Goal: Task Accomplishment & Management: Manage account settings

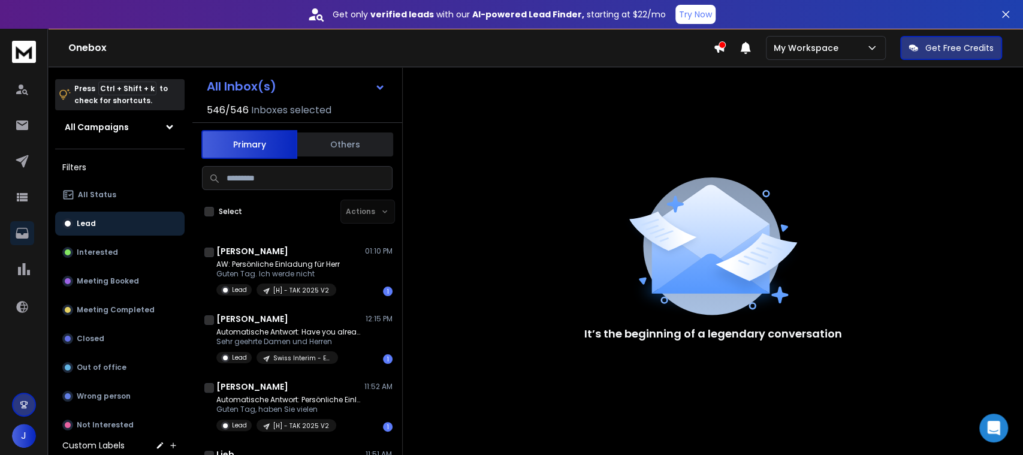
click at [115, 194] on button "All Status" at bounding box center [119, 195] width 129 height 24
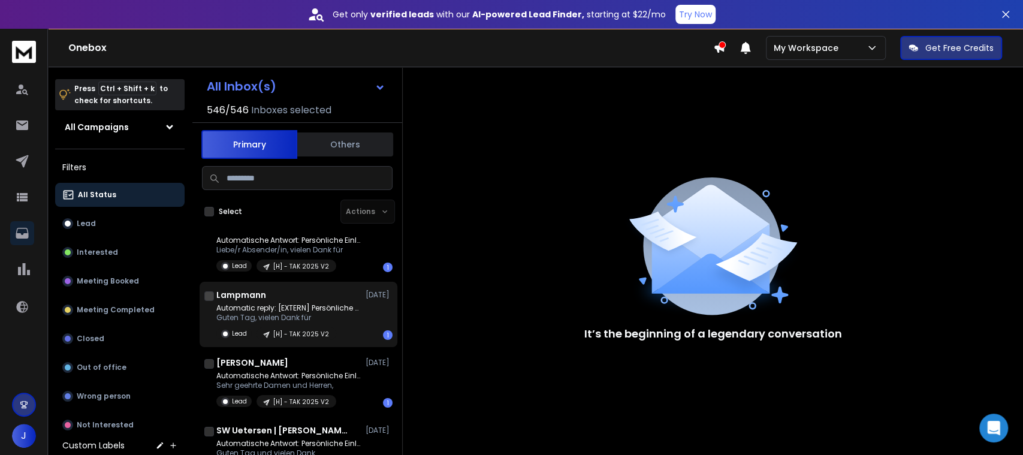
scroll to position [3029, 0]
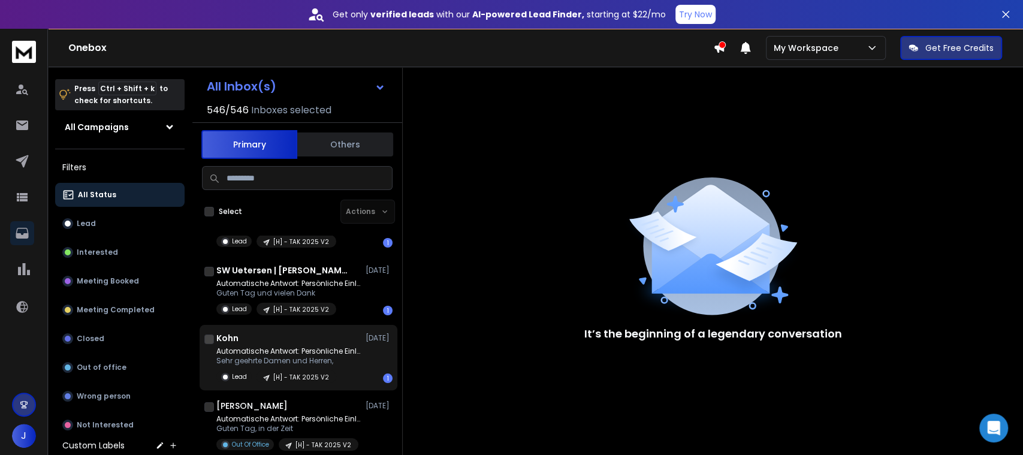
click at [361, 360] on div "Automatische Antwort: Persönliche Einladung für Sehr geehrte Damen und Herren, …" at bounding box center [304, 365] width 176 height 37
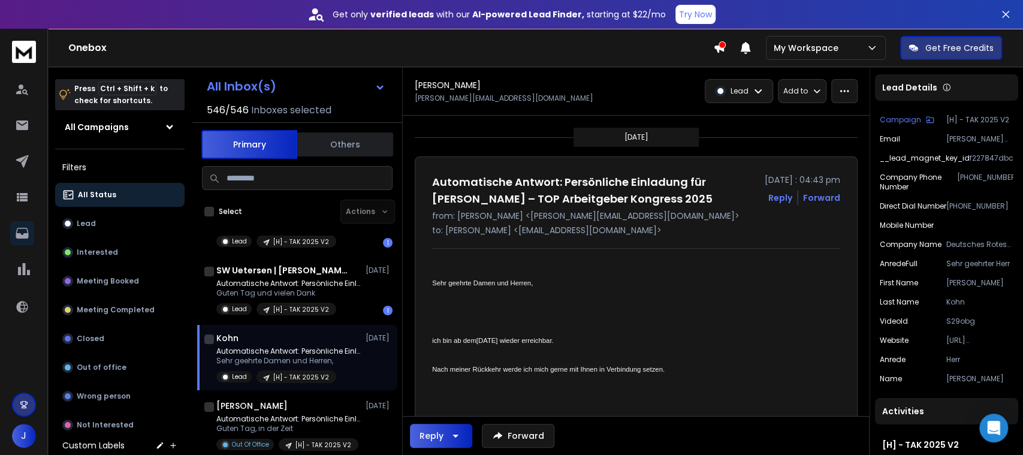
click at [740, 107] on div "[PERSON_NAME] [PERSON_NAME] [PERSON_NAME][EMAIL_ADDRESS][DOMAIN_NAME] [PERSON_N…" at bounding box center [636, 91] width 467 height 49
click at [739, 99] on div "Lead" at bounding box center [739, 91] width 67 height 23
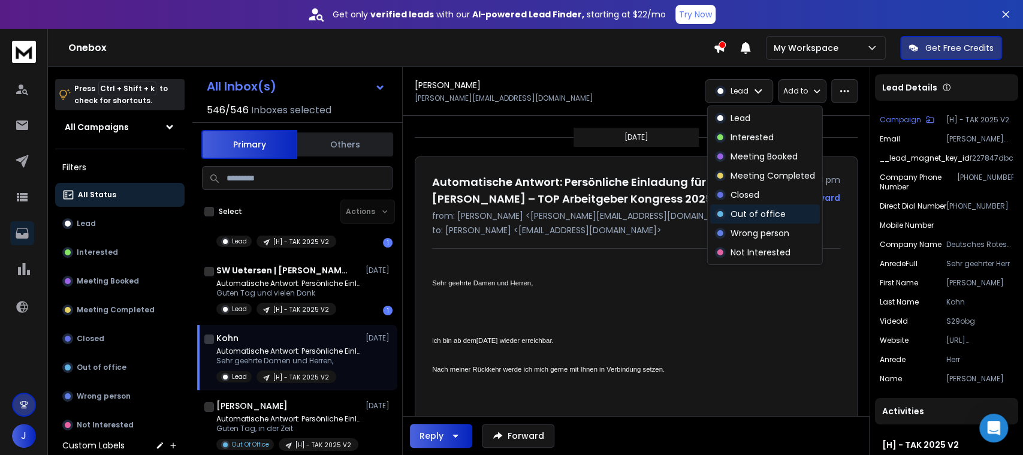
click at [738, 213] on p "Out of office" at bounding box center [758, 214] width 55 height 12
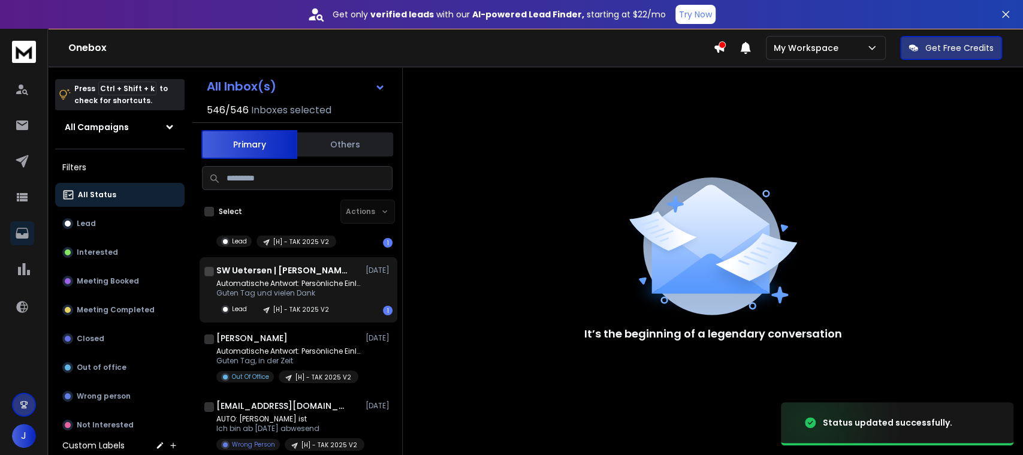
click at [346, 295] on p "Guten Tag und vielen Dank" at bounding box center [288, 293] width 144 height 10
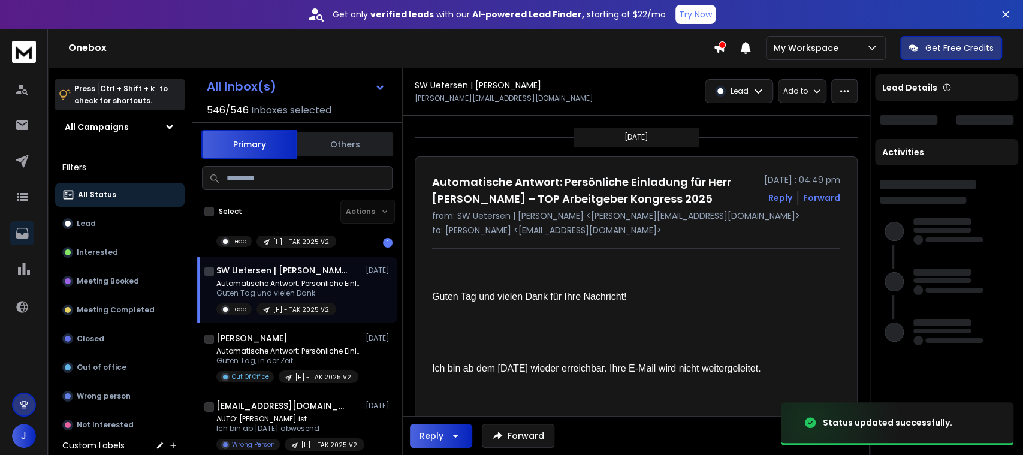
scroll to position [2950, 0]
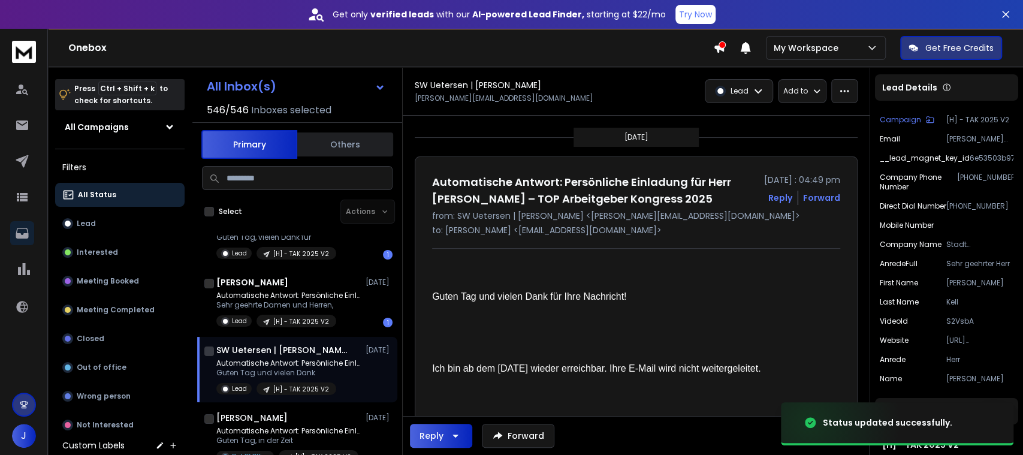
click at [580, 373] on div "Ich bin ab dem [DATE] wieder erreichbar. Ihre E-Mail wird nicht weitergeleitet." at bounding box center [607, 369] width 350 height 14
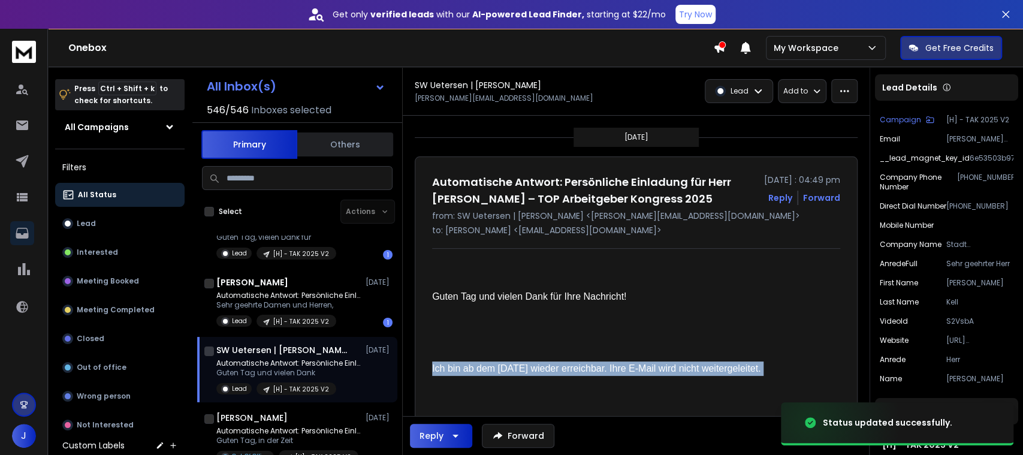
click at [580, 373] on div "Ich bin ab dem [DATE] wieder erreichbar. Ihre E-Mail wird nicht weitergeleitet." at bounding box center [607, 369] width 350 height 14
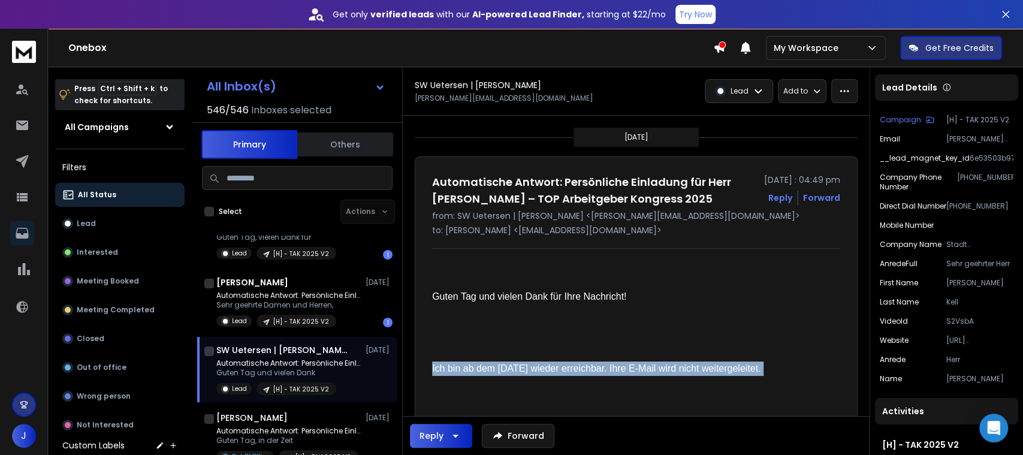
click at [735, 87] on p "Lead" at bounding box center [740, 91] width 18 height 10
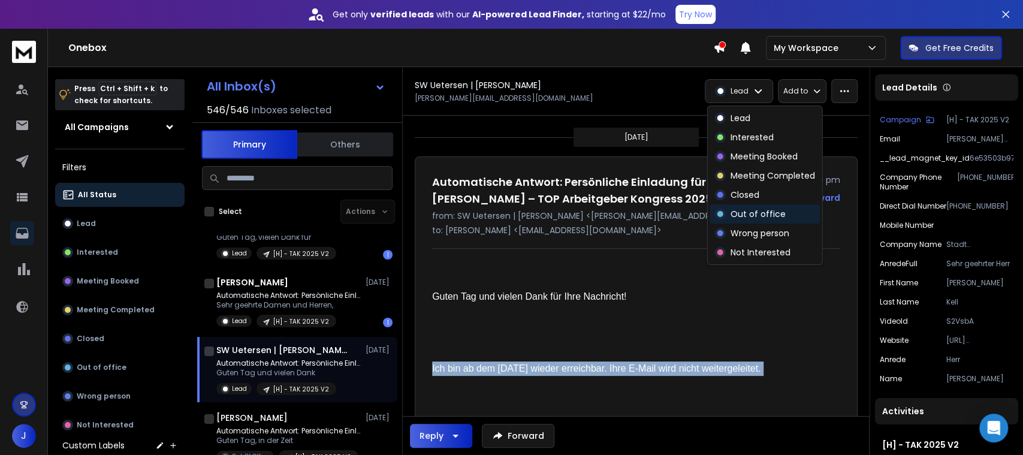
drag, startPoint x: 747, startPoint y: 210, endPoint x: 725, endPoint y: 221, distance: 24.1
click at [746, 209] on p "Out of office" at bounding box center [758, 214] width 55 height 12
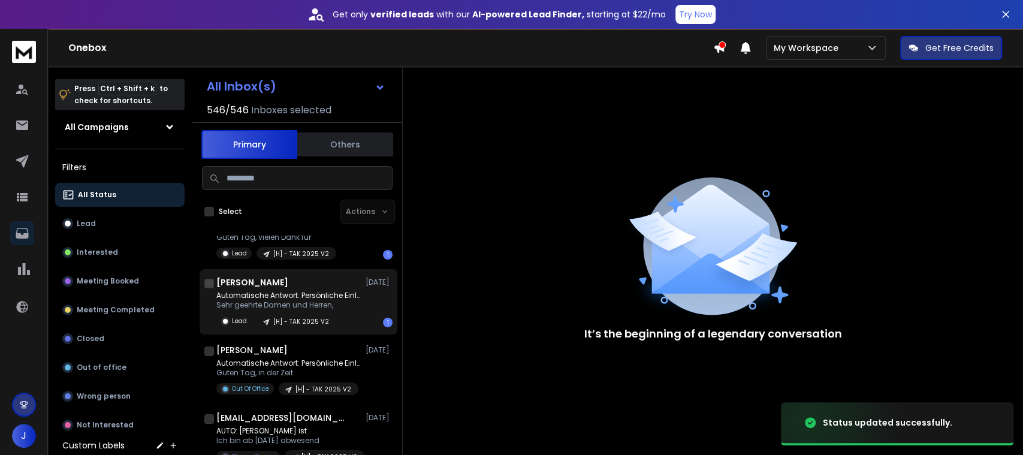
click at [347, 316] on div "Lead [H] - TAK 2025 V2" at bounding box center [288, 321] width 144 height 13
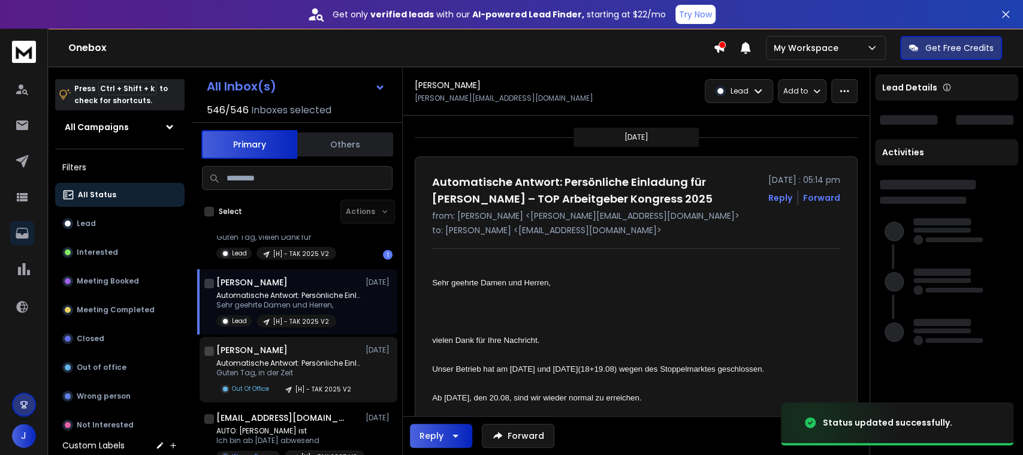
scroll to position [2869, 0]
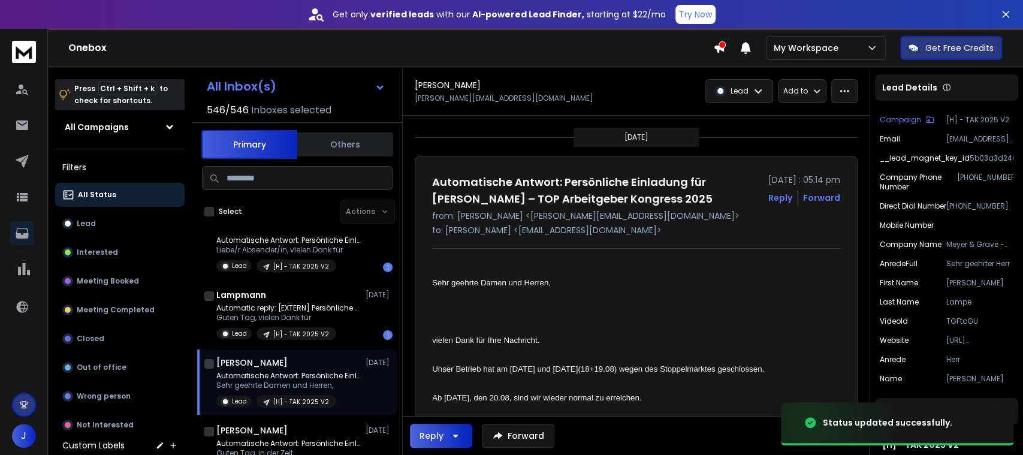
click at [505, 367] on span "Unser Betrieb hat am [DATE] und [DATE](18+19.08) wegen des Stoppelmarktes gesch…" at bounding box center [598, 368] width 332 height 9
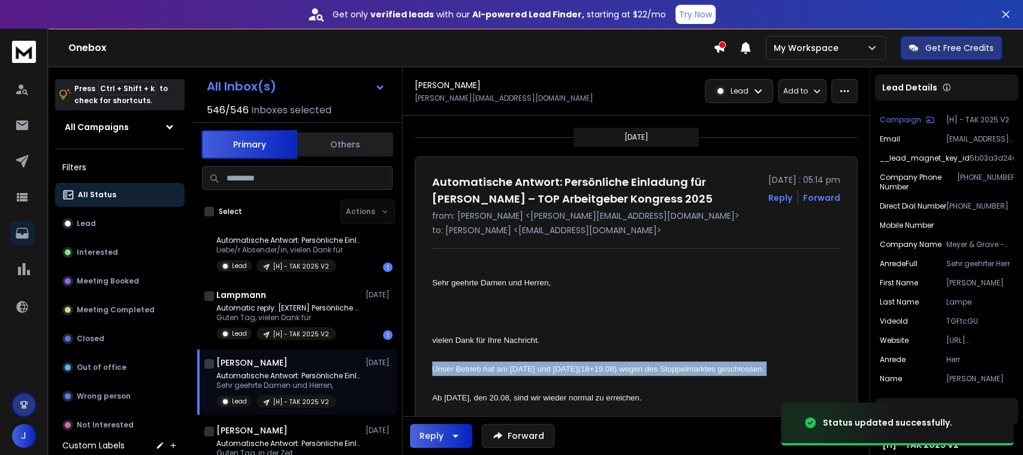
click at [505, 367] on span "Unser Betrieb hat am [DATE] und [DATE](18+19.08) wegen des Stoppelmarktes gesch…" at bounding box center [598, 368] width 332 height 9
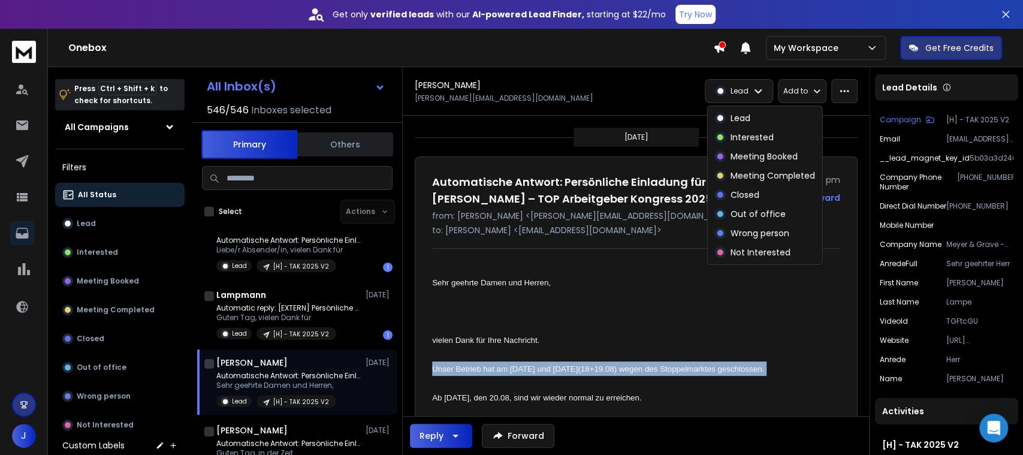
click at [738, 89] on p "Lead" at bounding box center [740, 91] width 18 height 10
click at [756, 218] on p "Out of office" at bounding box center [758, 214] width 55 height 12
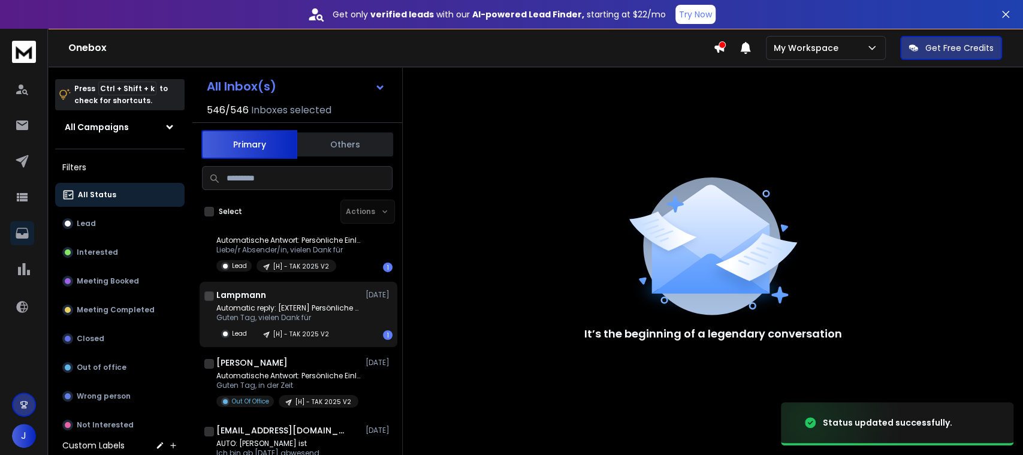
click at [327, 333] on div "[H] - TAK 2025 V2" at bounding box center [297, 333] width 80 height 13
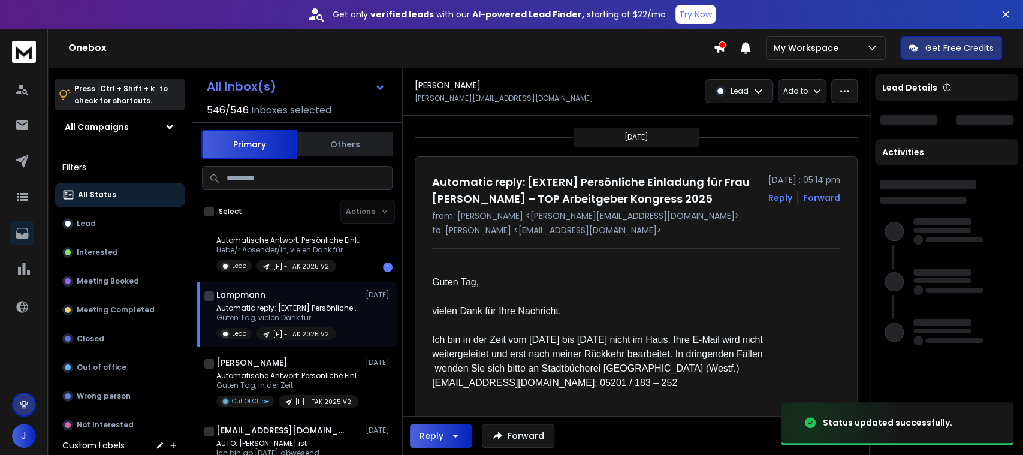
scroll to position [2789, 0]
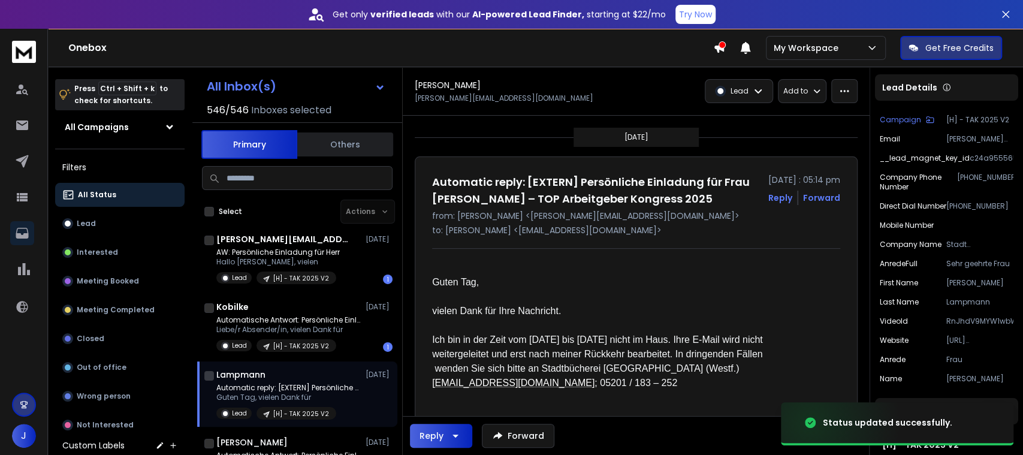
click at [550, 357] on span "Ich bin in der Zeit vom [DATE] bis [DATE] nicht im Haus. Ihre E-Mail wird nicht…" at bounding box center [598, 354] width 333 height 39
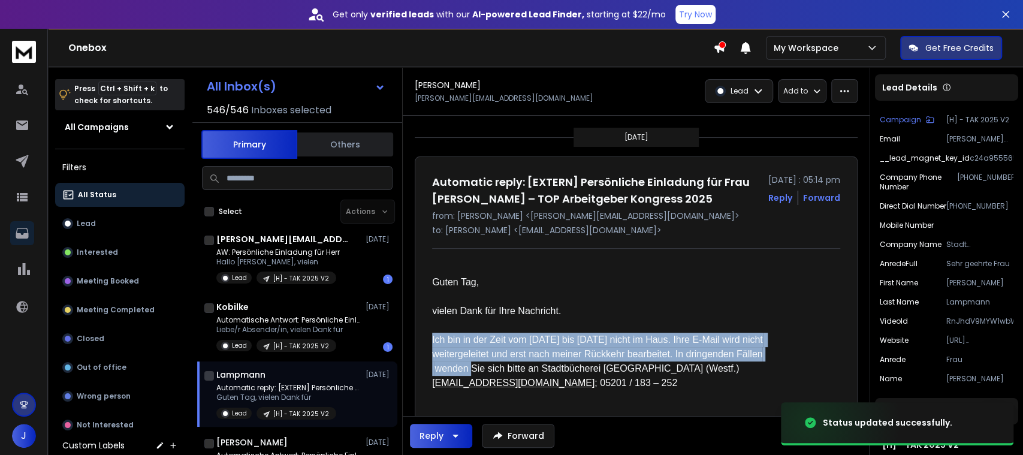
click at [550, 357] on span "Ich bin in der Zeit vom [DATE] bis [DATE] nicht im Haus. Ihre E-Mail wird nicht…" at bounding box center [598, 354] width 333 height 39
click at [734, 95] on p "Lead" at bounding box center [740, 91] width 18 height 10
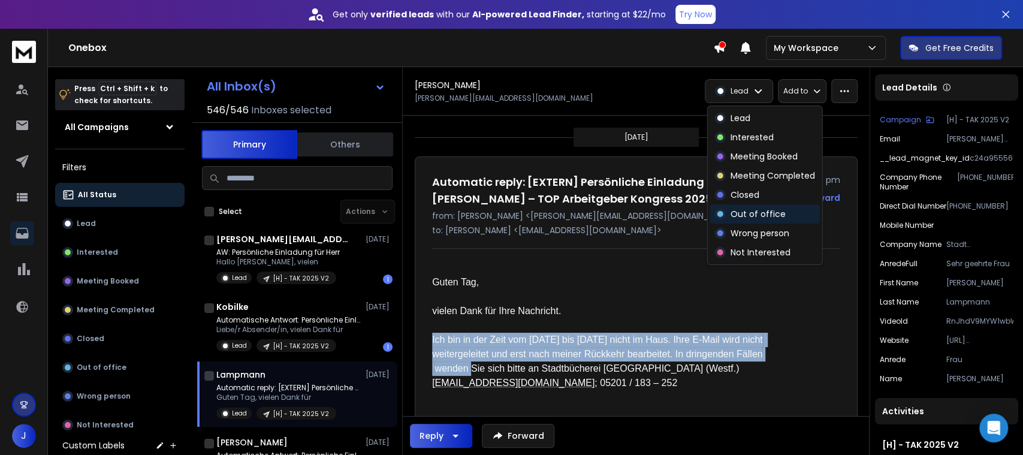
click at [746, 214] on p "Out of office" at bounding box center [758, 214] width 55 height 12
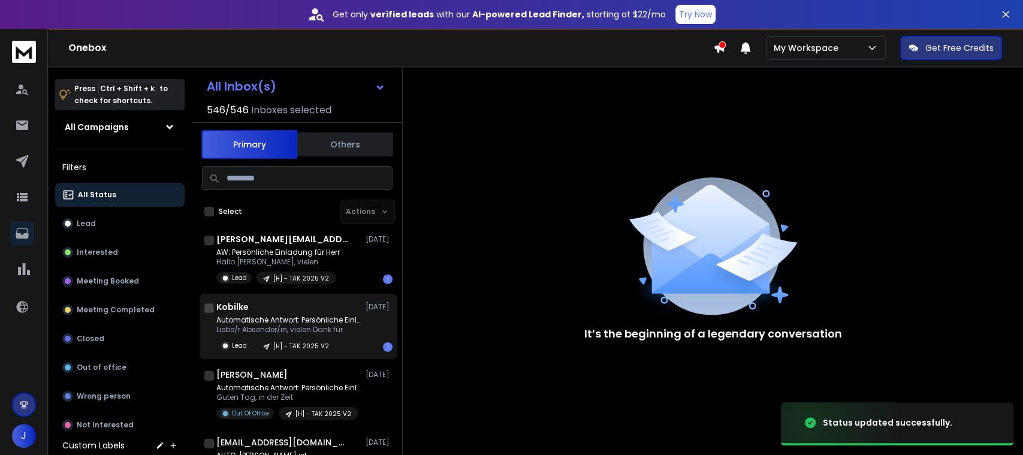
click at [353, 325] on p "Liebe/r Absender/in, vielen Dank für" at bounding box center [288, 330] width 144 height 10
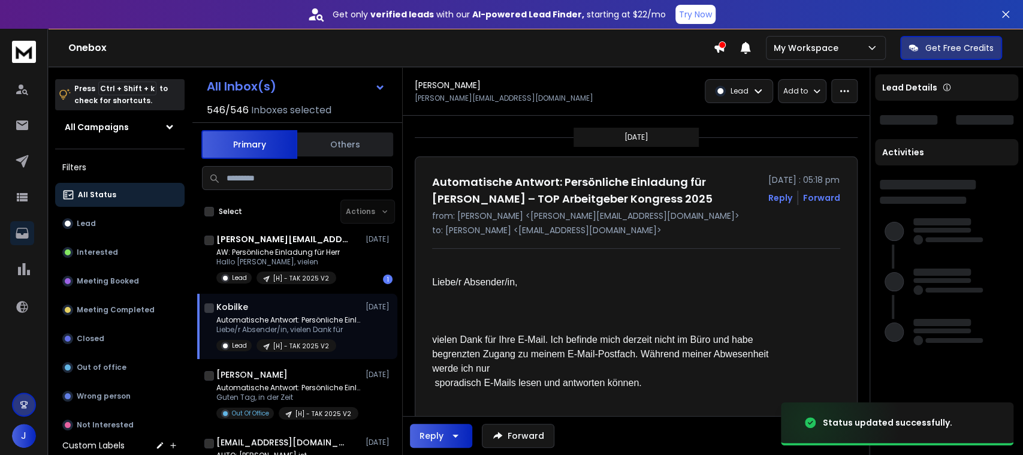
scroll to position [2710, 0]
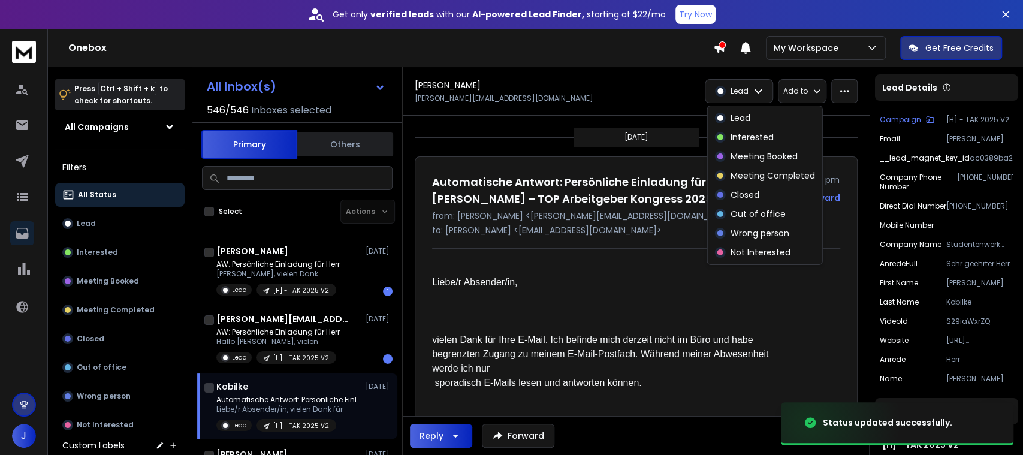
click at [736, 98] on div "Lead" at bounding box center [739, 91] width 67 height 23
click at [748, 211] on p "Out of office" at bounding box center [758, 214] width 55 height 12
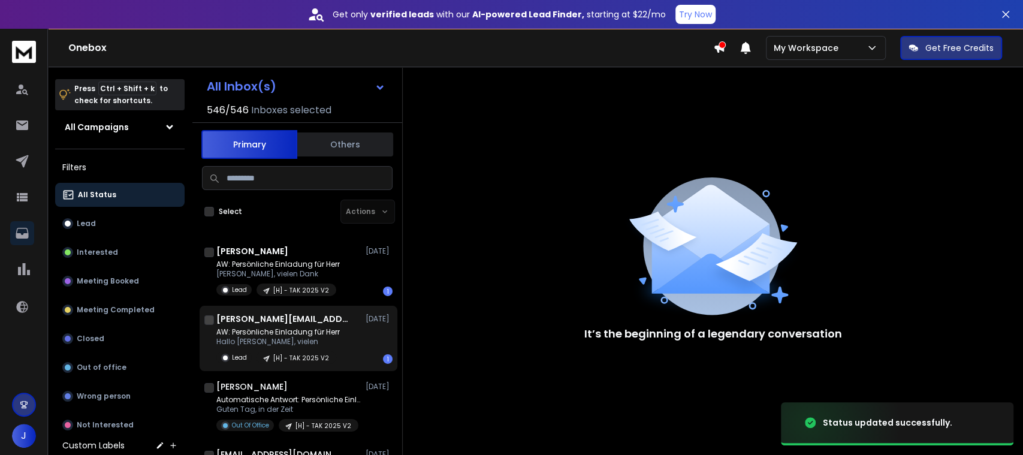
click at [364, 335] on div "AW: Persönliche Einladung für Herr [PERSON_NAME], vielen Lead [H] - TAK 2025 V2…" at bounding box center [304, 345] width 176 height 37
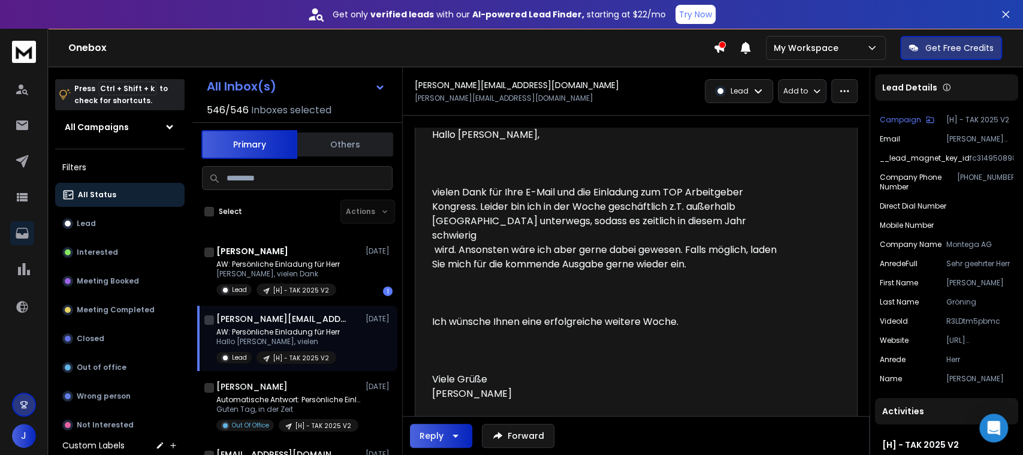
scroll to position [80, 0]
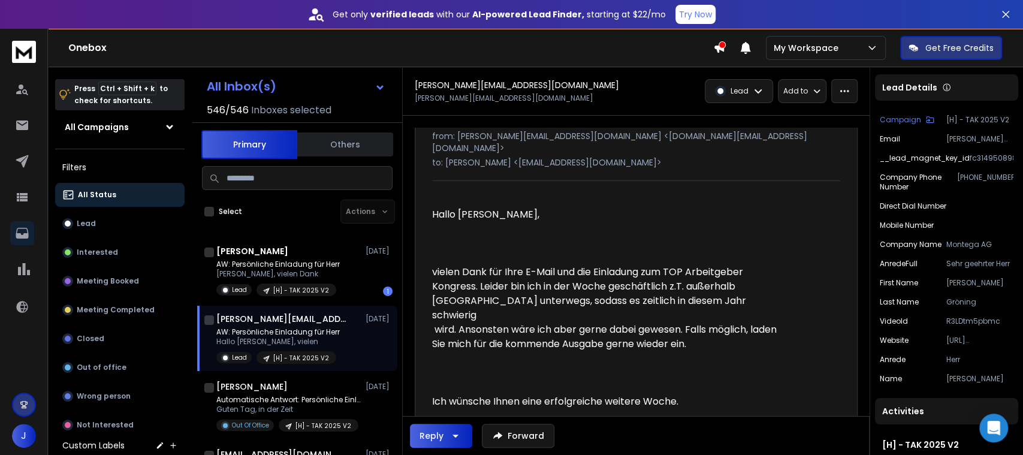
click at [584, 275] on span "vielen Dank für Ihre E-Mail und die Einladung zum TOP Arbeitgeber Kongress. Lei…" at bounding box center [605, 308] width 347 height 86
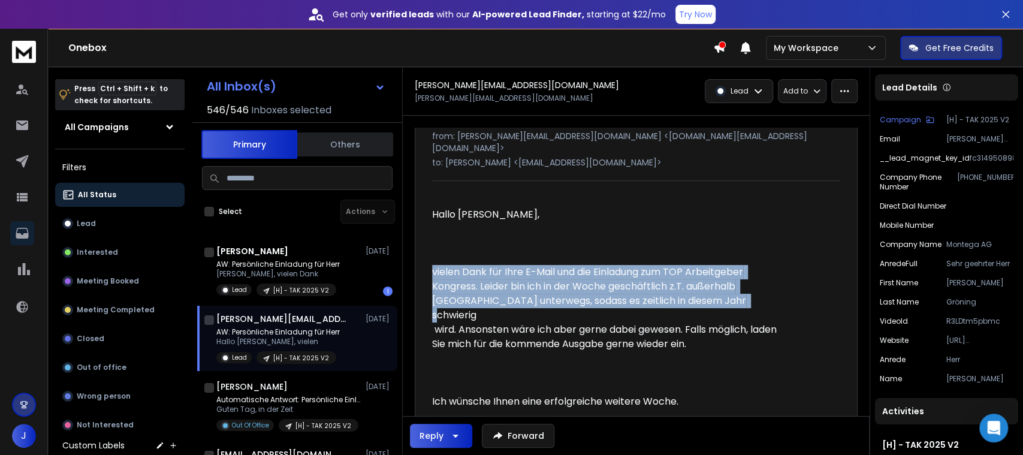
click at [584, 275] on span "vielen Dank für Ihre E-Mail und die Einladung zum TOP Arbeitgeber Kongress. Lei…" at bounding box center [605, 308] width 347 height 86
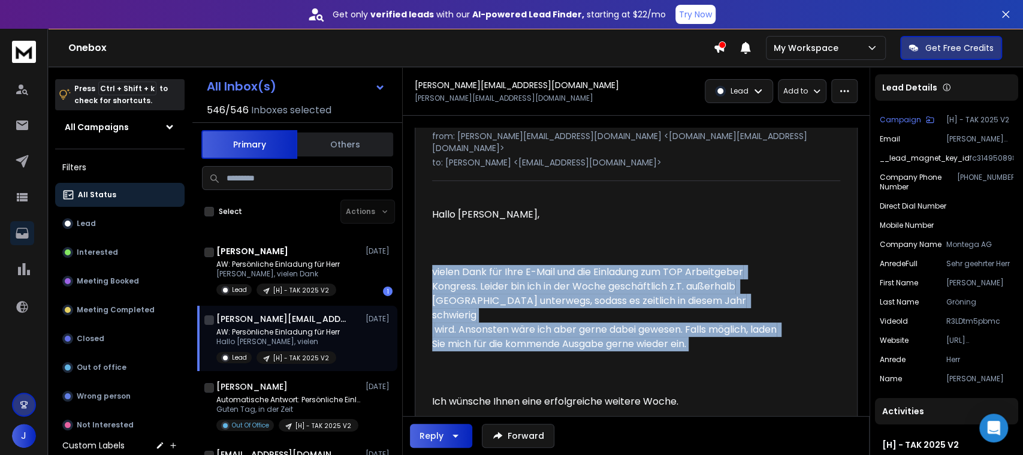
copy span "vielen Dank für Ihre E-Mail und die Einladung zum TOP Arbeitgeber Kongress. Lei…"
click at [737, 90] on p "Lead" at bounding box center [740, 91] width 18 height 10
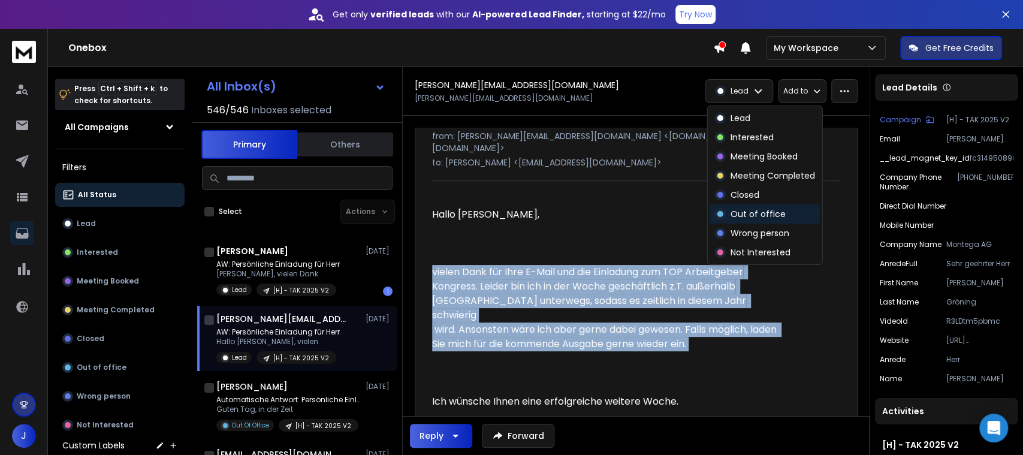
click at [766, 216] on p "Out of office" at bounding box center [758, 214] width 55 height 12
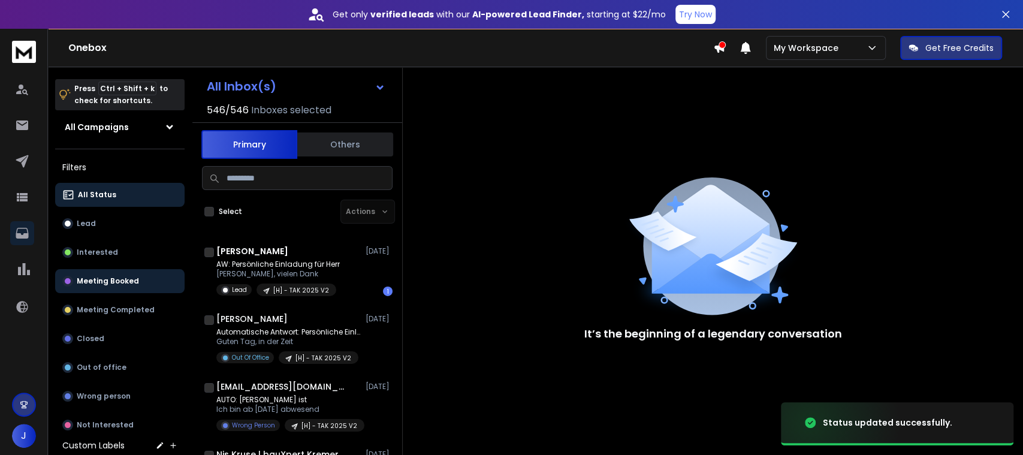
scroll to position [0, 0]
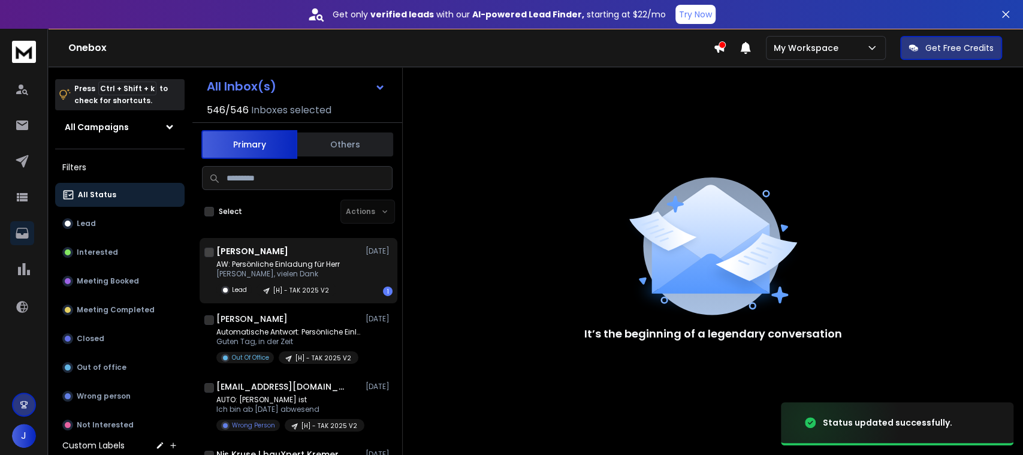
click at [334, 269] on p "AW: Persönliche Einladung für Herr" at bounding box center [277, 265] width 123 height 10
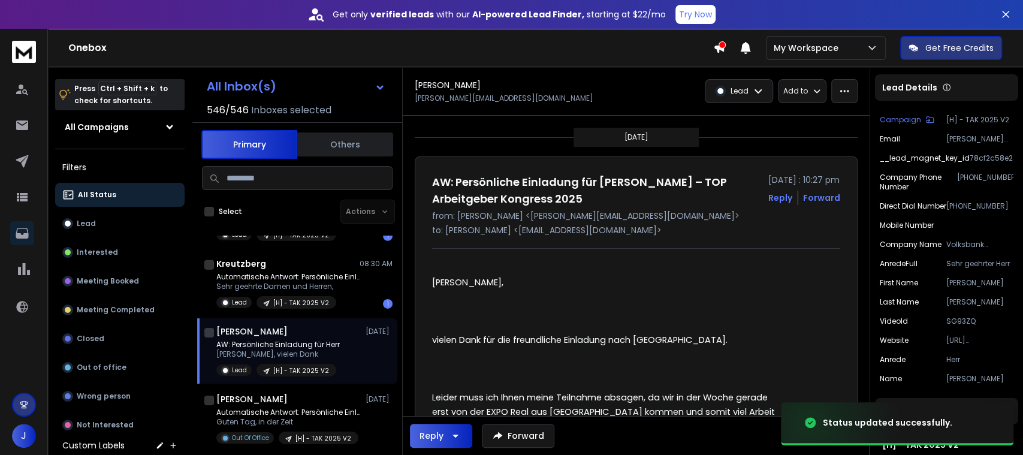
scroll to position [80, 0]
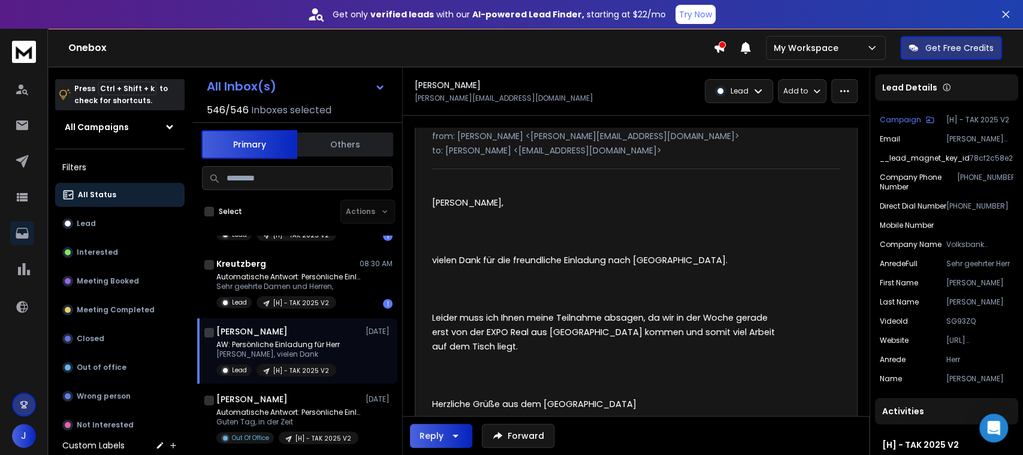
click at [487, 317] on span "Leider muss ich Ihnen meine Teilnahme absagen, da wir in der Woche gerade erst …" at bounding box center [604, 332] width 345 height 41
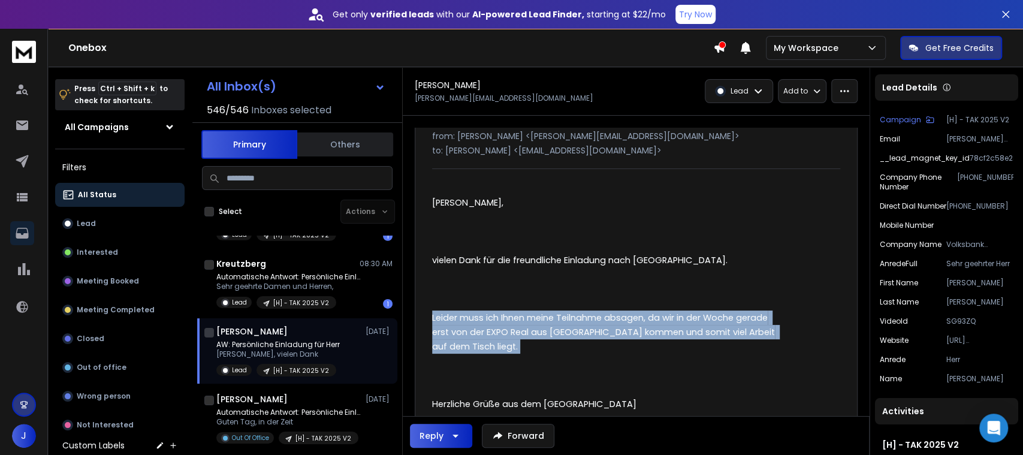
click at [487, 317] on span "Leider muss ich Ihnen meine Teilnahme absagen, da wir in der Woche gerade erst …" at bounding box center [604, 332] width 345 height 41
click at [732, 102] on div "Lead" at bounding box center [739, 91] width 67 height 23
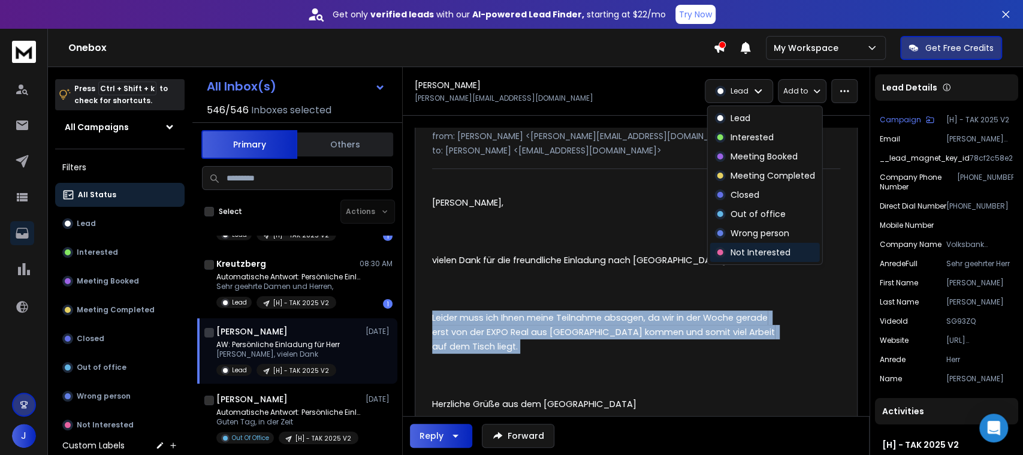
click at [754, 251] on p "Not Interested" at bounding box center [761, 252] width 60 height 12
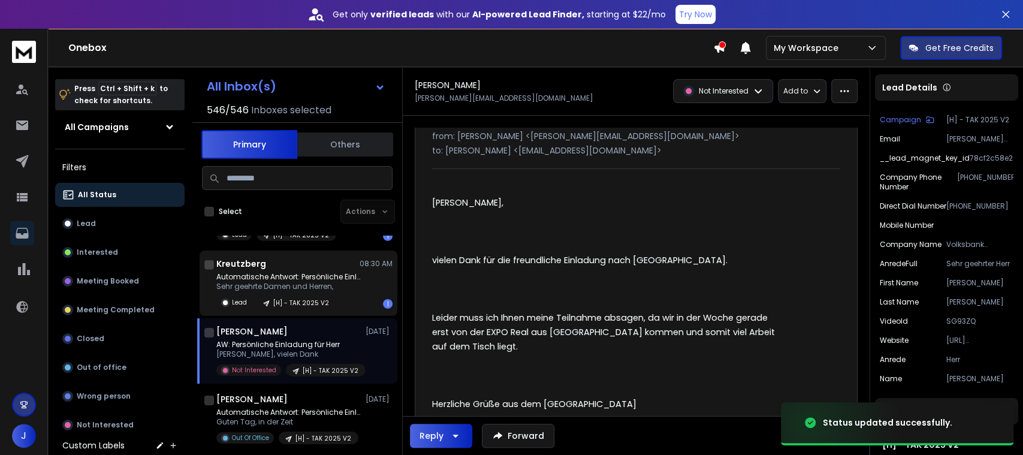
click at [350, 290] on p "Sehr geehrte Damen und Herren," at bounding box center [288, 287] width 144 height 10
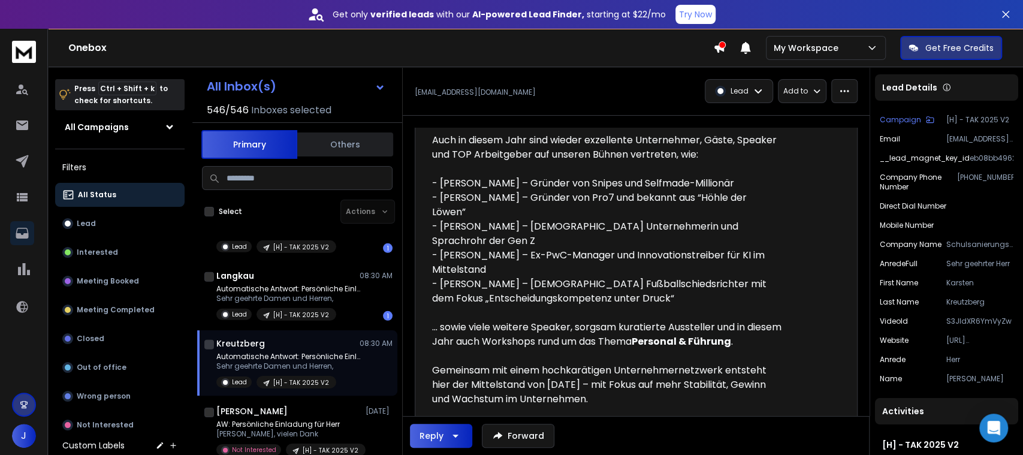
scroll to position [906, 0]
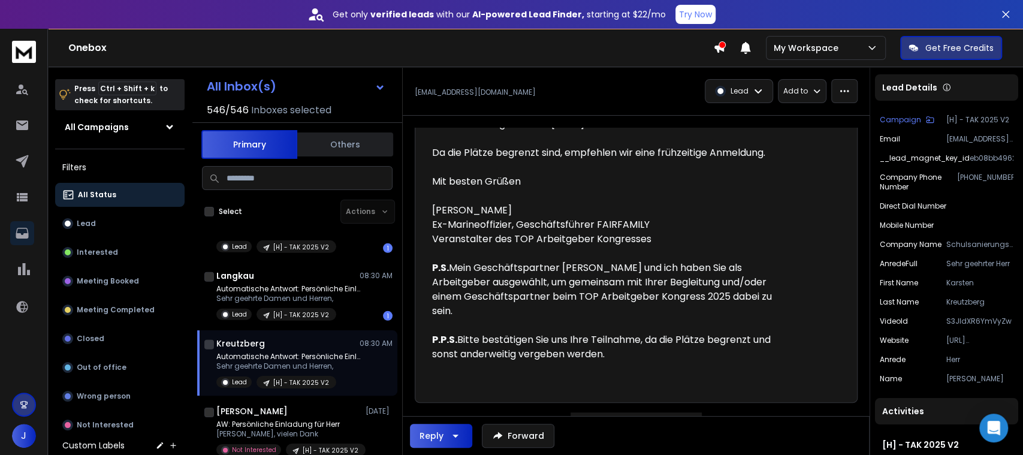
click at [618, 417] on p "View all 1 reply" at bounding box center [643, 422] width 51 height 10
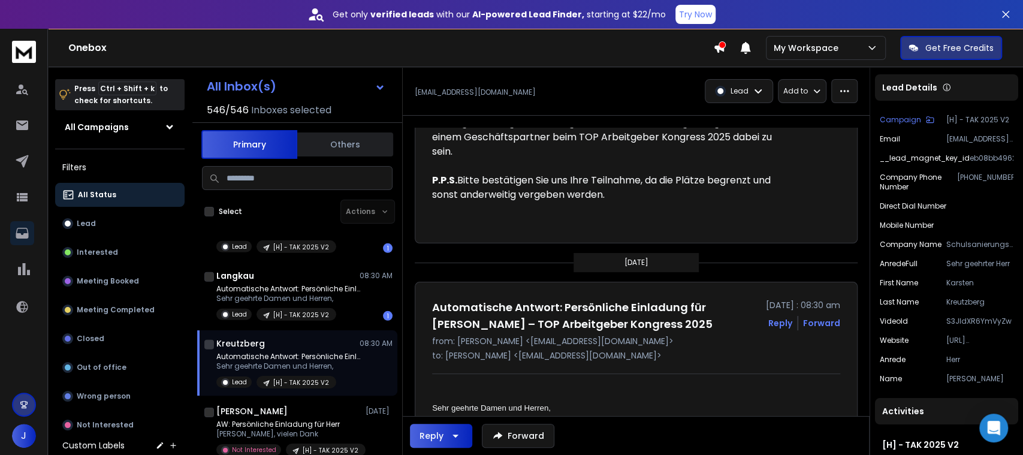
scroll to position [1226, 0]
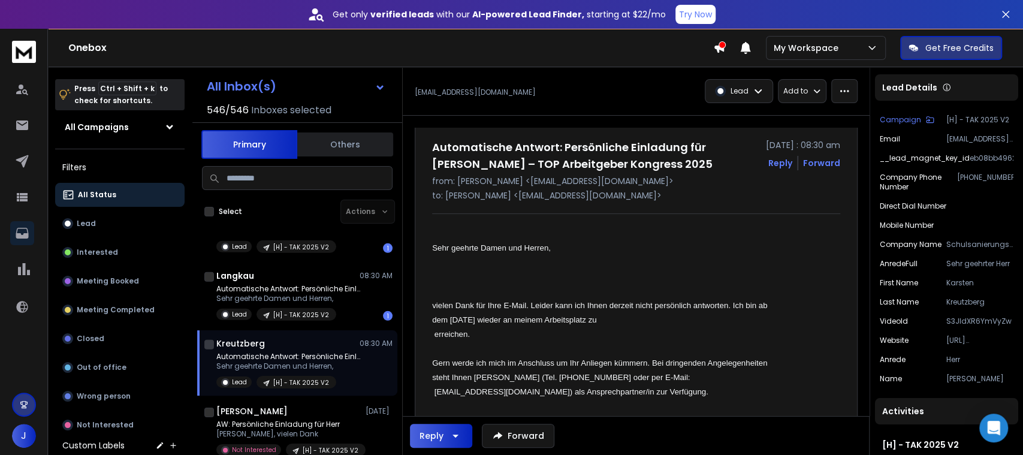
click at [615, 298] on p "vielen Dank für Ihre E-Mail. Leider kann ich Ihnen derzeit nicht persönlich ant…" at bounding box center [607, 319] width 350 height 43
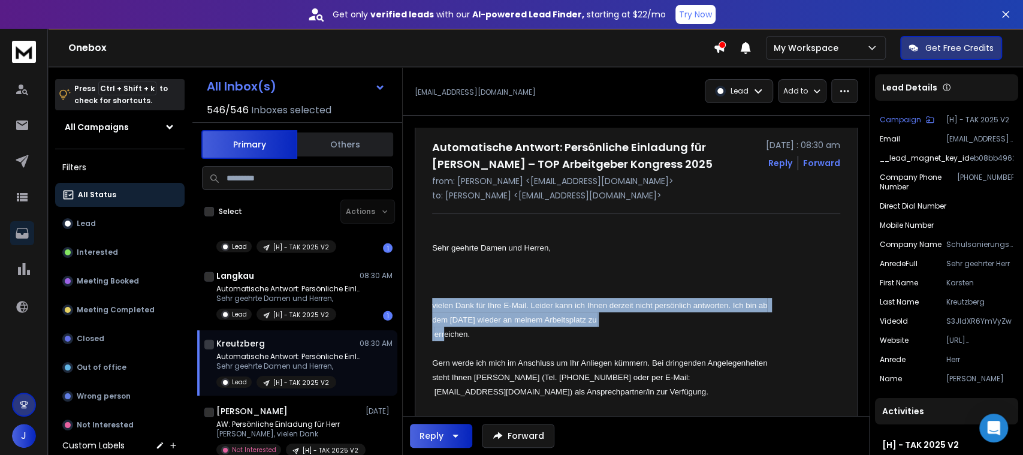
click at [615, 298] on p "vielen Dank für Ihre E-Mail. Leider kann ich Ihnen derzeit nicht persönlich ant…" at bounding box center [607, 319] width 350 height 43
click at [736, 86] on p "Lead" at bounding box center [740, 91] width 18 height 10
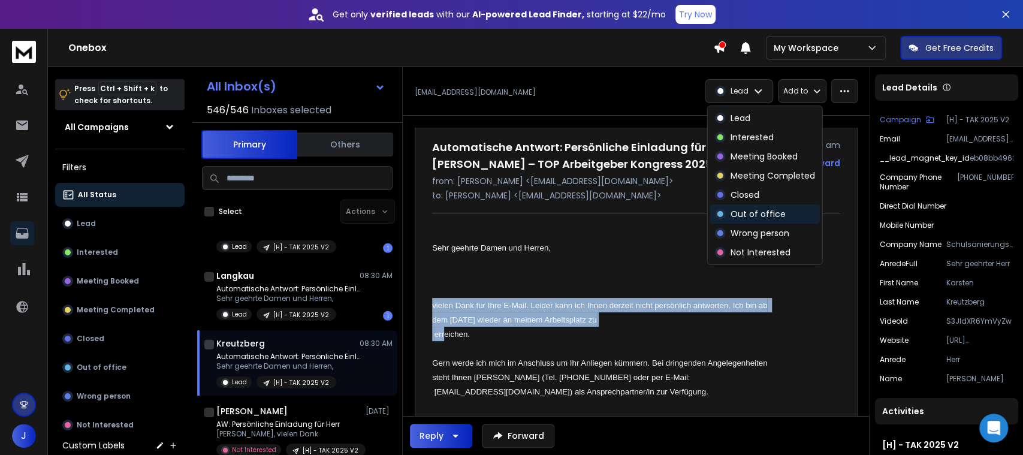
click at [760, 216] on p "Out of office" at bounding box center [758, 214] width 55 height 12
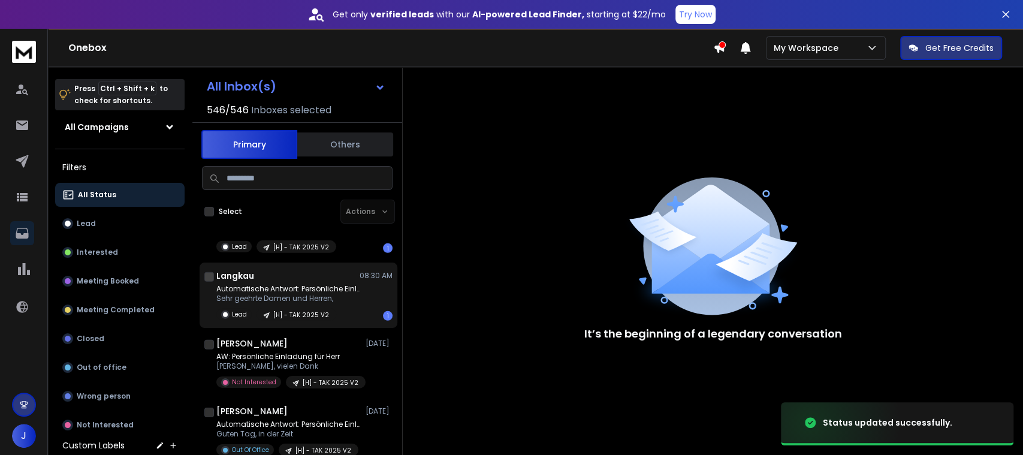
scroll to position [0, 0]
click at [356, 305] on div "Automatische Antwort: Persönliche Einladung für Sehr geehrte Damen und Herren, …" at bounding box center [288, 302] width 144 height 37
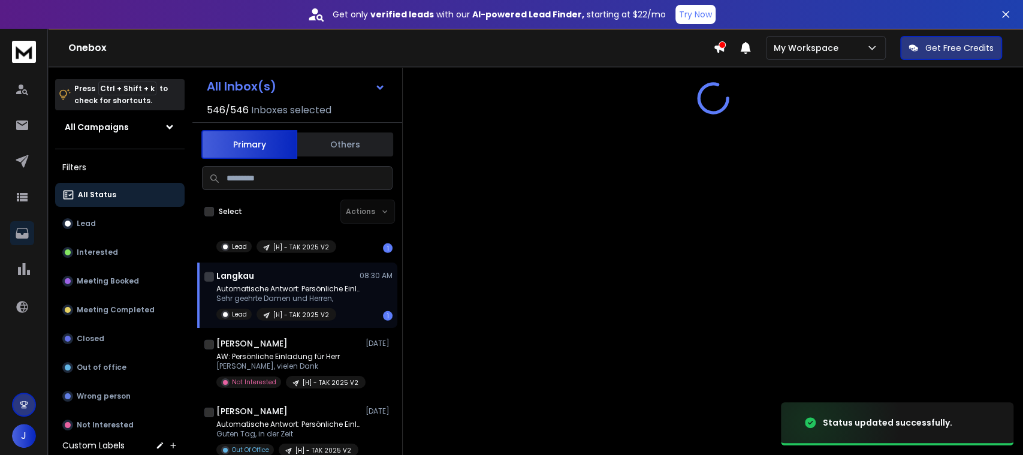
scroll to position [2470, 0]
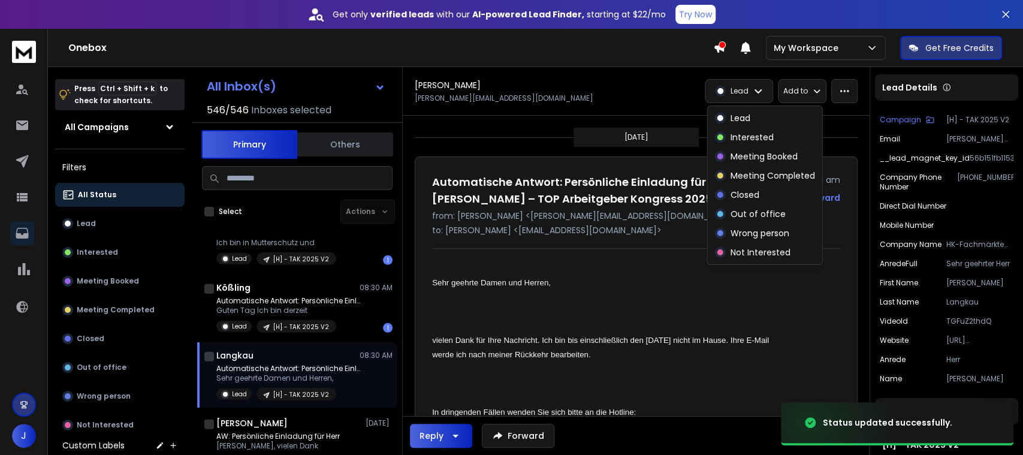
click at [719, 95] on div at bounding box center [720, 91] width 11 height 11
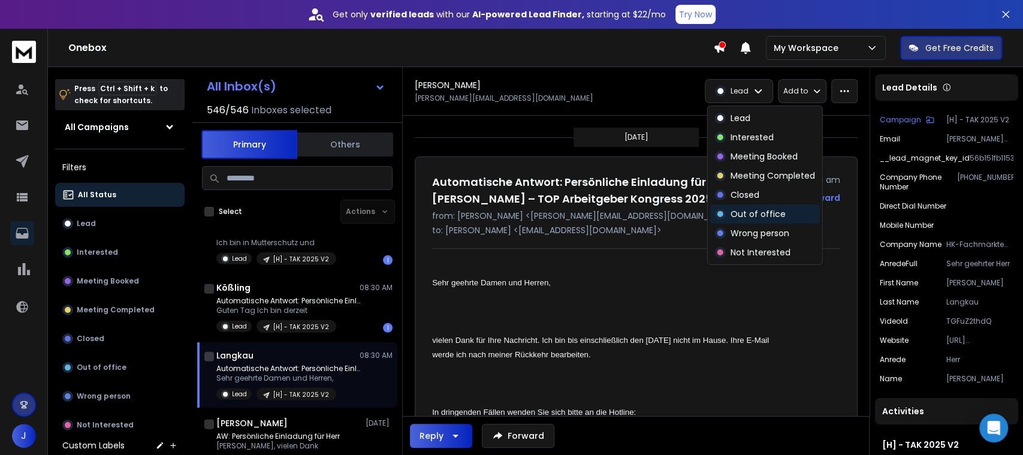
click at [742, 218] on p "Out of office" at bounding box center [758, 214] width 55 height 12
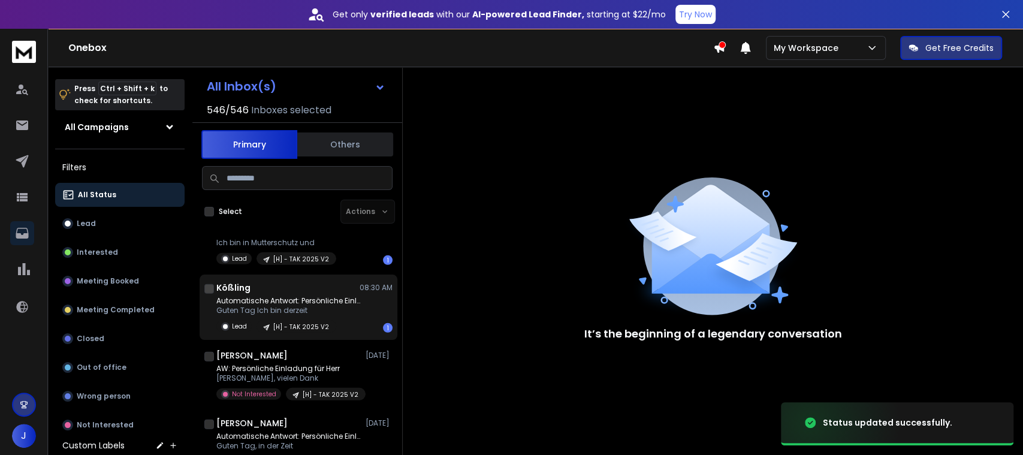
click at [375, 323] on div "Automatische Antwort: Persönliche Einladung für Guten Tag Ich bin derzeit Lead …" at bounding box center [304, 314] width 176 height 37
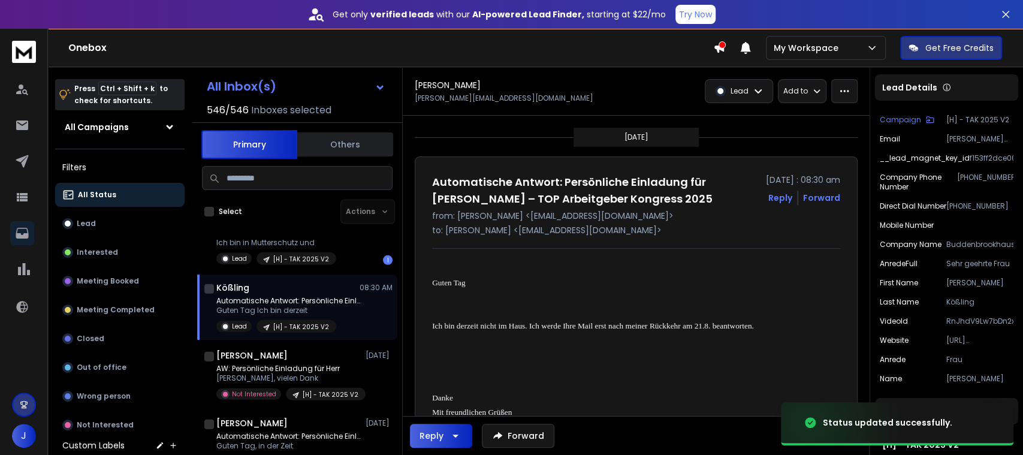
scroll to position [2390, 0]
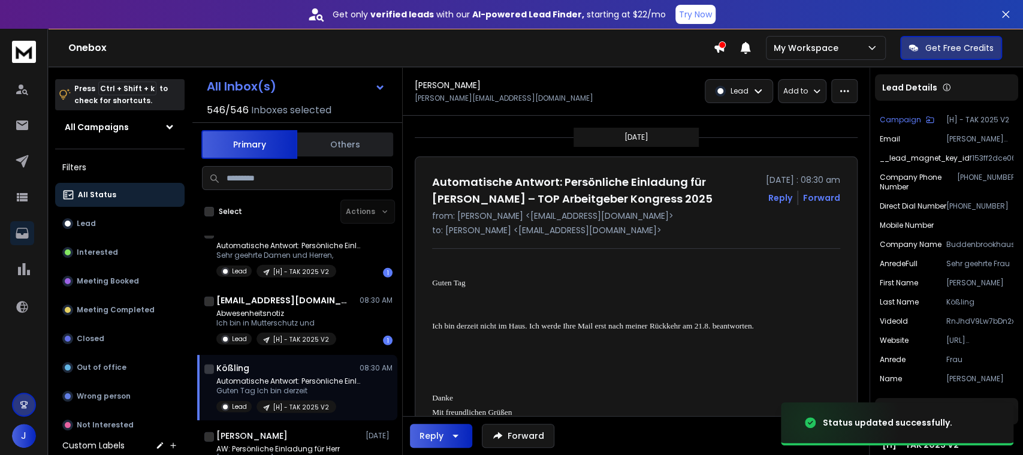
click at [569, 338] on span "Guten Tag Ich bin derzeit nicht im Haus. Ich werde Ihre Mail erst nach meiner R…" at bounding box center [593, 361] width 322 height 167
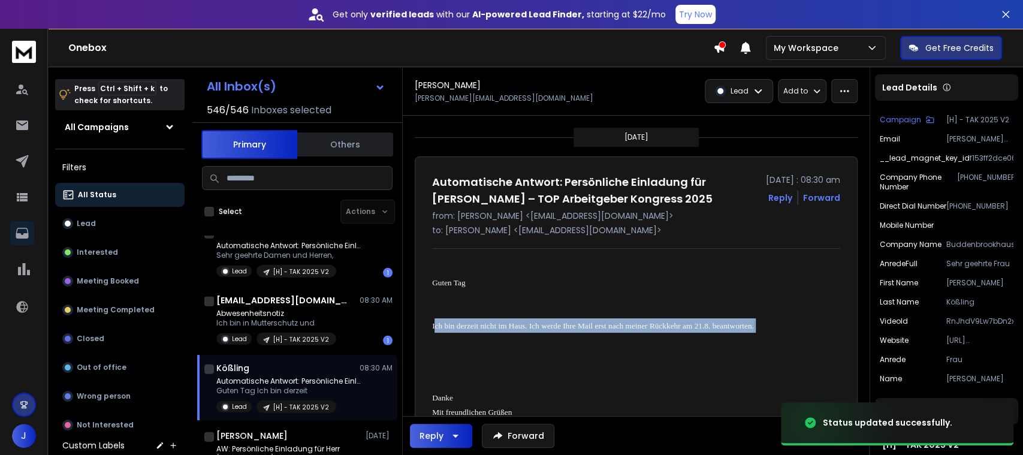
click at [569, 338] on span "Guten Tag Ich bin derzeit nicht im Haus. Ich werde Ihre Mail erst nach meiner R…" at bounding box center [593, 361] width 322 height 167
click at [728, 100] on div "Lead" at bounding box center [739, 91] width 67 height 23
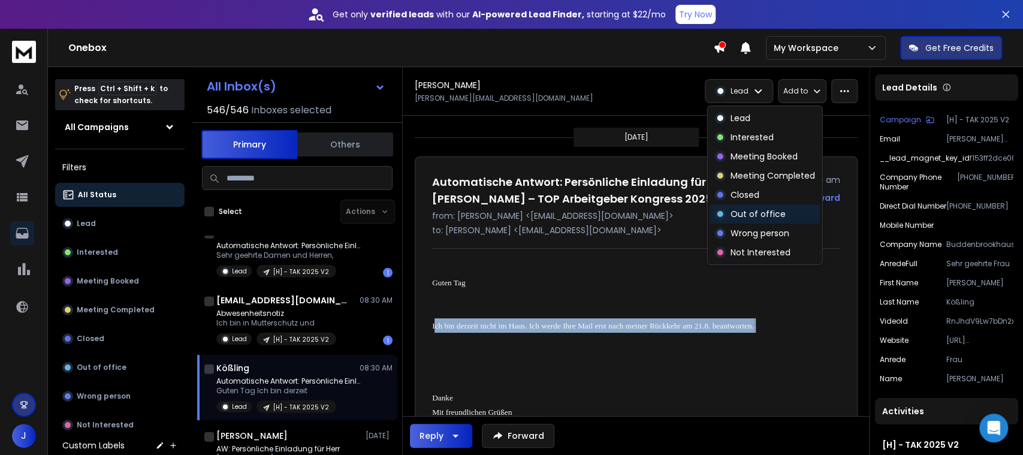
click at [739, 218] on p "Out of office" at bounding box center [758, 214] width 55 height 12
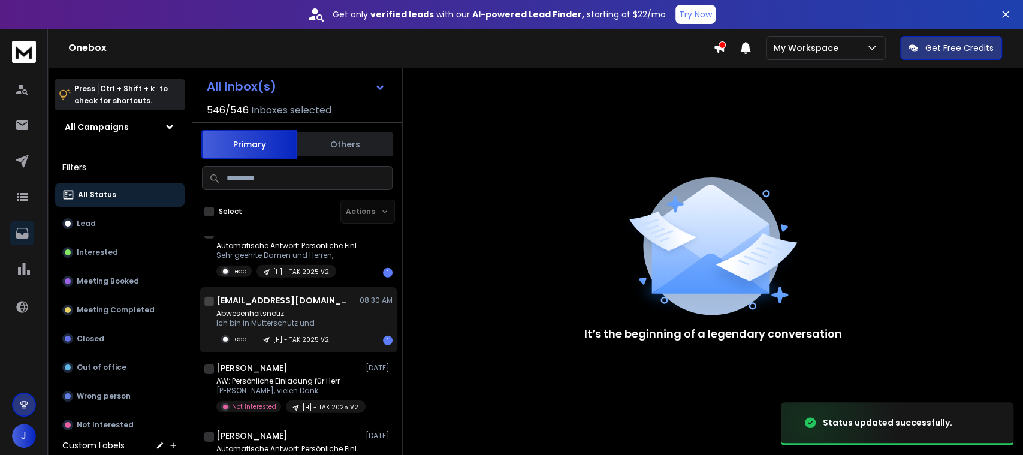
click at [362, 314] on div "Abwesenheitsnotiz Ich bin in Mutterschutz und Lead [H] - TAK 2025 V2 1" at bounding box center [304, 327] width 176 height 37
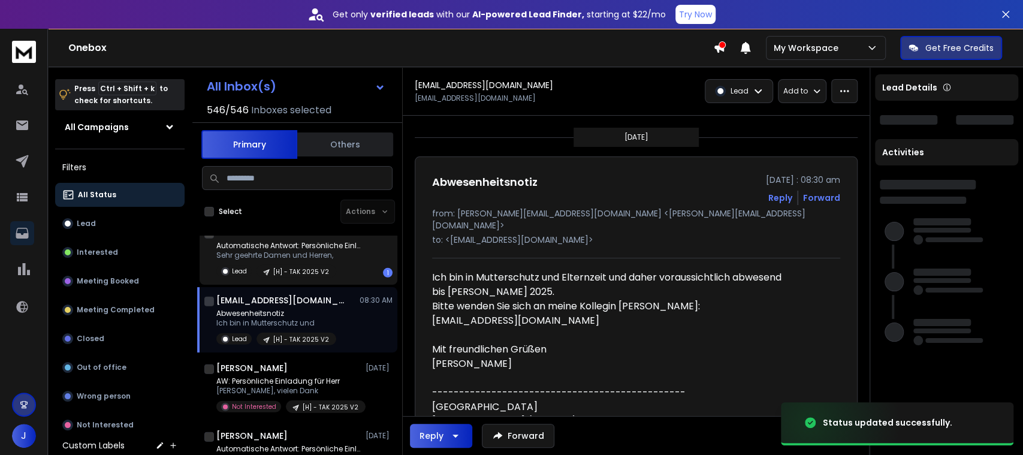
scroll to position [2310, 0]
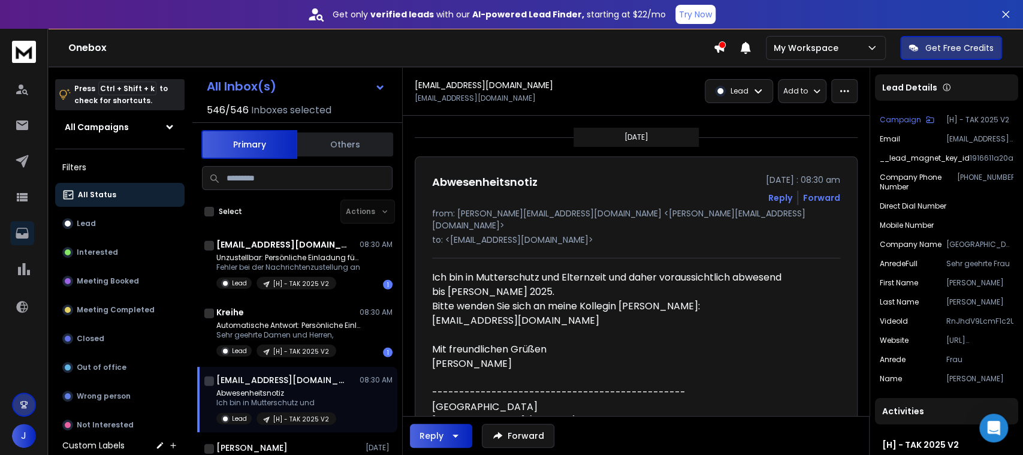
click at [713, 92] on div "Lead" at bounding box center [739, 91] width 67 height 23
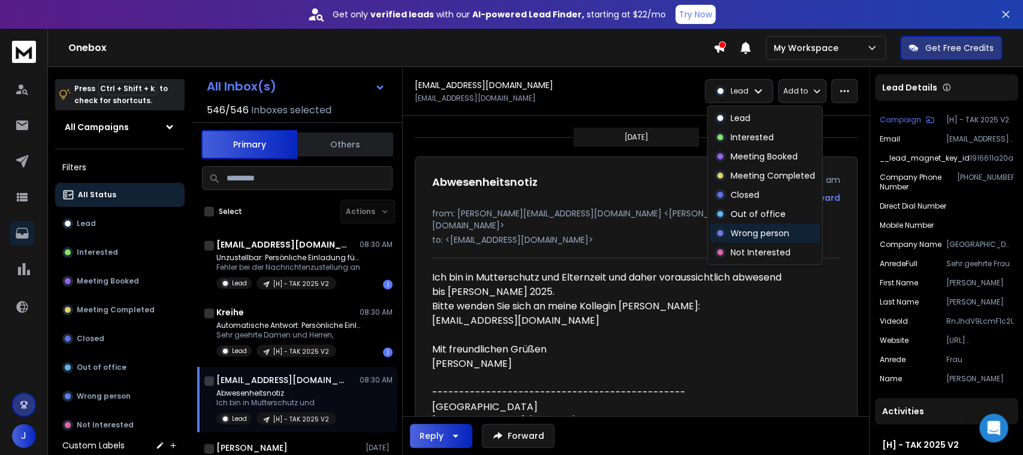
click at [740, 235] on p "Wrong person" at bounding box center [760, 233] width 59 height 12
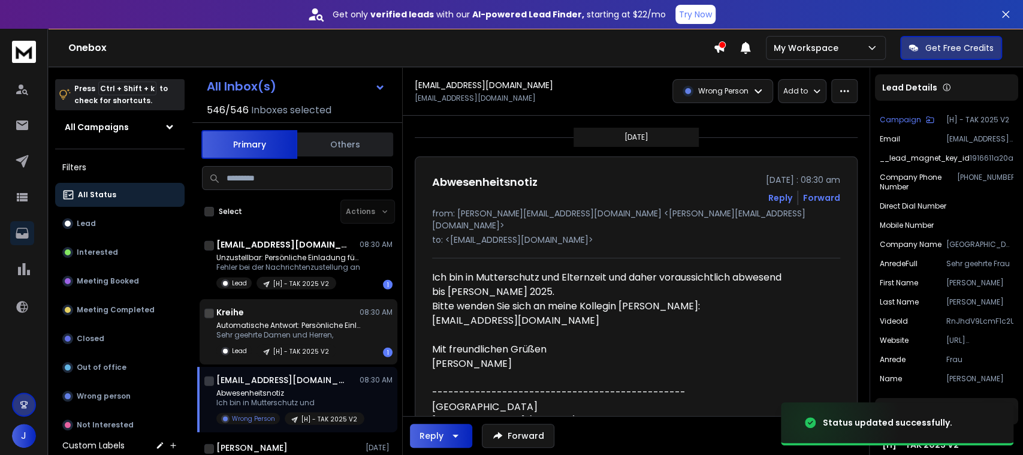
click at [319, 348] on p "[H] - TAK 2025 V2" at bounding box center [301, 351] width 56 height 9
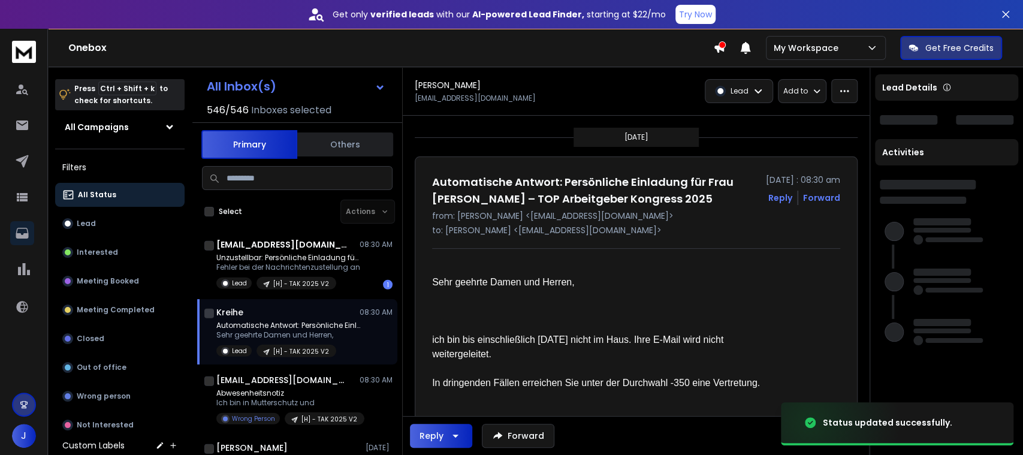
scroll to position [2230, 0]
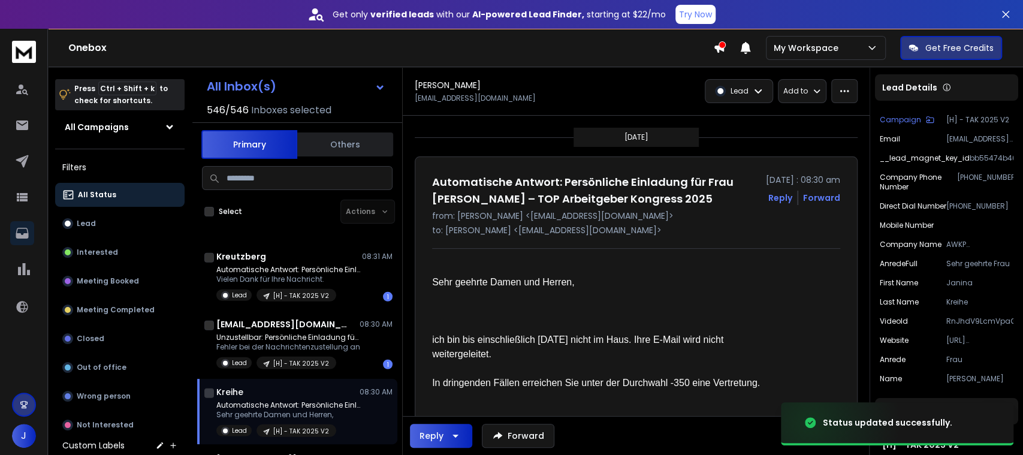
click at [546, 343] on span "ich bin bis einschließlich [DATE] nicht im Haus. Ihre E-Mail wird nicht weiterg…" at bounding box center [579, 347] width 294 height 25
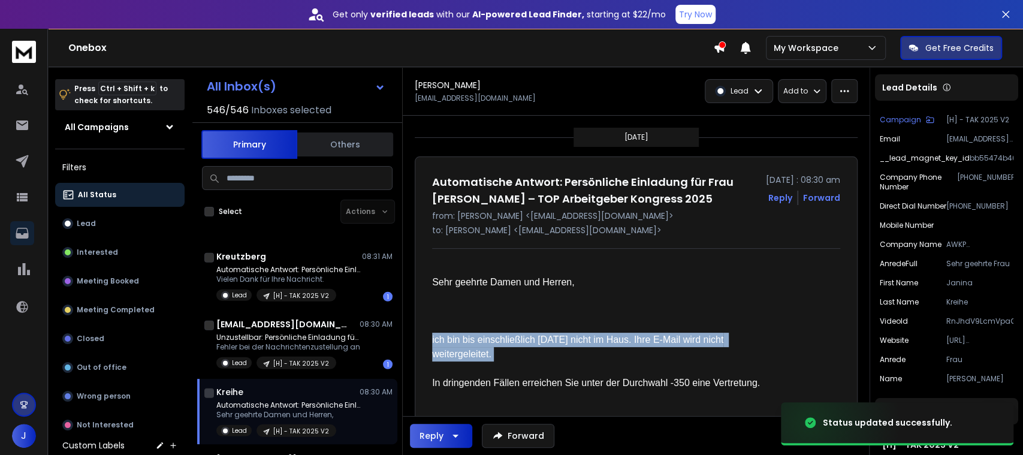
click at [546, 343] on span "ich bin bis einschließlich [DATE] nicht im Haus. Ihre E-Mail wird nicht weiterg…" at bounding box center [579, 347] width 294 height 25
click at [743, 89] on p "Lead" at bounding box center [740, 91] width 18 height 10
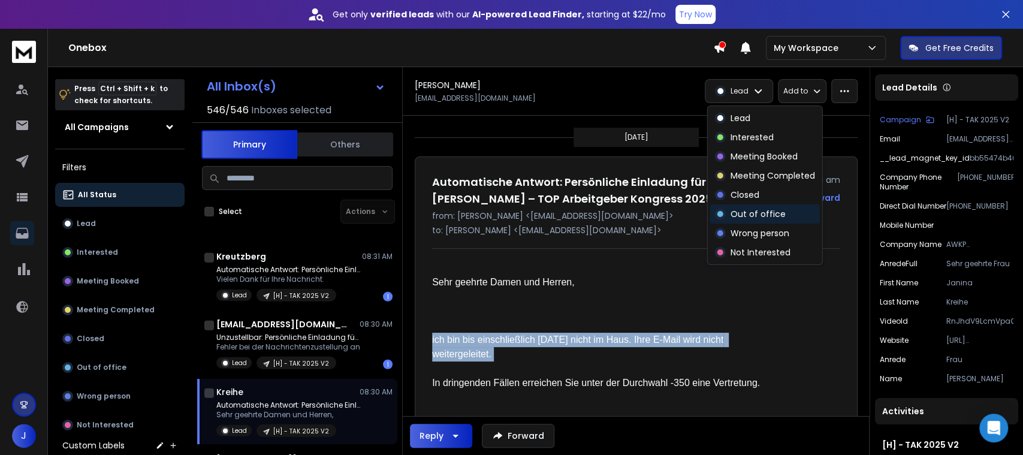
click at [754, 208] on p "Out of office" at bounding box center [758, 214] width 55 height 12
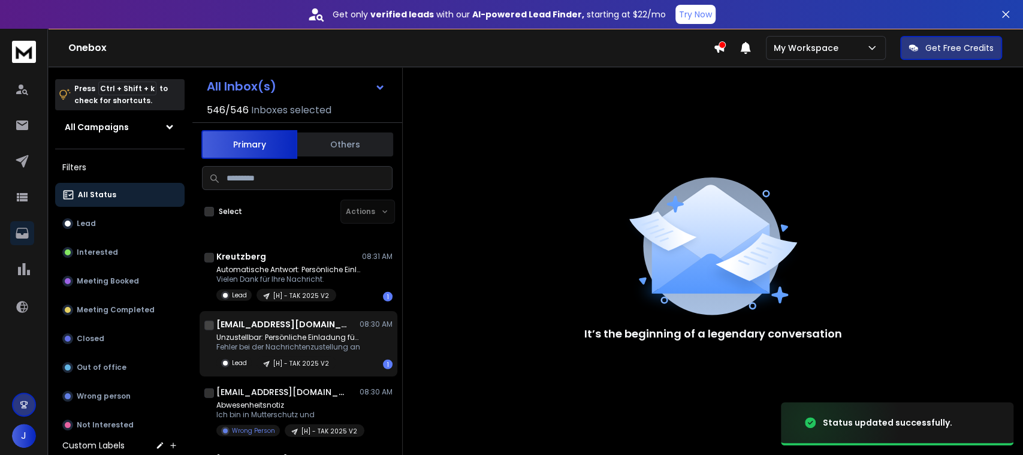
click at [351, 342] on p "Fehler bei der Nachrichtenzustellung an" at bounding box center [288, 347] width 144 height 10
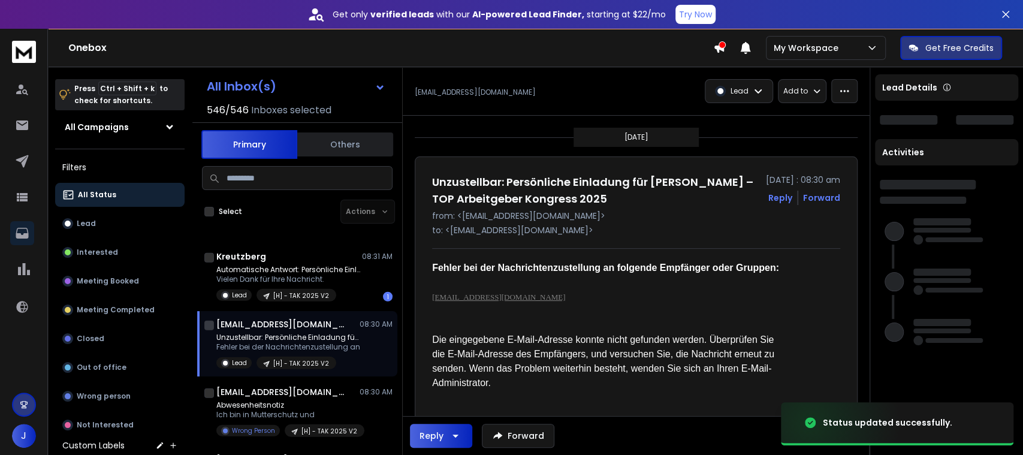
scroll to position [2150, 0]
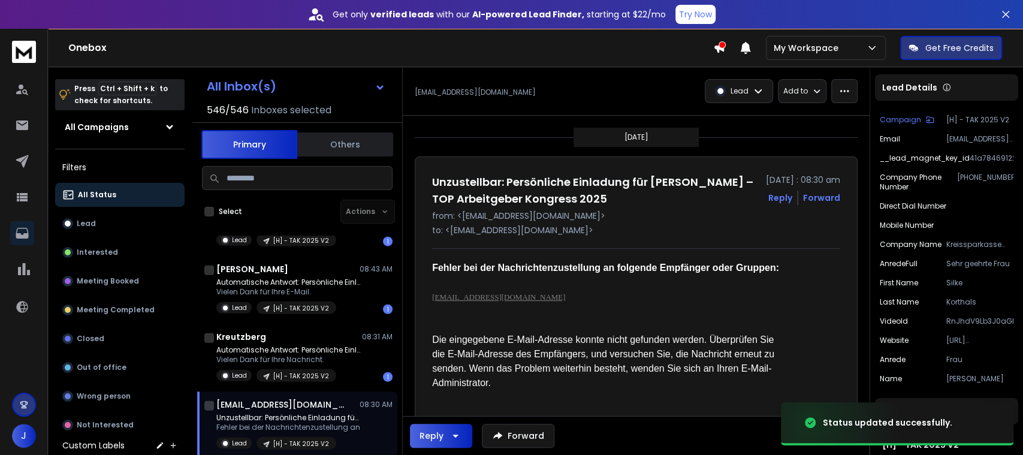
click at [739, 89] on p "Lead" at bounding box center [740, 91] width 18 height 10
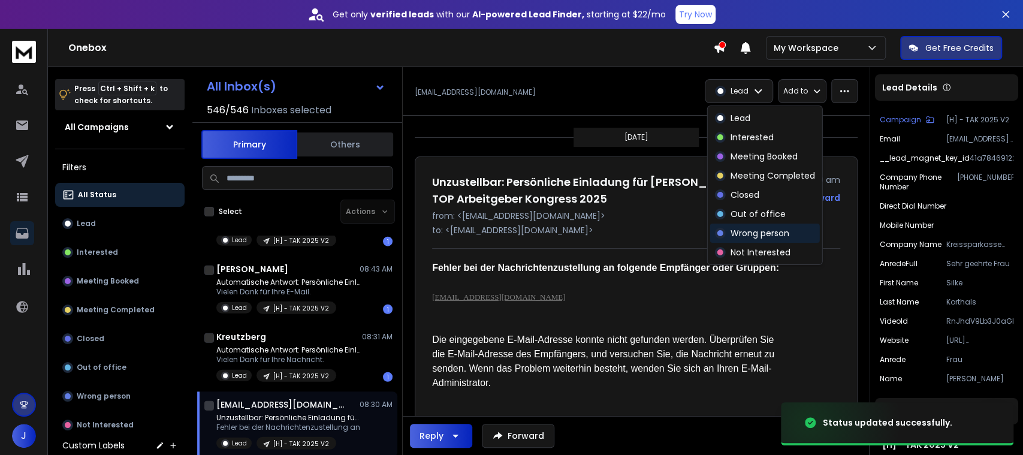
click at [733, 227] on p "Wrong person" at bounding box center [760, 233] width 59 height 12
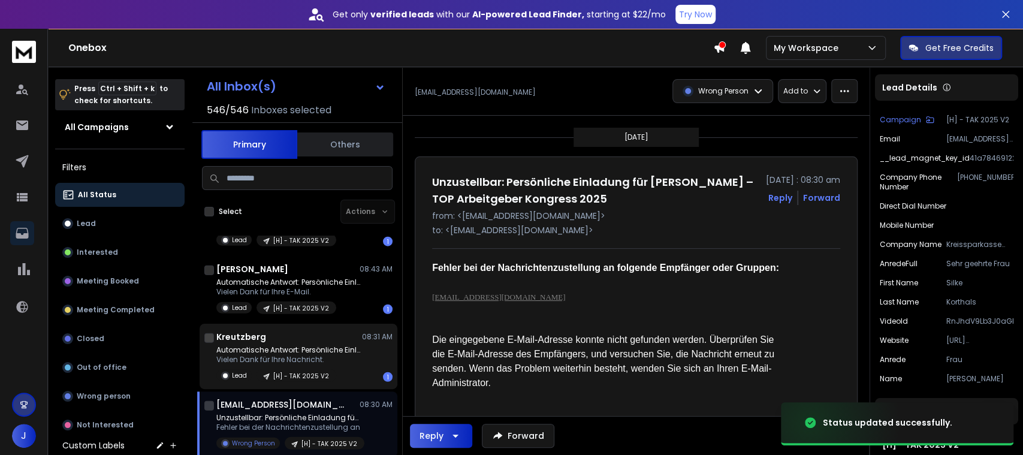
click at [309, 350] on p "Automatische Antwort: Persönliche Einladung für" at bounding box center [288, 350] width 144 height 10
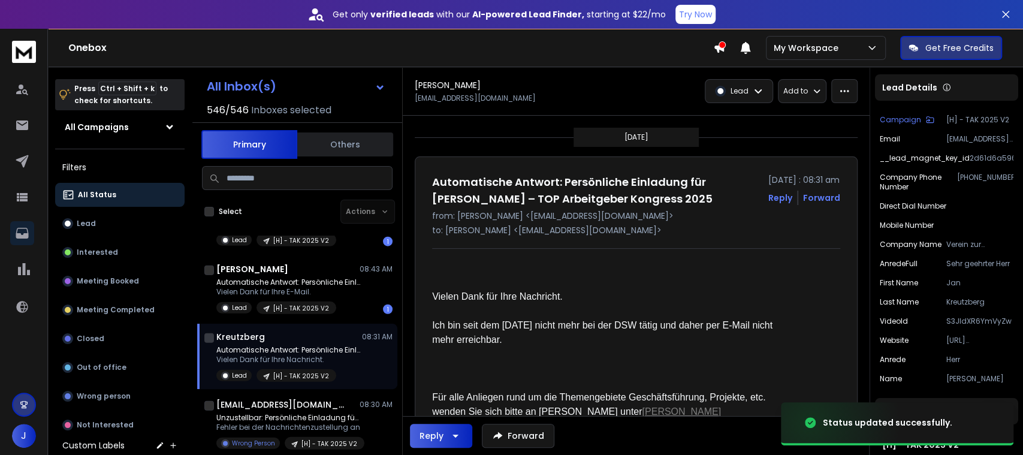
click at [555, 326] on div "Ich bin seit dem [DATE] nicht mehr bei der DSW tätig und daher per E-Mail nicht…" at bounding box center [607, 332] width 350 height 29
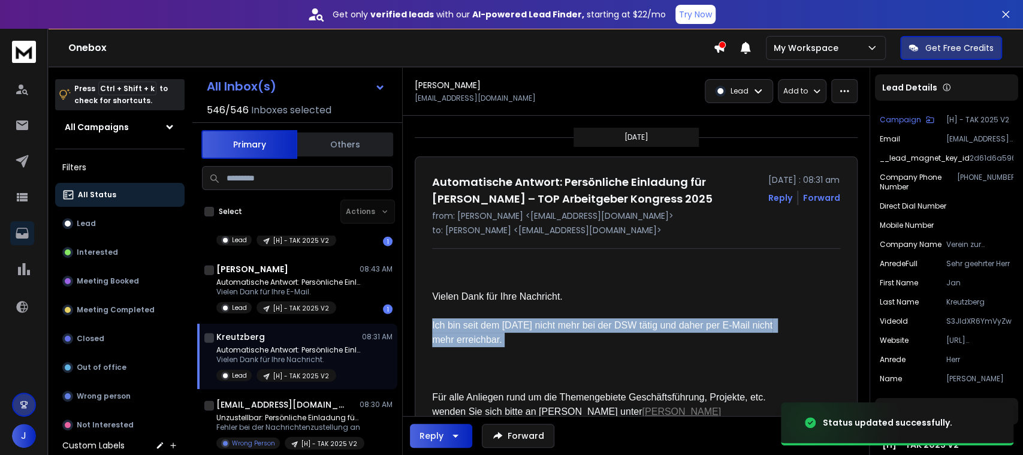
click at [555, 326] on div "Ich bin seit dem [DATE] nicht mehr bei der DSW tätig und daher per E-Mail nicht…" at bounding box center [607, 332] width 350 height 29
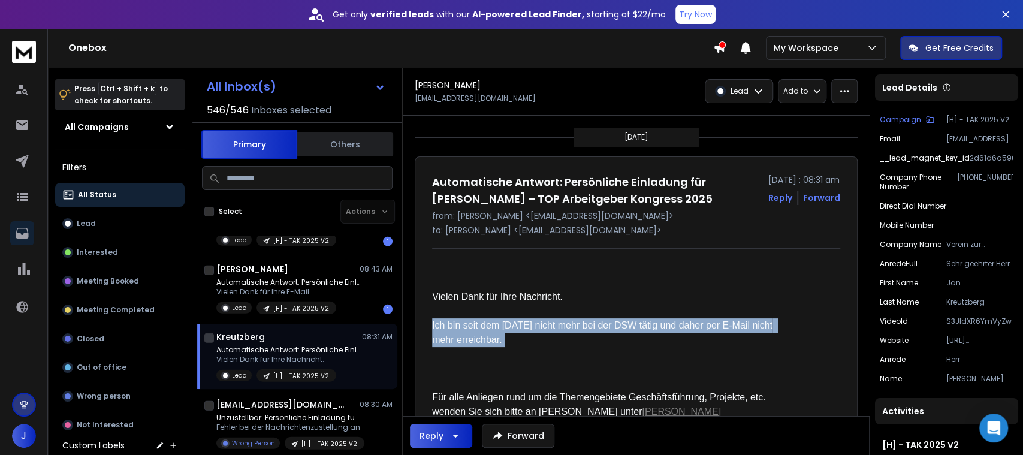
click at [734, 95] on p "Lead" at bounding box center [740, 91] width 18 height 10
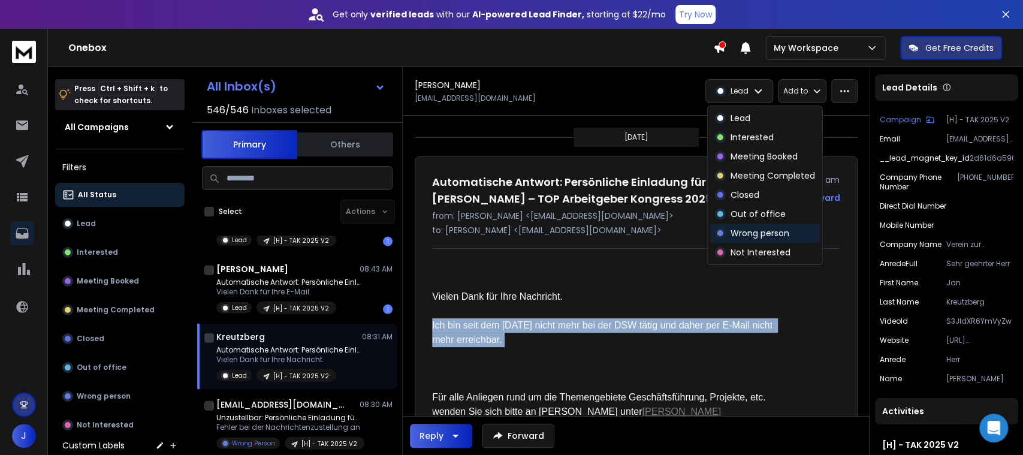
click at [751, 230] on p "Wrong person" at bounding box center [760, 233] width 59 height 12
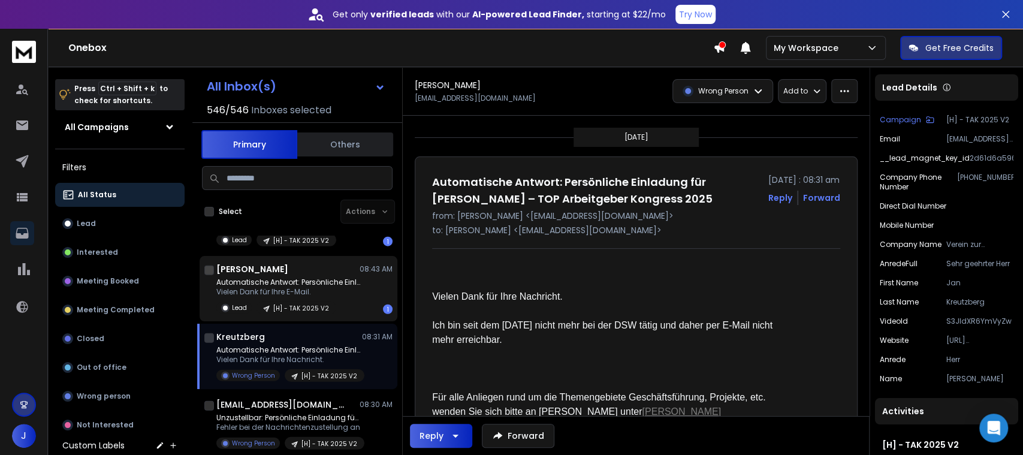
click at [357, 297] on div "Automatische Antwort: Persönliche Einladung für Vielen Dank für Ihre E-Mail. Le…" at bounding box center [288, 296] width 144 height 37
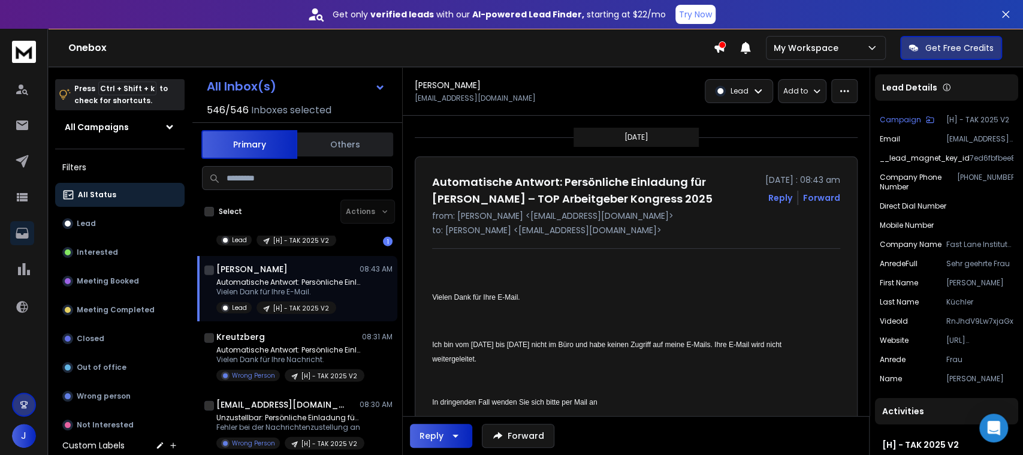
scroll to position [2070, 0]
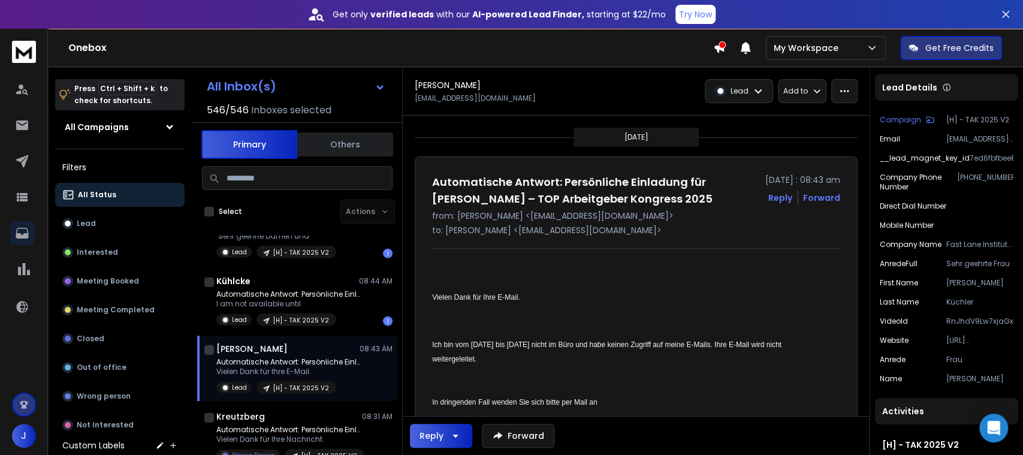
click at [733, 94] on p "Lead" at bounding box center [740, 91] width 18 height 10
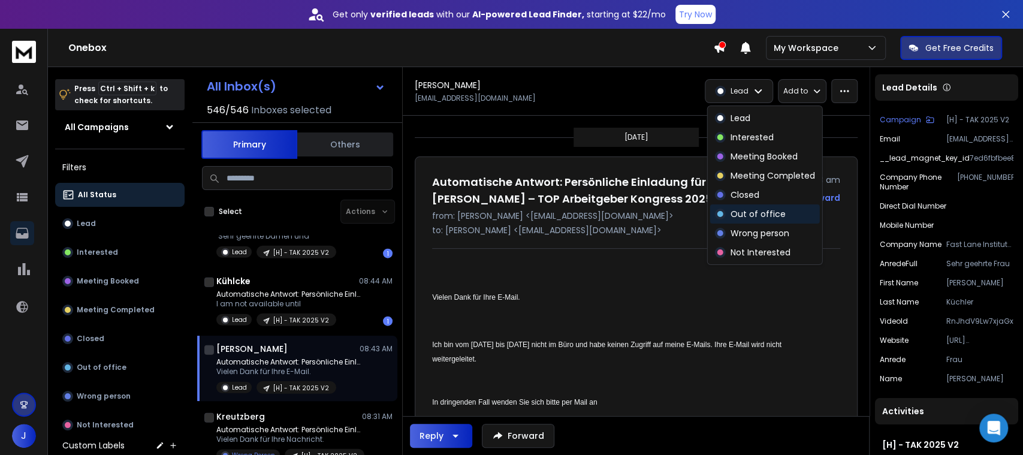
click at [756, 211] on p "Out of office" at bounding box center [758, 214] width 55 height 12
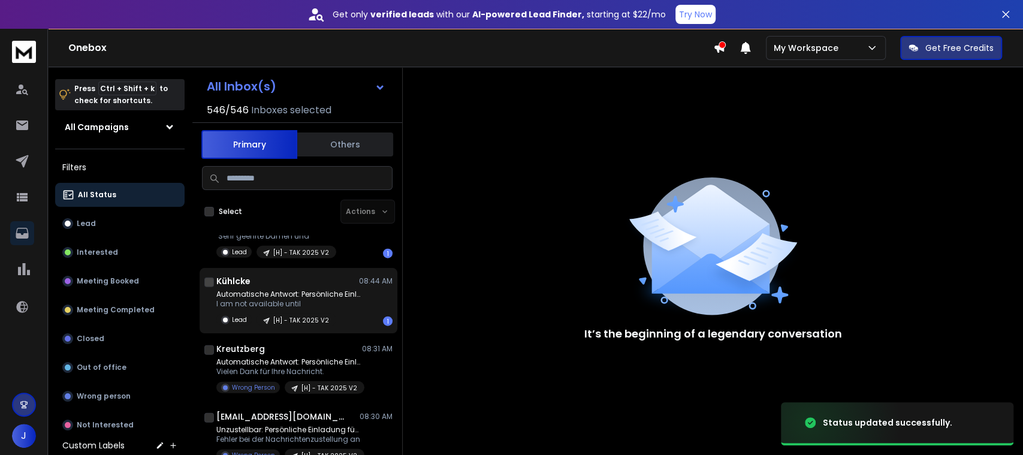
click at [351, 314] on div "Lead [H] - TAK 2025 V2" at bounding box center [288, 320] width 144 height 13
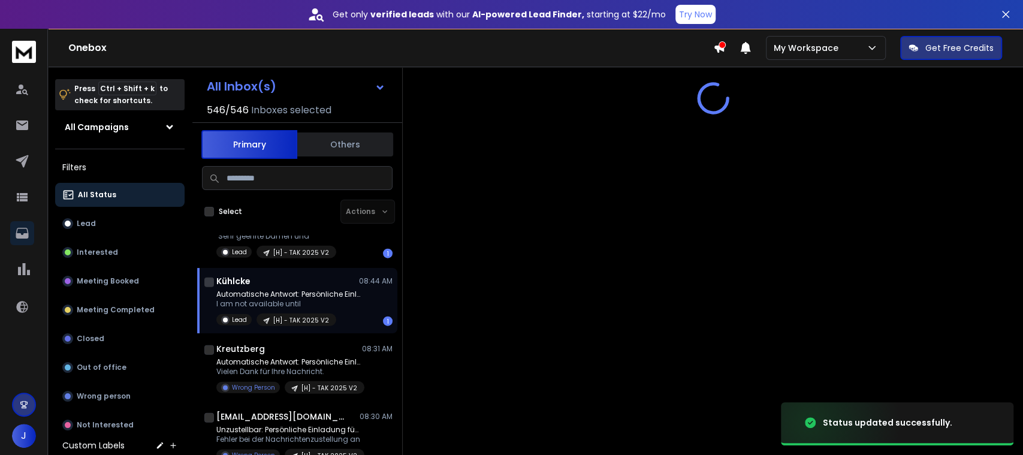
scroll to position [1990, 0]
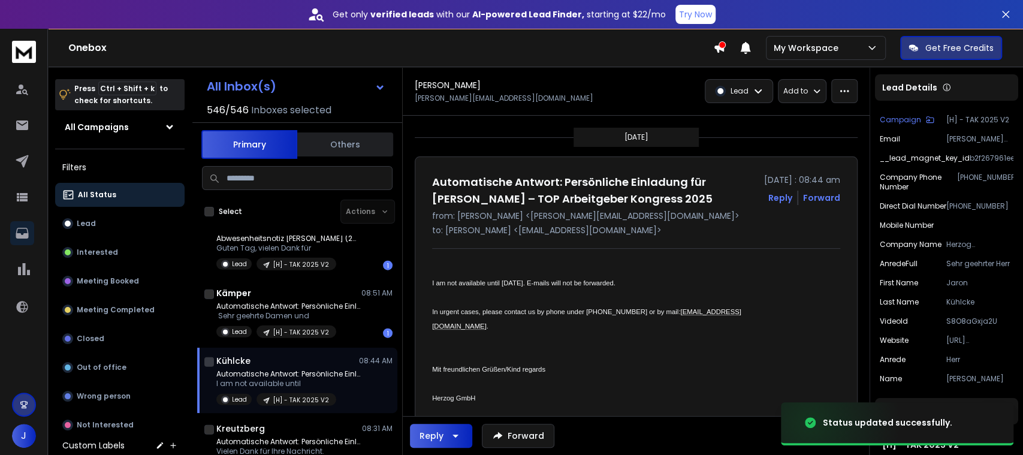
click at [737, 97] on div "Lead" at bounding box center [739, 91] width 67 height 23
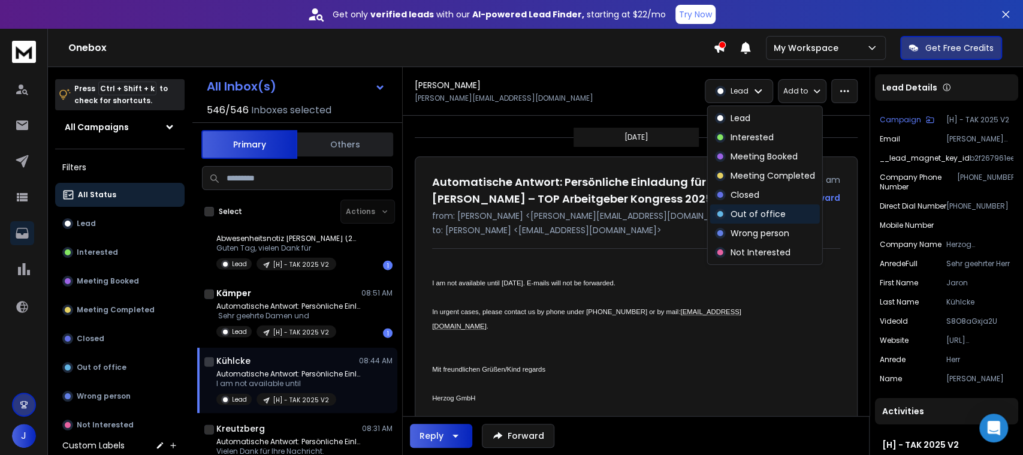
click at [765, 213] on p "Out of office" at bounding box center [758, 214] width 55 height 12
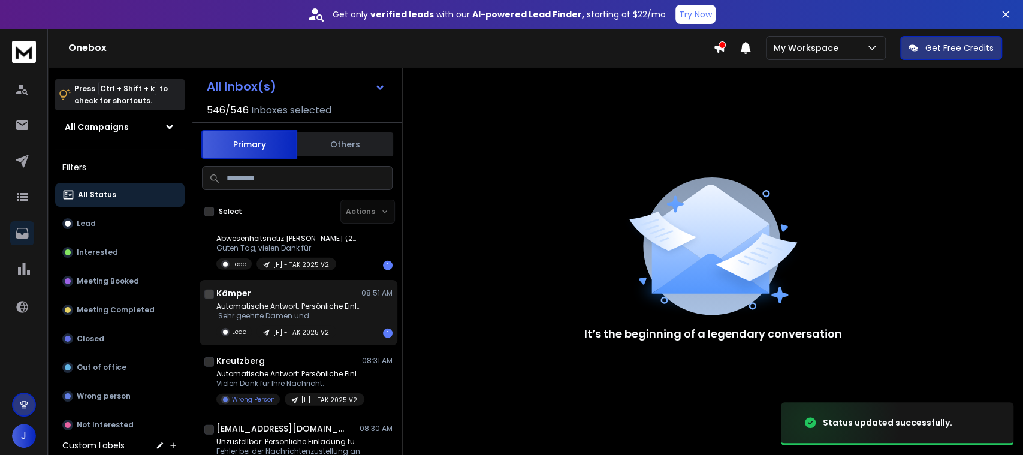
click at [340, 317] on p "﻿ Sehr geehrte Damen und" at bounding box center [288, 316] width 144 height 10
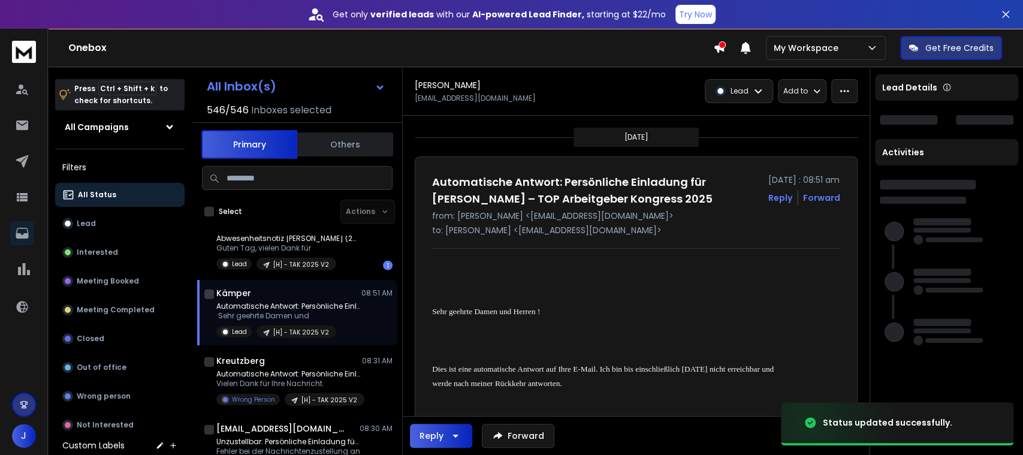
scroll to position [1910, 0]
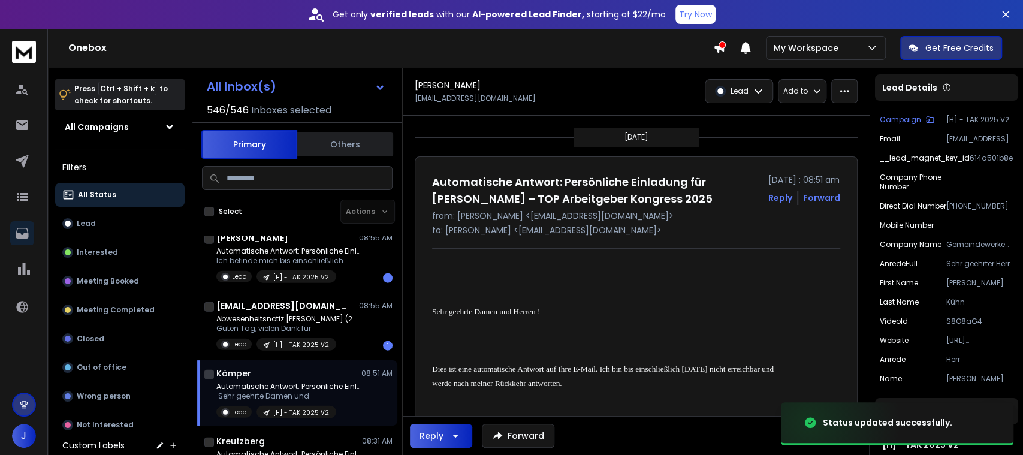
click at [515, 373] on p "Dies ist eine automatische Antwort auf Ihre E-Mail. Ich bin bis einschließlich …" at bounding box center [607, 376] width 350 height 29
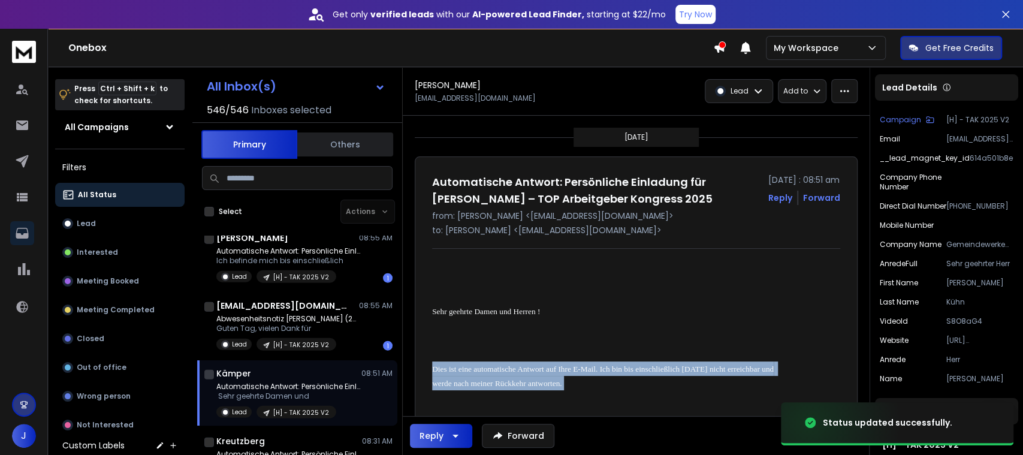
click at [515, 373] on p "Dies ist eine automatische Antwort auf Ihre E-Mail. Ich bin bis einschließlich …" at bounding box center [607, 376] width 350 height 29
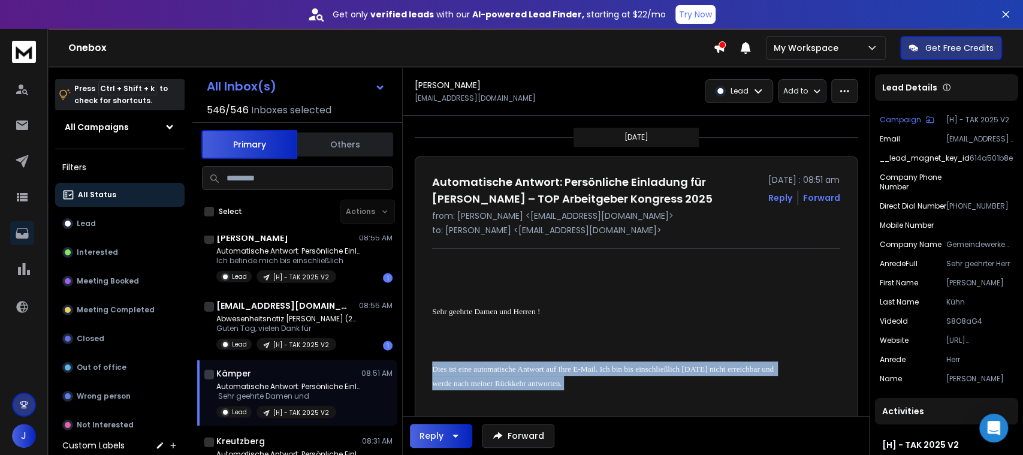
click at [736, 86] on p "Lead" at bounding box center [740, 91] width 18 height 10
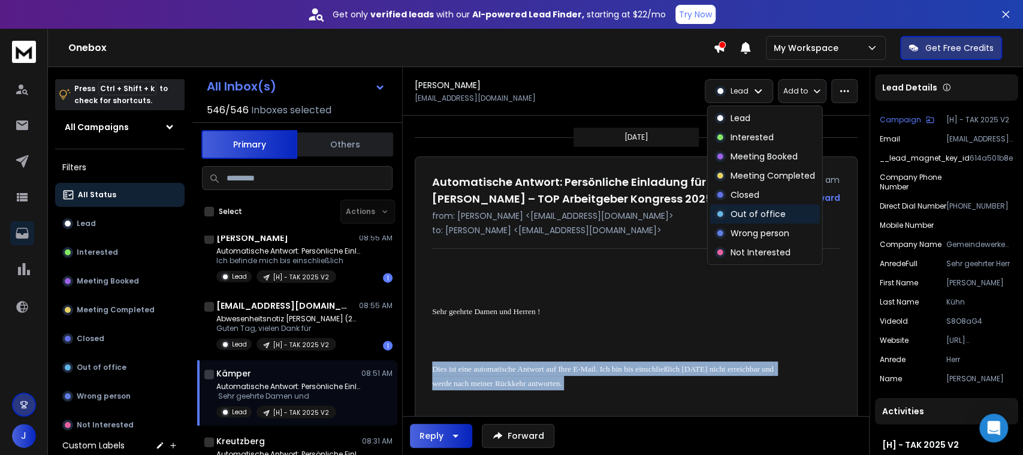
click at [747, 216] on p "Out of office" at bounding box center [758, 214] width 55 height 12
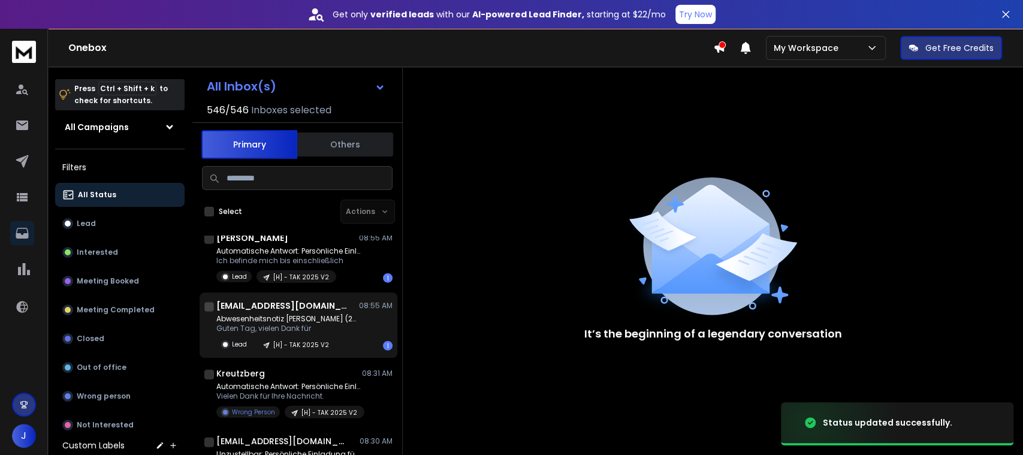
click at [359, 335] on div "Abwesenheitsnotiz [PERSON_NAME] (28.07. – Guten Tag, vielen Dank für Lead [H] -…" at bounding box center [304, 332] width 176 height 37
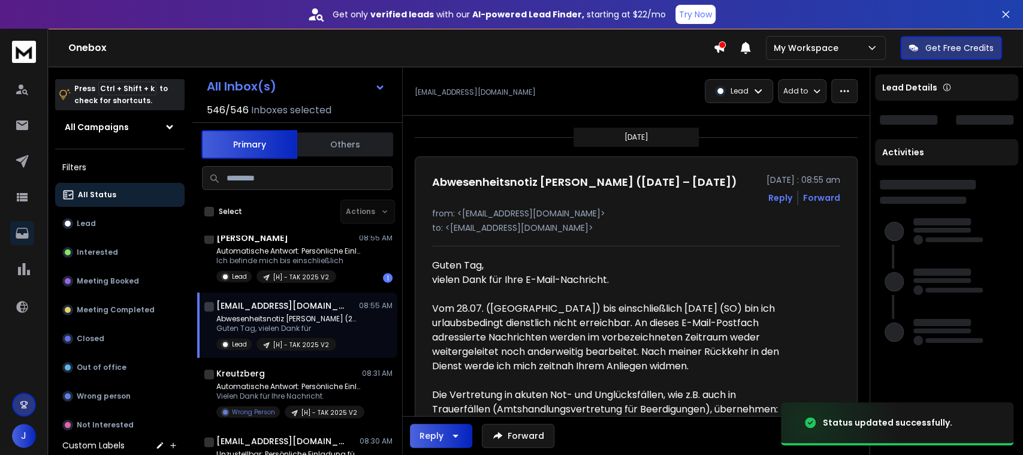
scroll to position [1830, 0]
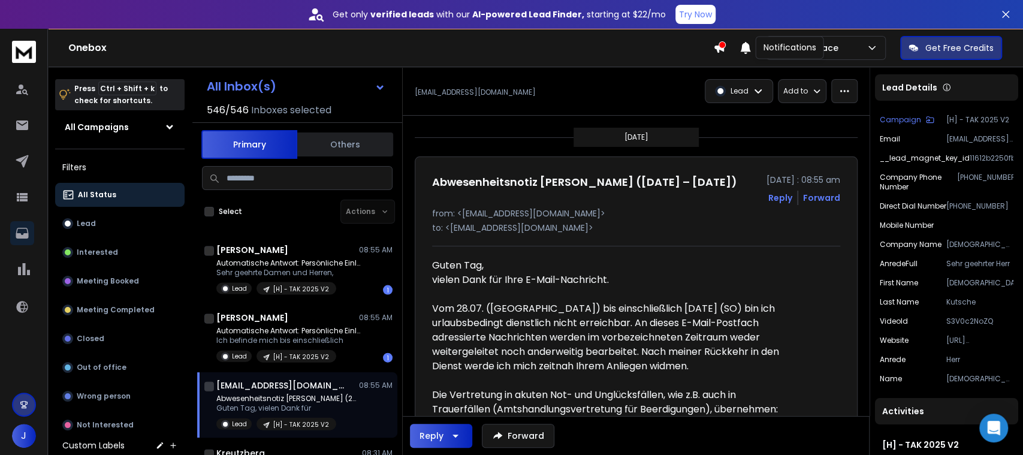
click at [747, 100] on div "Lead" at bounding box center [739, 91] width 67 height 23
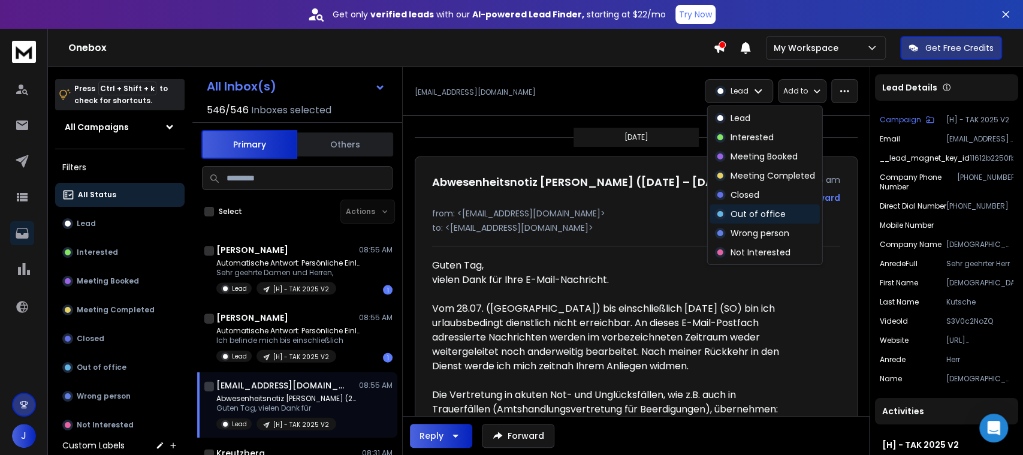
click at [748, 217] on p "Out of office" at bounding box center [758, 214] width 55 height 12
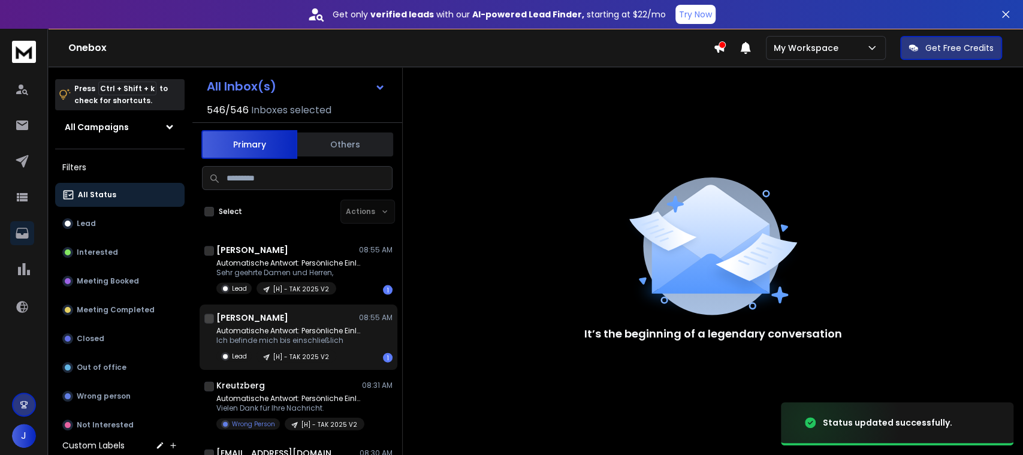
click at [379, 343] on div "Automatische Antwort: Persönliche Einladung für Ich befinde mich bis einschließ…" at bounding box center [304, 344] width 176 height 37
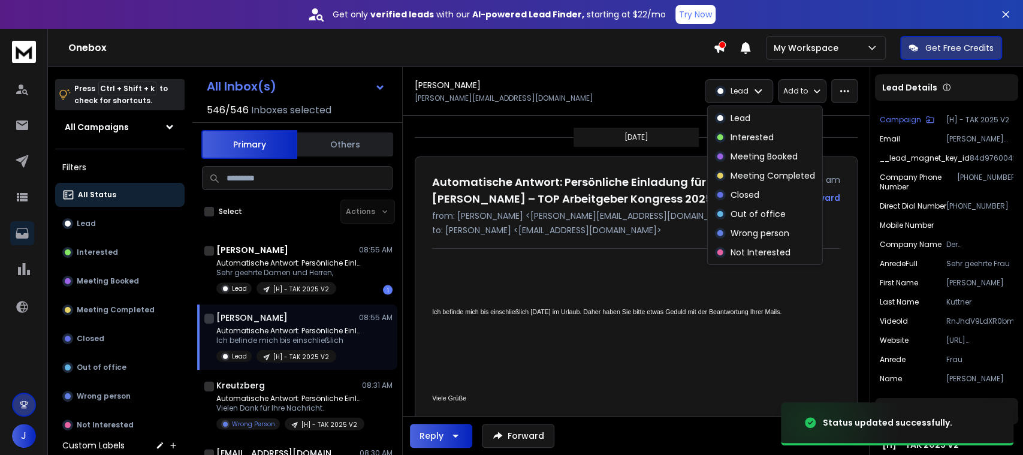
click at [710, 88] on div "Lead" at bounding box center [739, 91] width 67 height 23
click at [742, 206] on div "Out of office" at bounding box center [765, 213] width 110 height 19
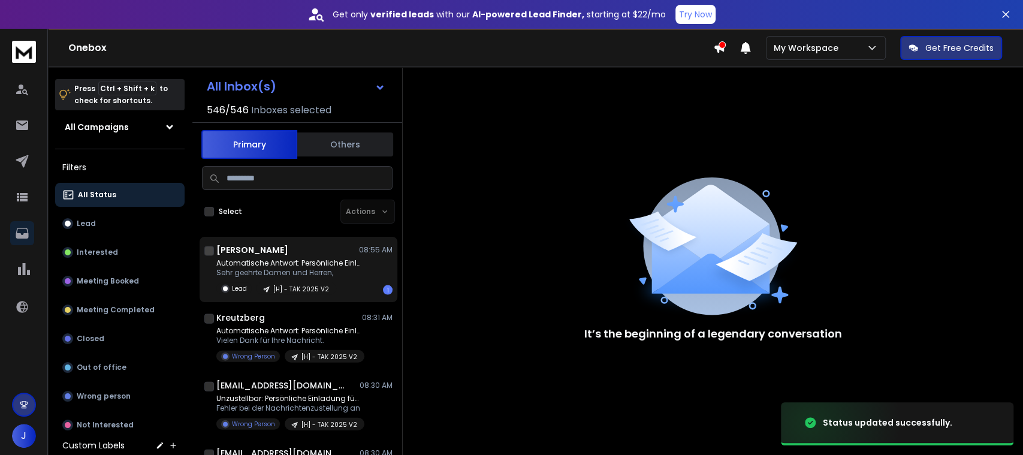
click at [377, 296] on div "[PERSON_NAME] 08:55 AM Automatische Antwort: Persönliche Einladung für Sehr gee…" at bounding box center [299, 269] width 198 height 65
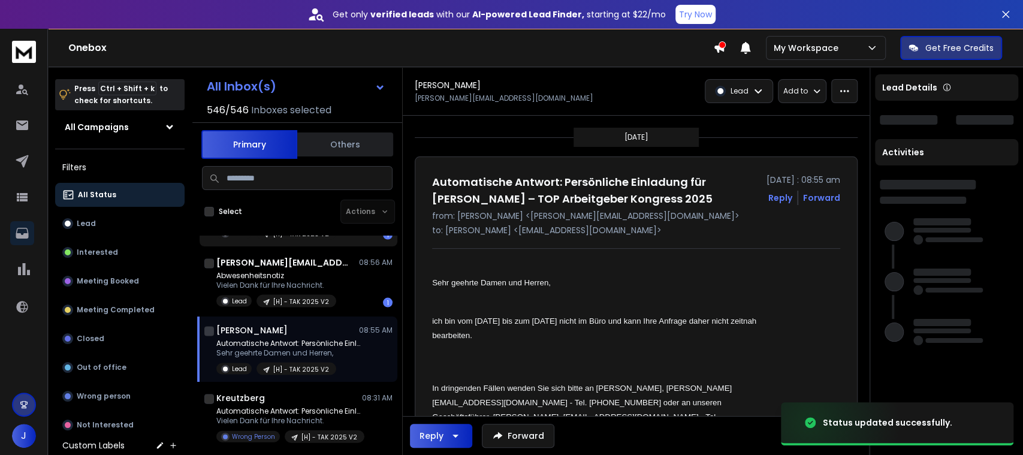
scroll to position [1670, 0]
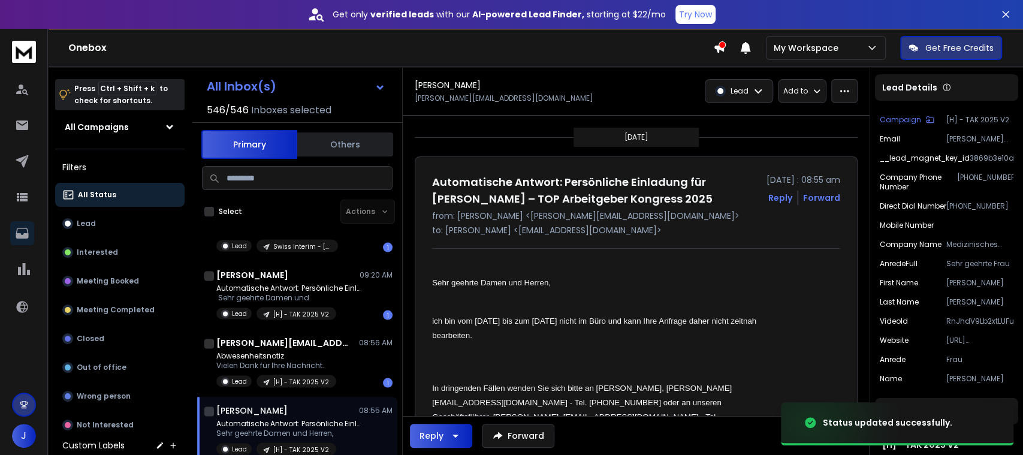
click at [739, 90] on p "Lead" at bounding box center [740, 91] width 18 height 10
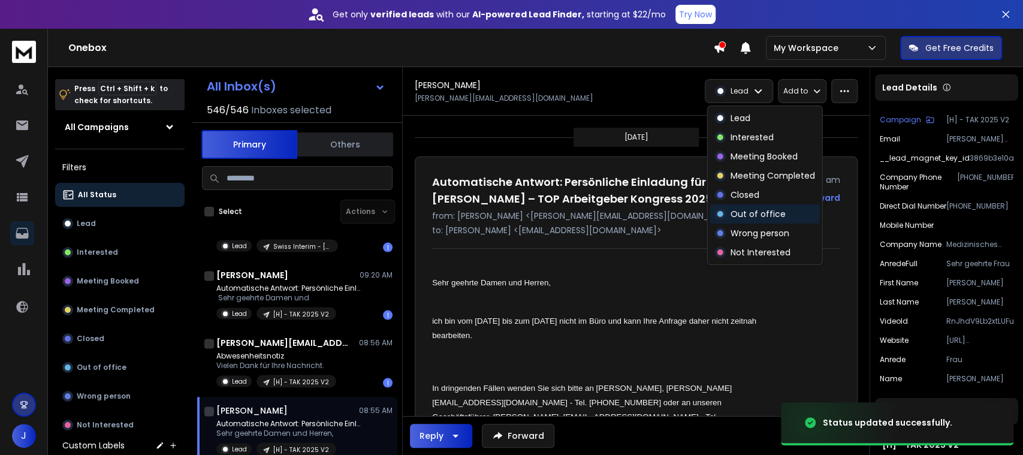
click at [761, 214] on p "Out of office" at bounding box center [758, 214] width 55 height 12
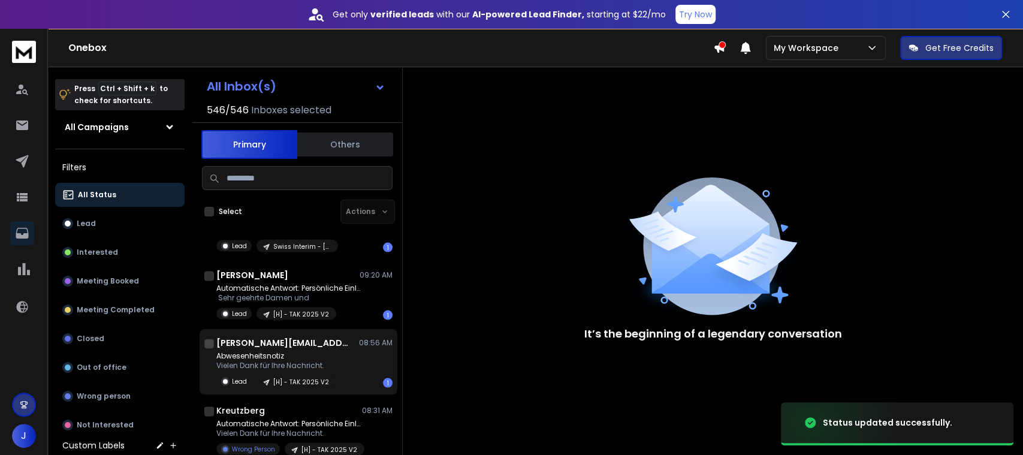
click at [343, 363] on div "Abwesenheitsnotiz Vielen Dank für Ihre Nachricht. Lead [H] - TAK 2025 V2 1" at bounding box center [304, 369] width 176 height 37
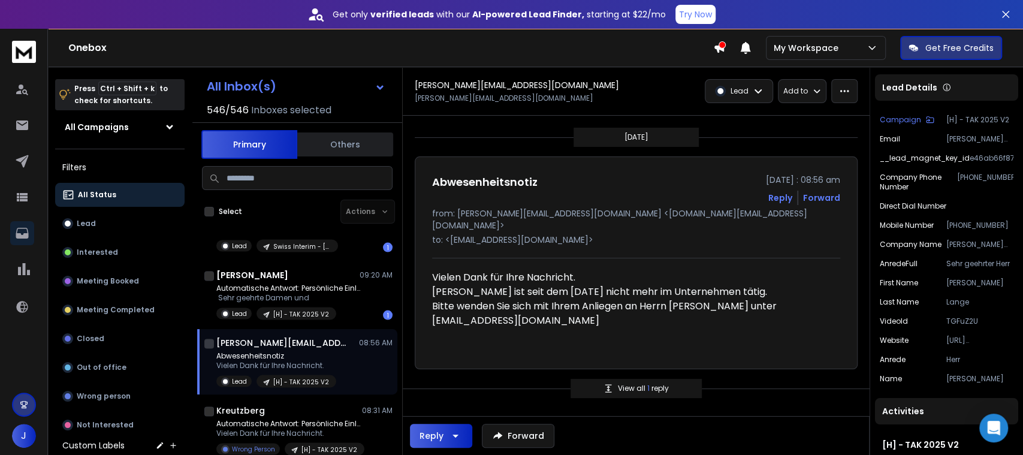
click at [753, 101] on div "Lead" at bounding box center [739, 91] width 67 height 23
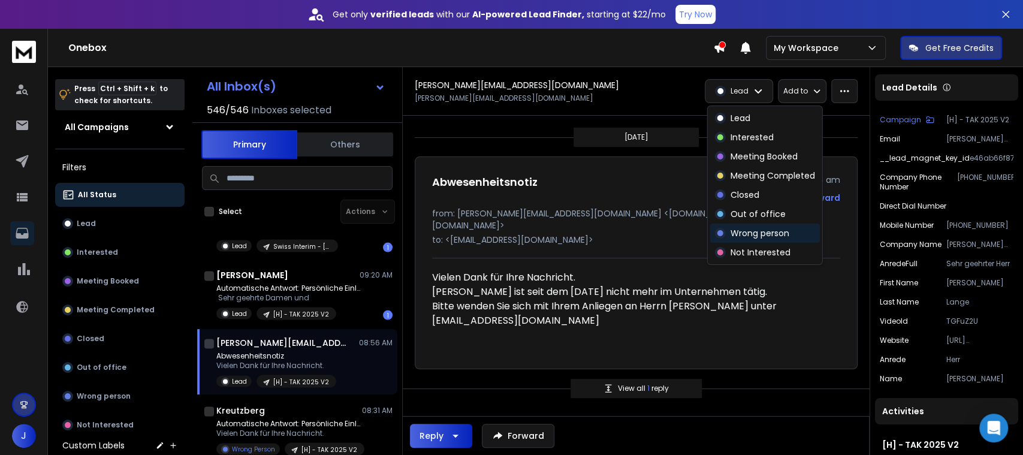
click at [752, 228] on p "Wrong person" at bounding box center [760, 233] width 59 height 12
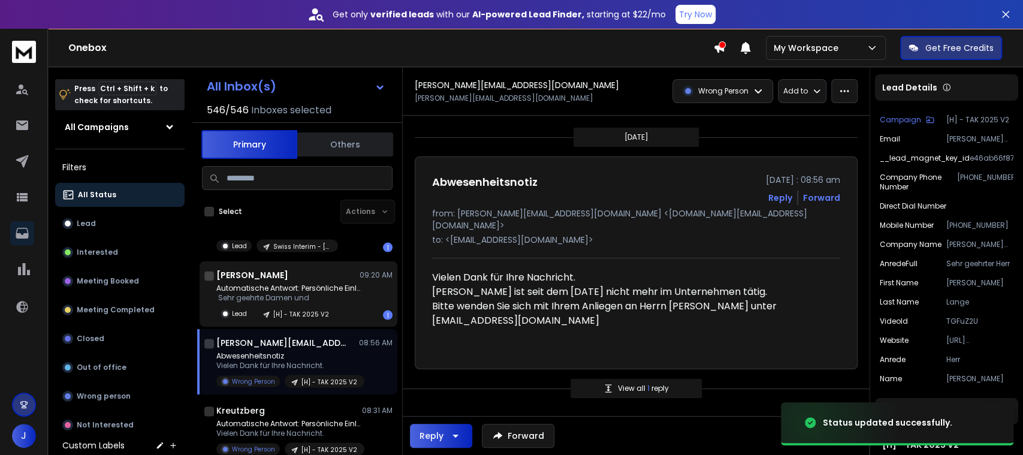
click at [351, 303] on div "Automatische Antwort: Persönliche Einladung für ﻿ Sehr geehrte Damen und Lead […" at bounding box center [288, 301] width 144 height 37
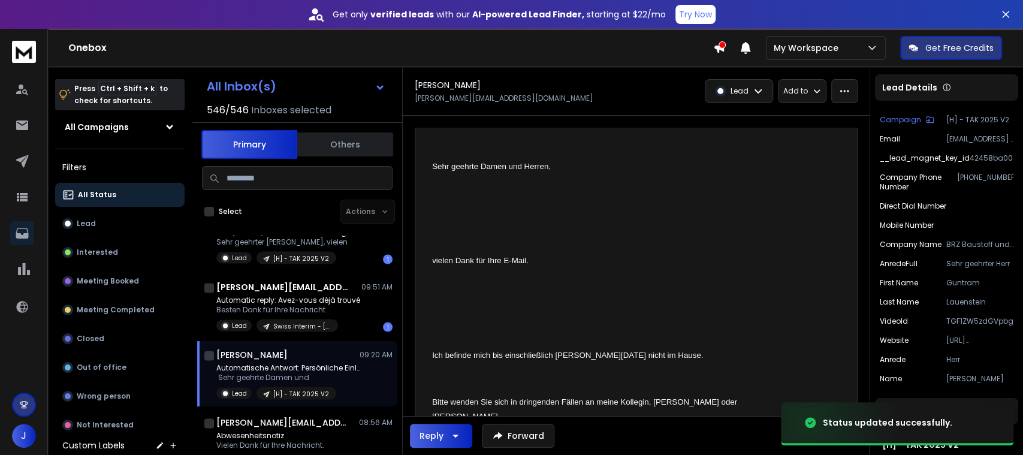
scroll to position [240, 0]
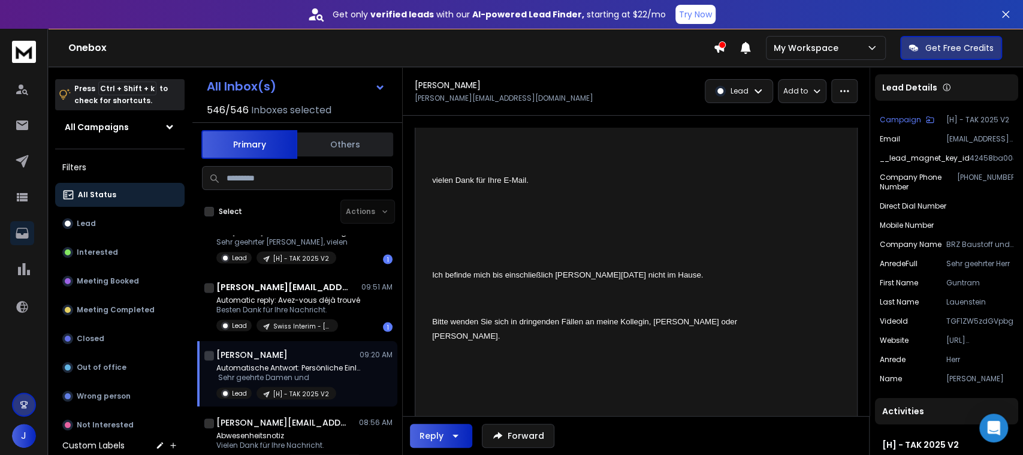
click at [743, 98] on div "Lead" at bounding box center [739, 91] width 67 height 23
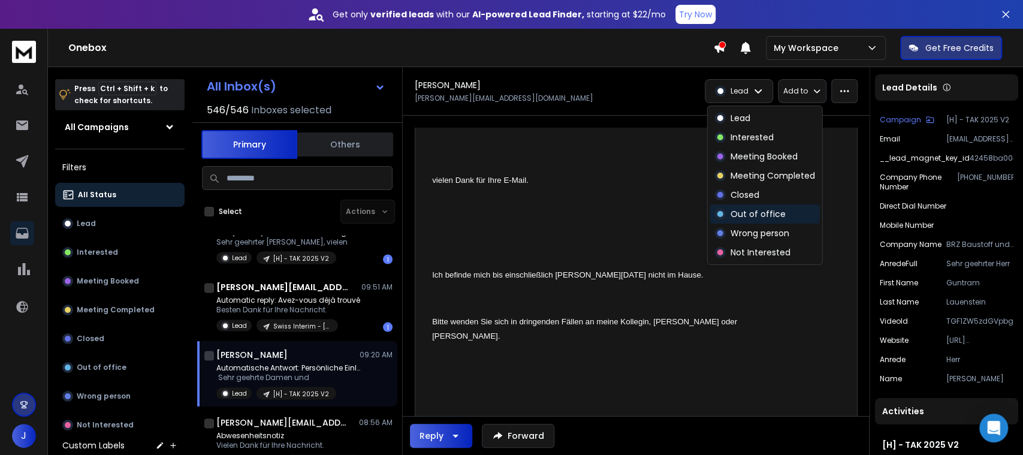
click at [761, 209] on p "Out of office" at bounding box center [758, 214] width 55 height 12
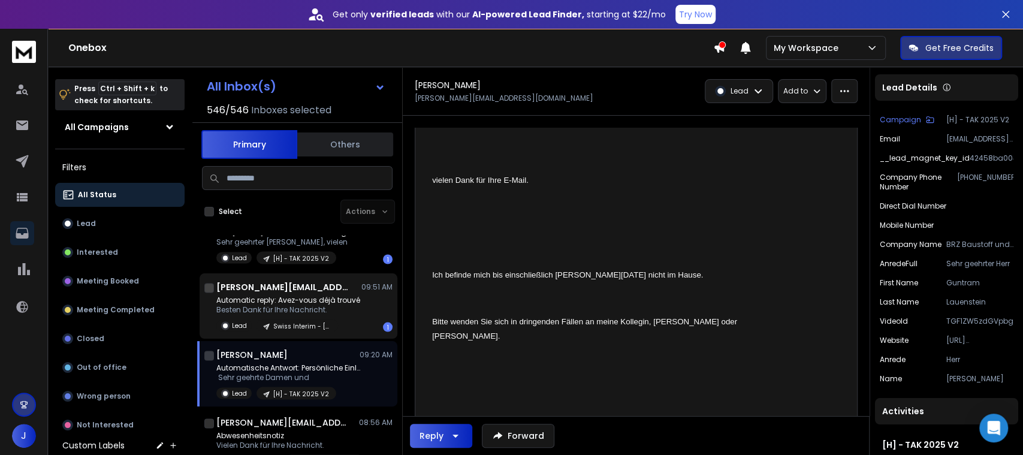
scroll to position [0, 0]
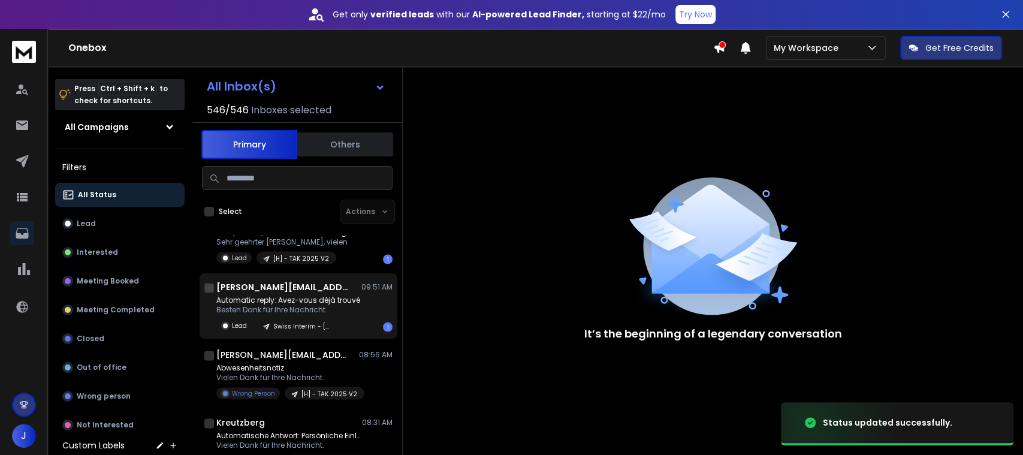
click at [360, 313] on div "Automatic reply: Avez-vous déjà trouvé Besten Dank für Ihre Nachricht. Lead Swi…" at bounding box center [304, 313] width 176 height 37
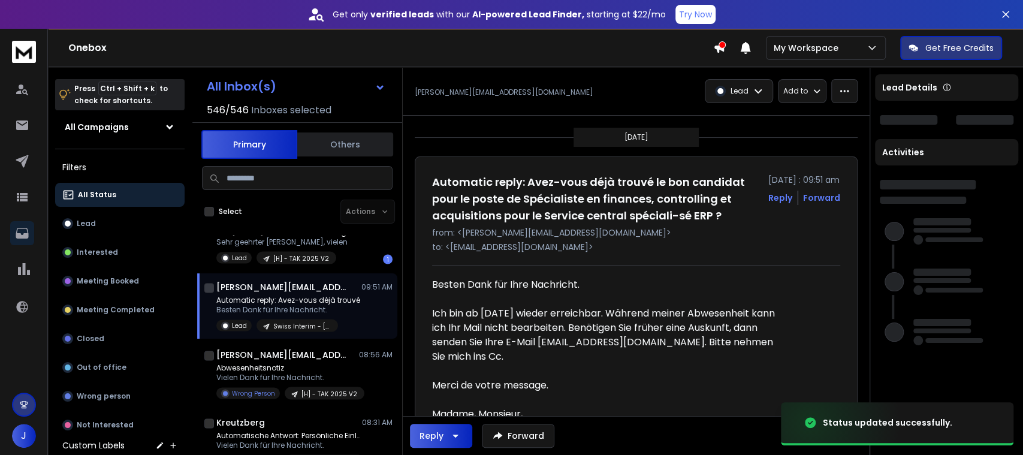
scroll to position [1511, 0]
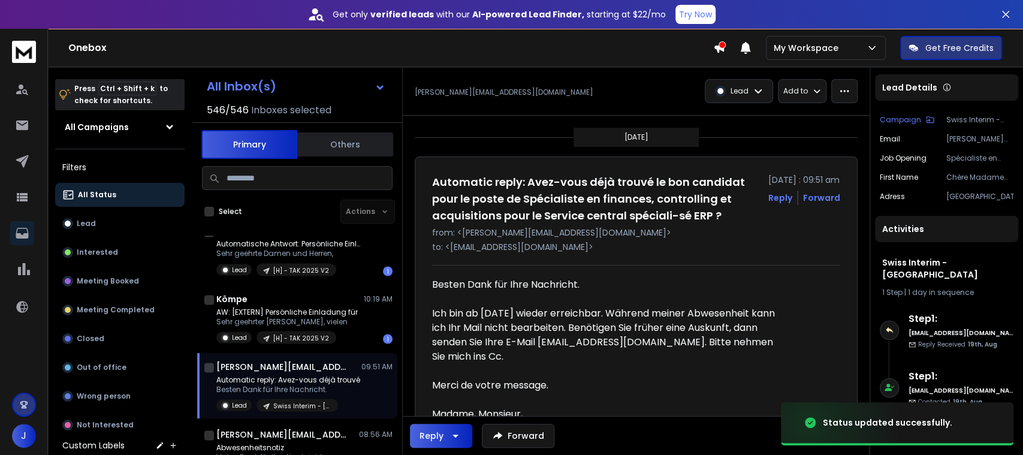
click at [740, 80] on div "Lead" at bounding box center [739, 91] width 67 height 23
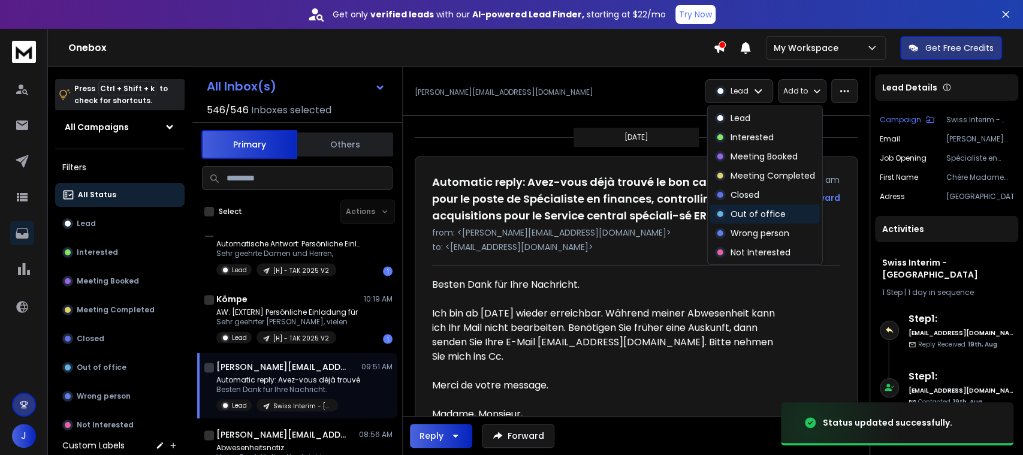
click at [750, 211] on p "Out of office" at bounding box center [758, 214] width 55 height 12
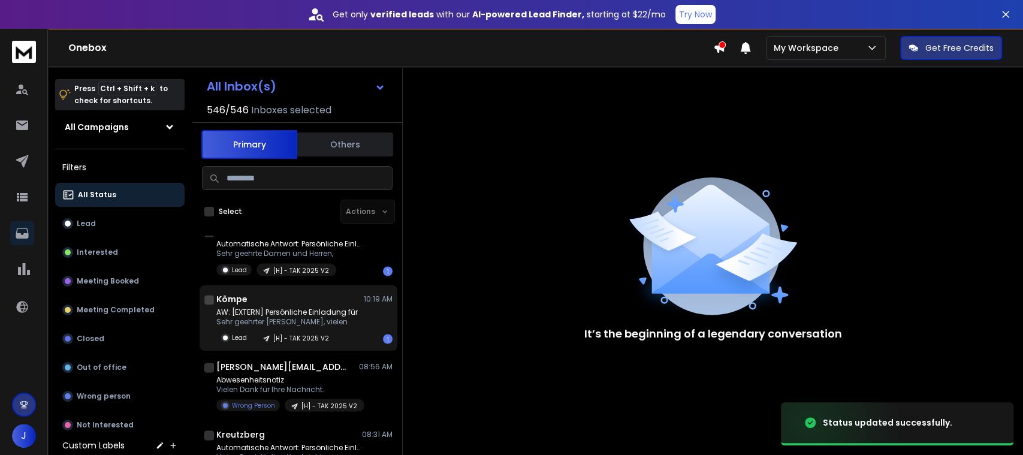
click at [348, 320] on p "Sehr geehrter [PERSON_NAME], vielen" at bounding box center [286, 322] width 141 height 10
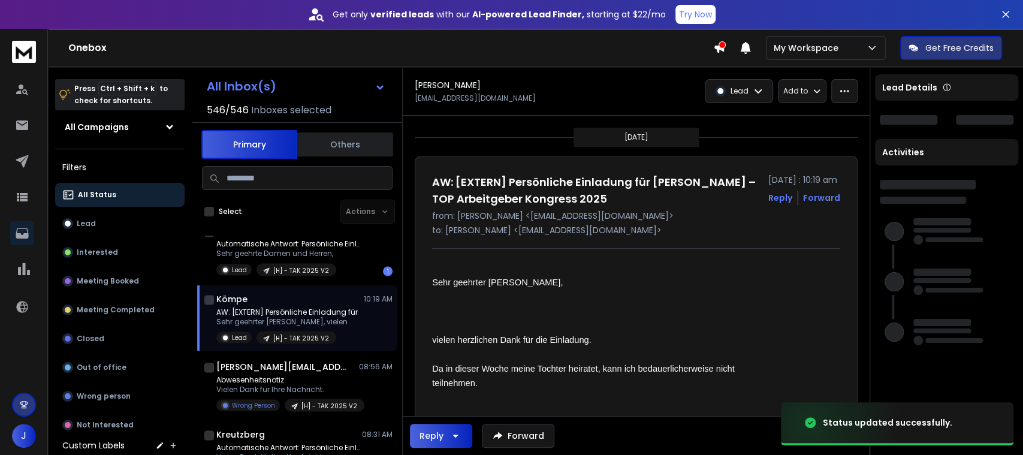
scroll to position [1430, 0]
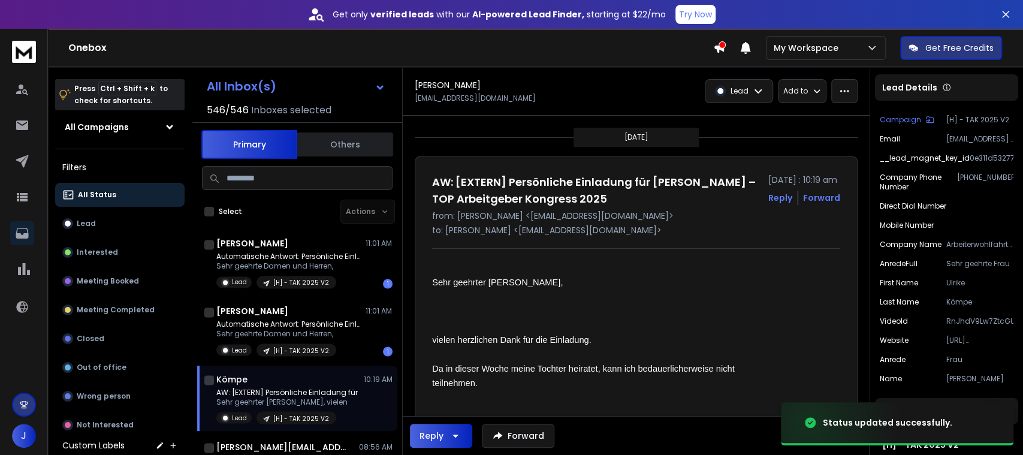
click at [534, 366] on span "Da in dieser Woche meine Tochter heiratet, kann ich bedauerlicherweise nicht te…" at bounding box center [584, 376] width 305 height 24
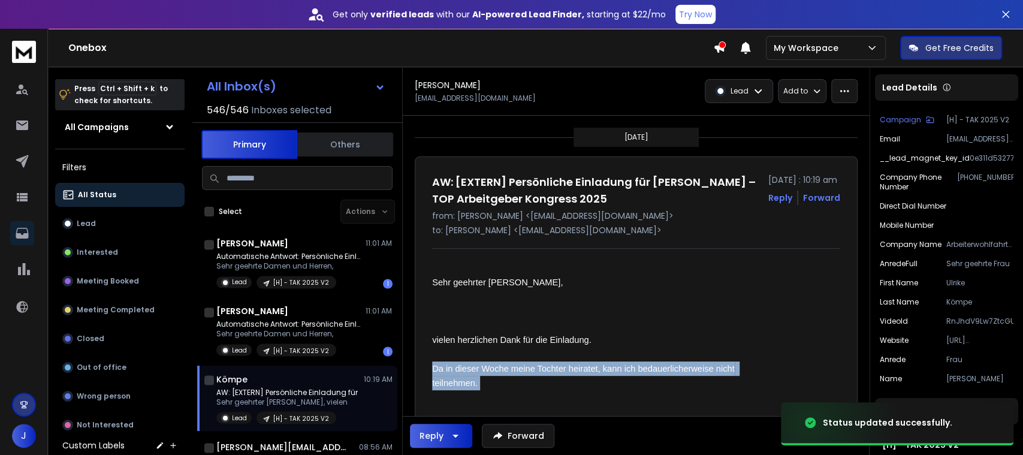
click at [534, 366] on span "Da in dieser Woche meine Tochter heiratet, kann ich bedauerlicherweise nicht te…" at bounding box center [584, 376] width 305 height 24
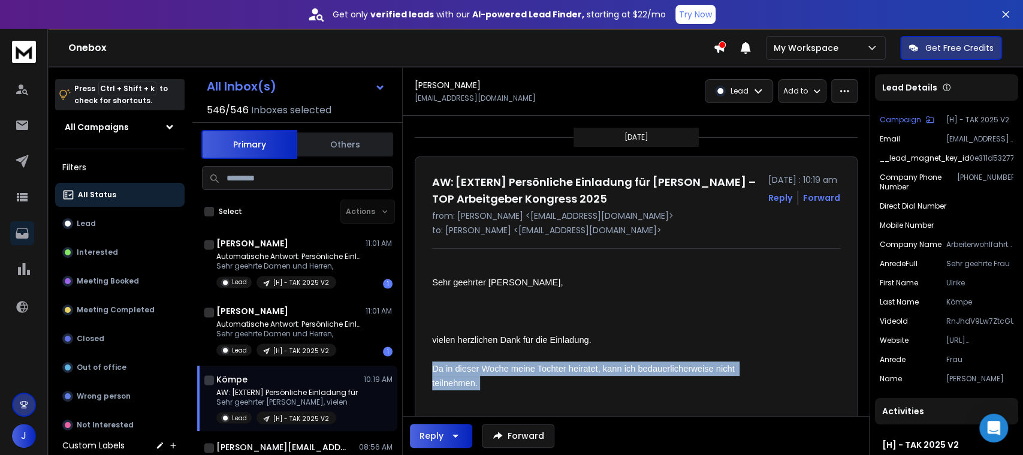
scroll to position [80, 0]
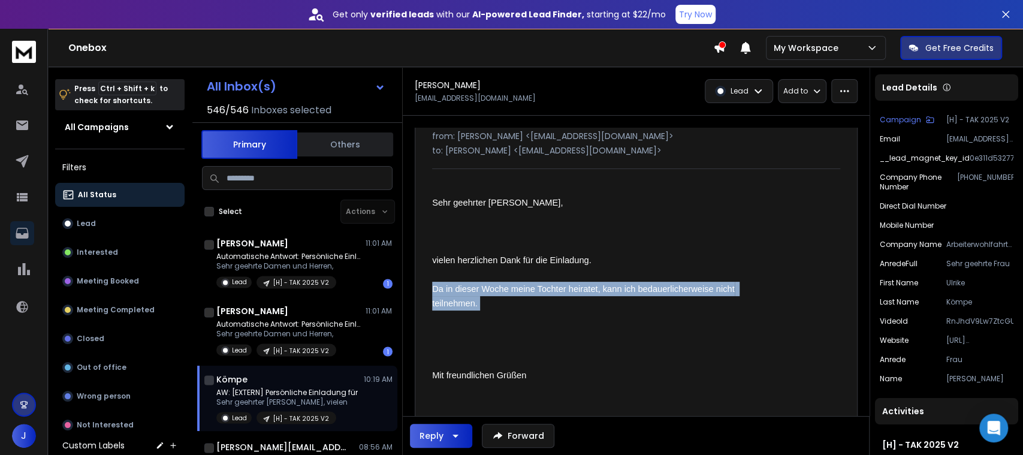
click at [748, 92] on p "Lead" at bounding box center [740, 91] width 18 height 10
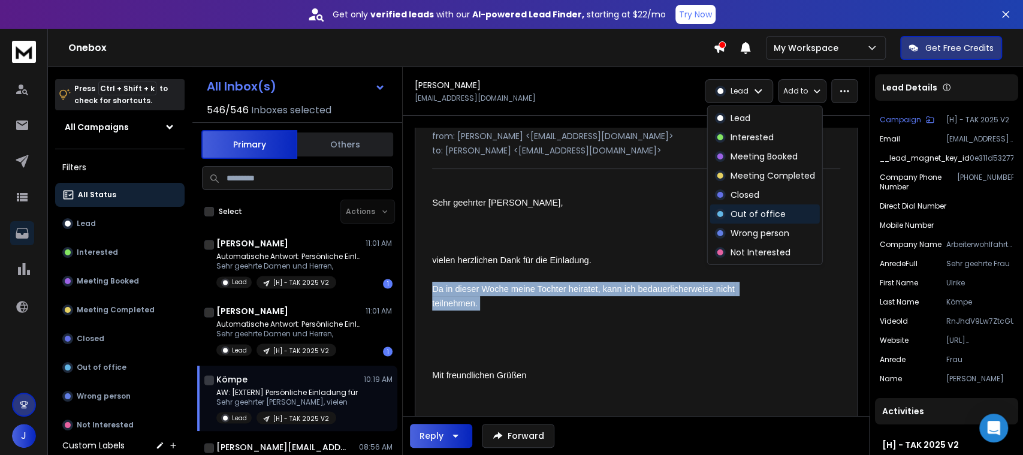
click at [745, 209] on p "Out of office" at bounding box center [758, 214] width 55 height 12
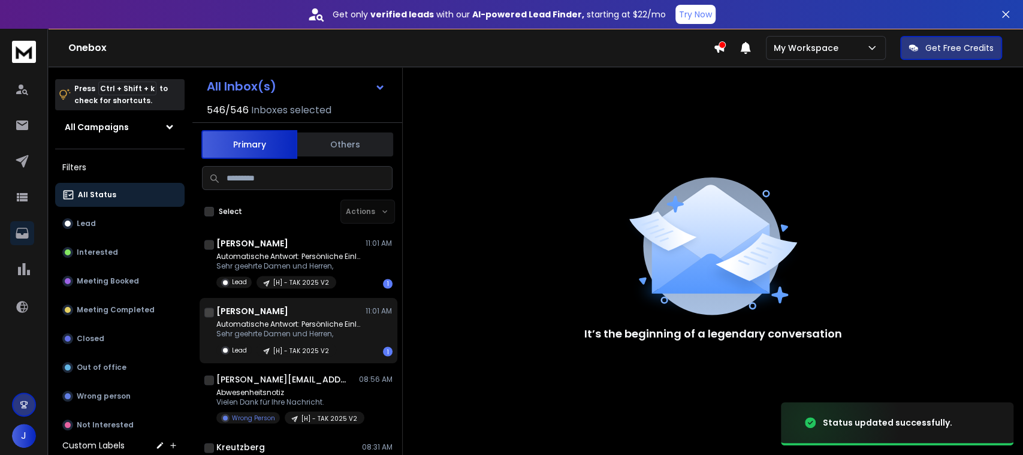
scroll to position [0, 0]
click at [370, 329] on div "Automatische Antwort: Persönliche Einladung für Sehr geehrte Damen und Herren, …" at bounding box center [304, 338] width 176 height 37
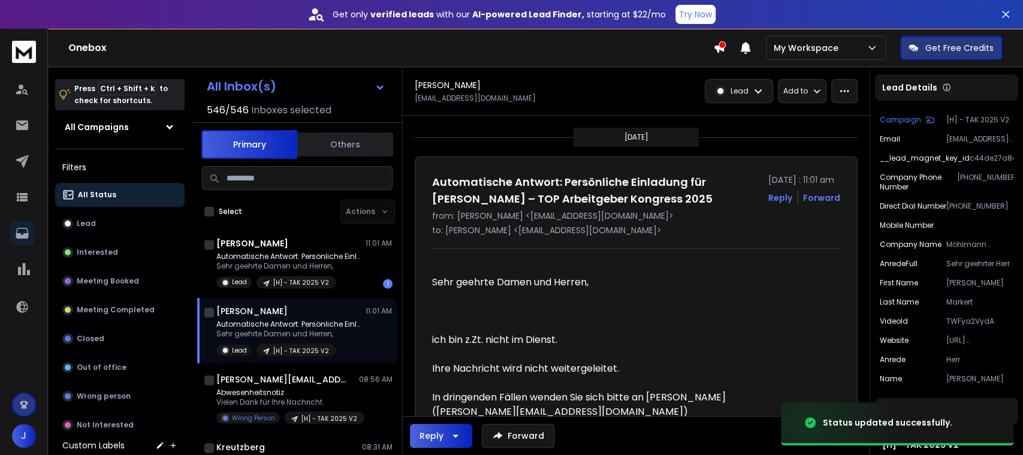
scroll to position [1351, 0]
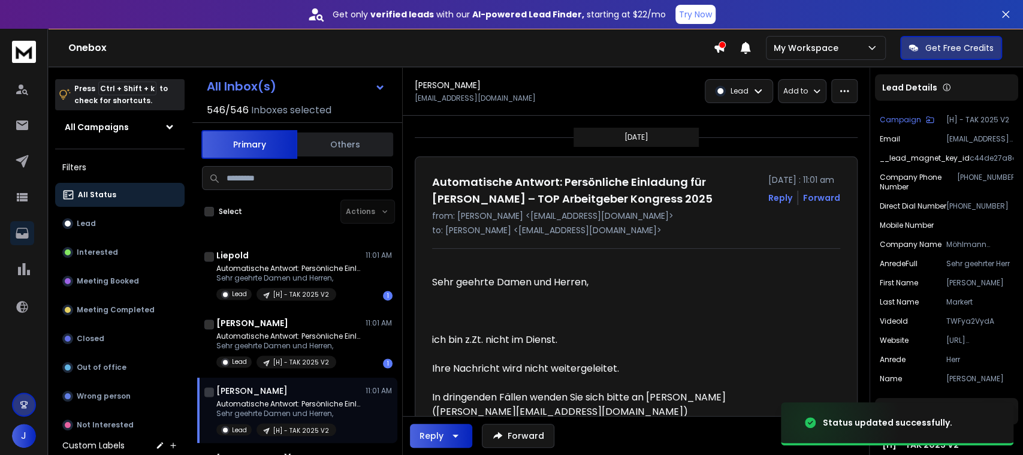
click at [748, 108] on div "[PERSON_NAME] [PERSON_NAME] [EMAIL_ADDRESS][DOMAIN_NAME] Lead Add to Lead Add to" at bounding box center [636, 91] width 467 height 49
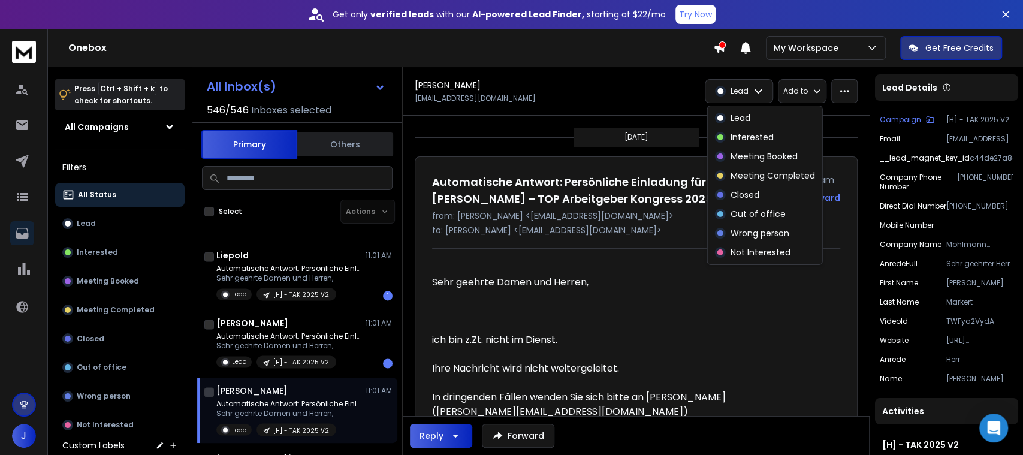
click at [739, 102] on div "Lead" at bounding box center [739, 91] width 67 height 23
click at [746, 214] on p "Out of office" at bounding box center [758, 214] width 55 height 12
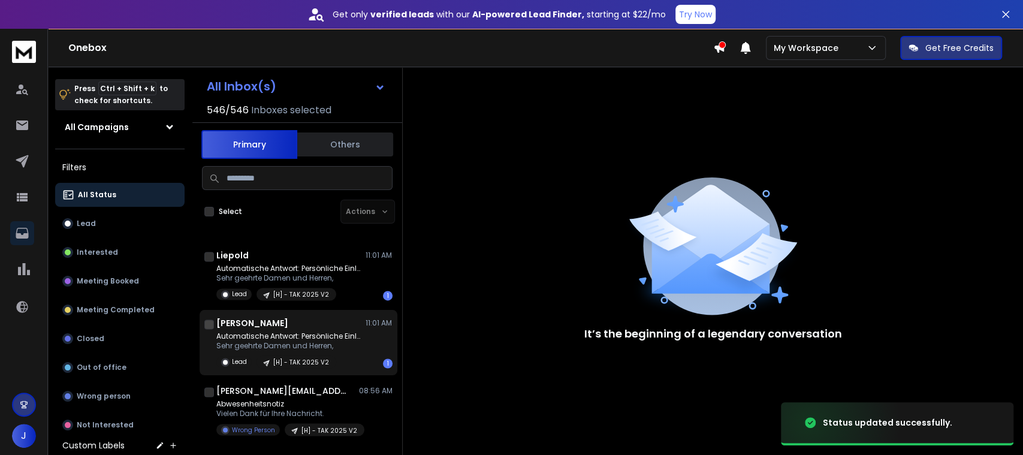
click at [345, 358] on div "Lead [H] - TAK 2025 V2" at bounding box center [288, 362] width 144 height 13
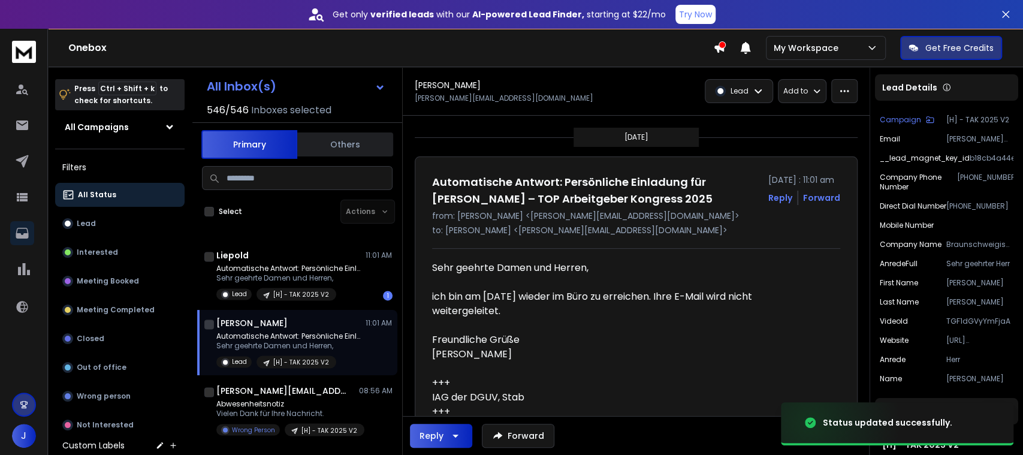
scroll to position [1271, 0]
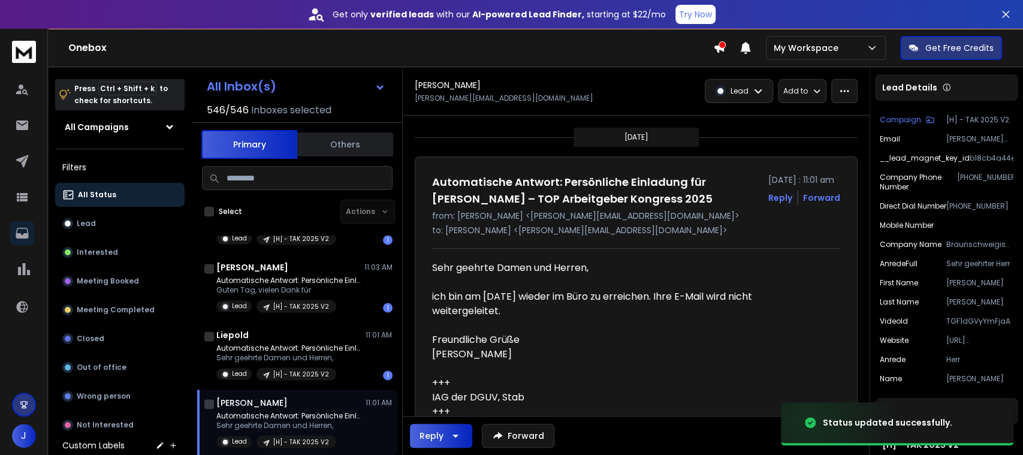
click at [495, 300] on div "Sehr geehrte Damen und Herren, ich bin am [DATE] wieder im Büro zu erreichen. I…" at bounding box center [612, 352] width 360 height 182
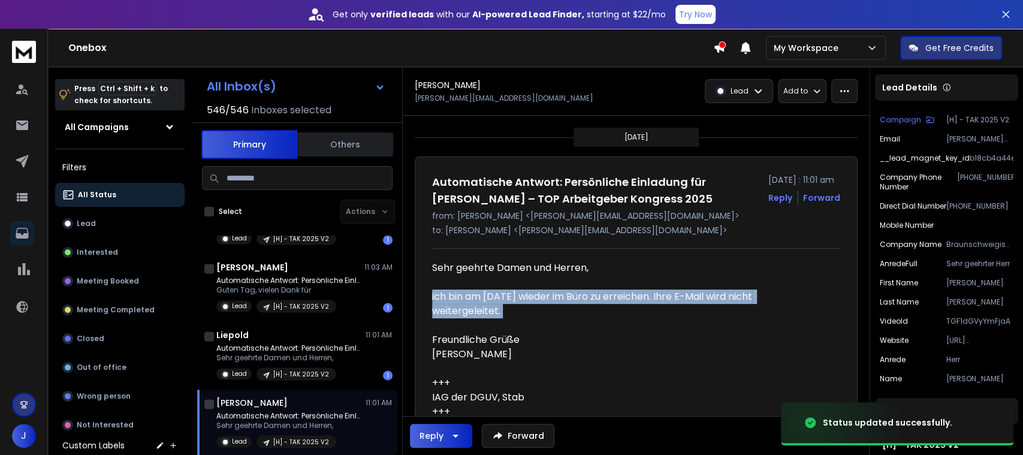
click at [495, 300] on div "Sehr geehrte Damen und Herren, ich bin am [DATE] wieder im Büro zu erreichen. I…" at bounding box center [612, 352] width 360 height 182
click at [739, 87] on p "Lead" at bounding box center [740, 91] width 18 height 10
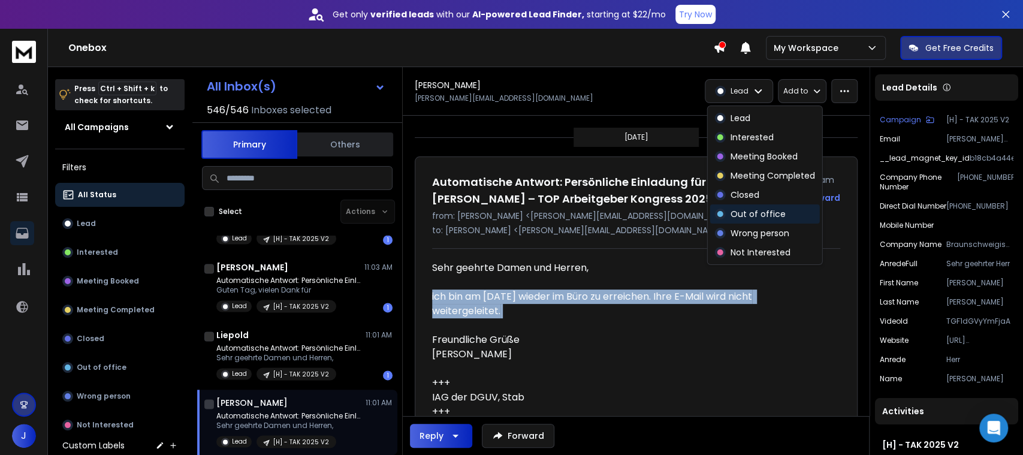
click at [748, 213] on p "Out of office" at bounding box center [758, 214] width 55 height 12
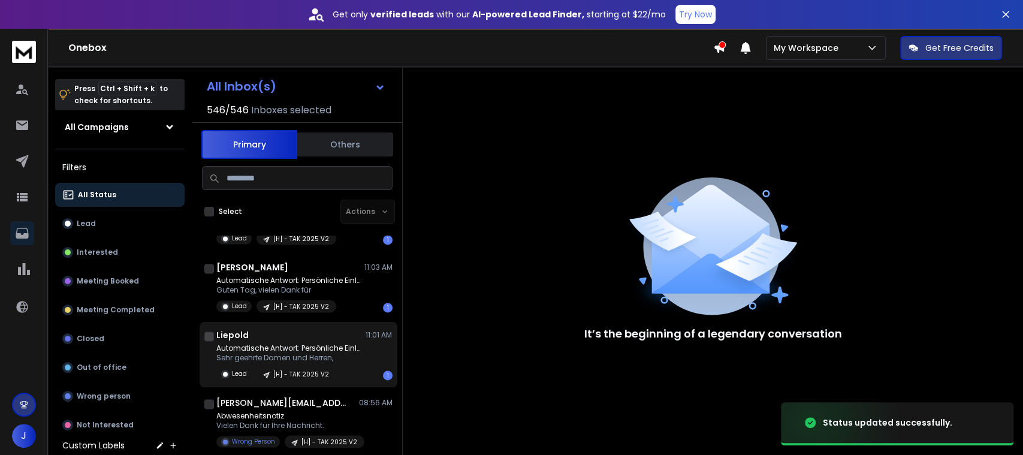
click at [342, 363] on div "Automatische Antwort: Persönliche Einladung für Sehr geehrte Damen und Herren, …" at bounding box center [288, 362] width 144 height 37
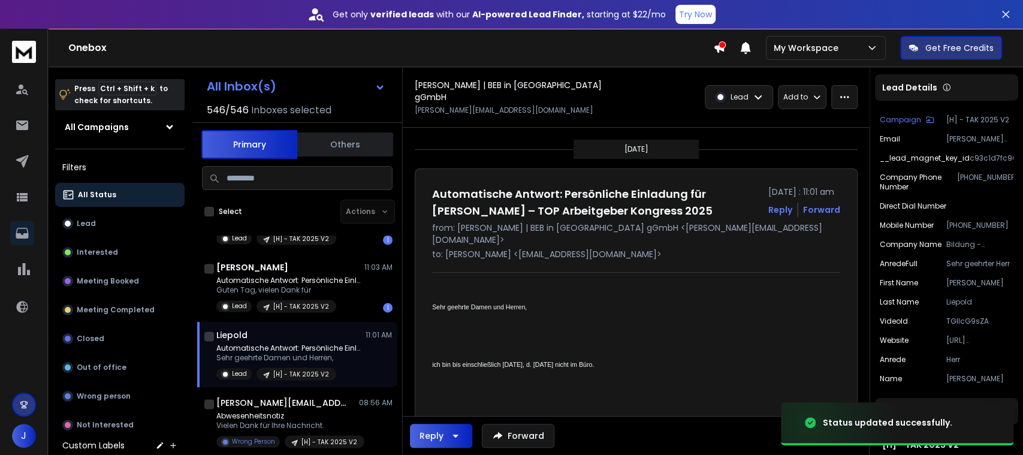
scroll to position [1191, 0]
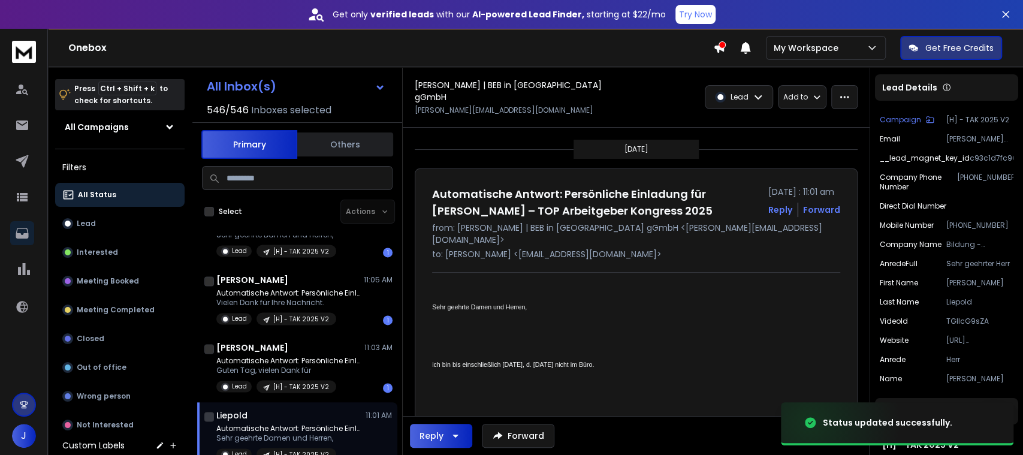
click at [748, 94] on p "Lead" at bounding box center [740, 97] width 18 height 10
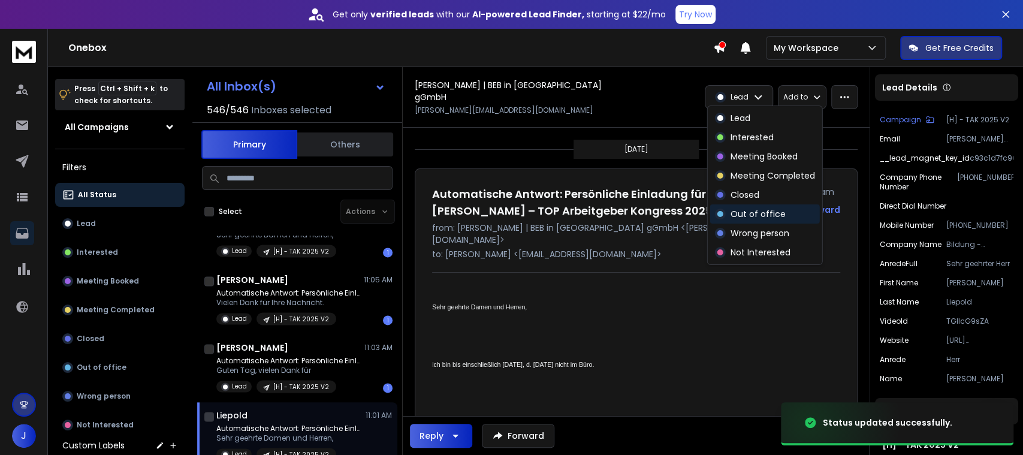
click at [753, 218] on p "Out of office" at bounding box center [758, 214] width 55 height 12
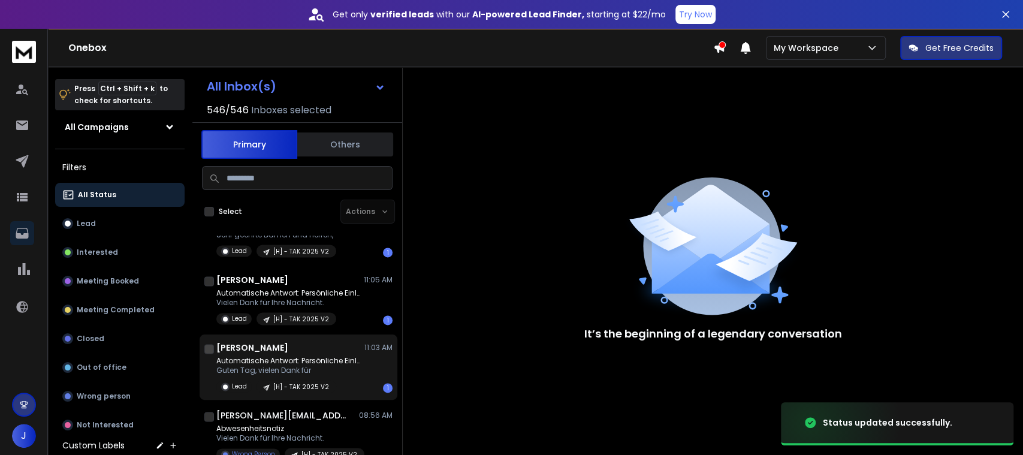
click at [320, 360] on p "Automatische Antwort: Persönliche Einladung für" at bounding box center [288, 361] width 144 height 10
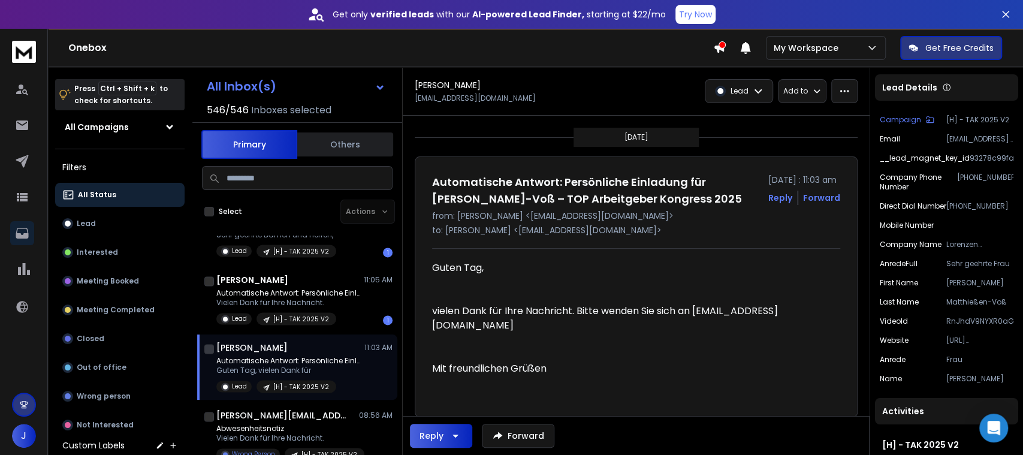
click at [736, 98] on div "Lead" at bounding box center [739, 91] width 67 height 23
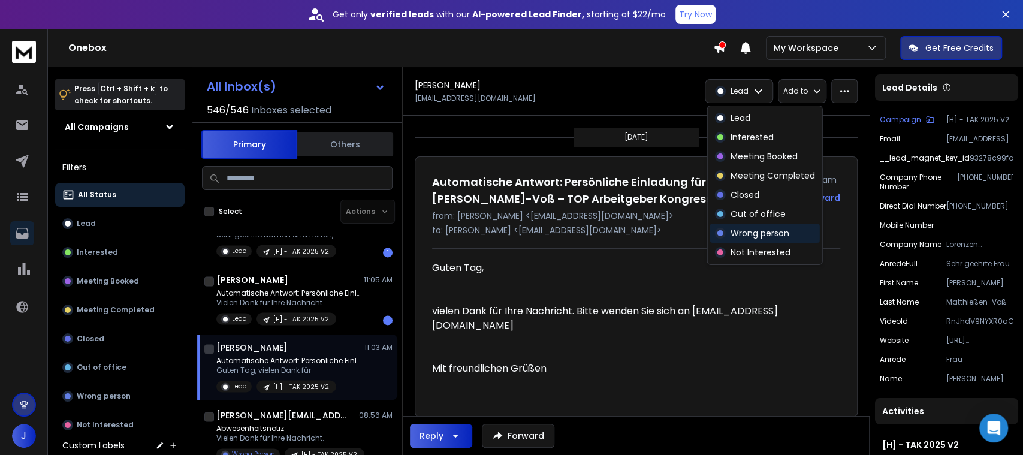
click at [737, 231] on p "Wrong person" at bounding box center [760, 233] width 59 height 12
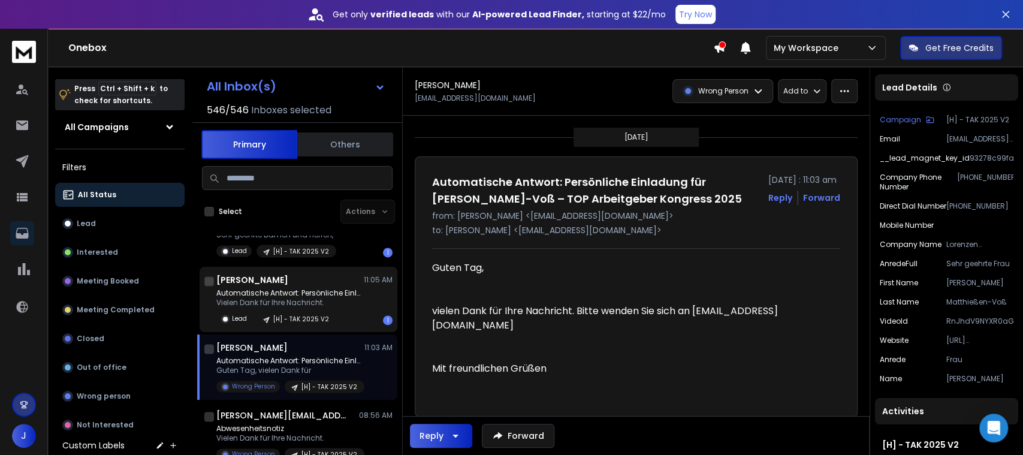
click at [367, 319] on div "Automatische Antwort: Persönliche Einladung für Vielen Dank für Ihre Nachricht.…" at bounding box center [304, 306] width 176 height 37
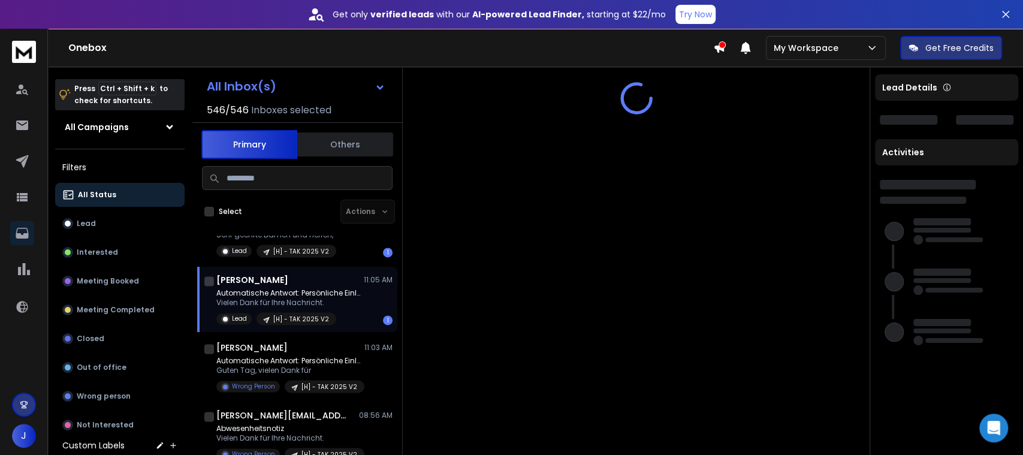
scroll to position [1111, 0]
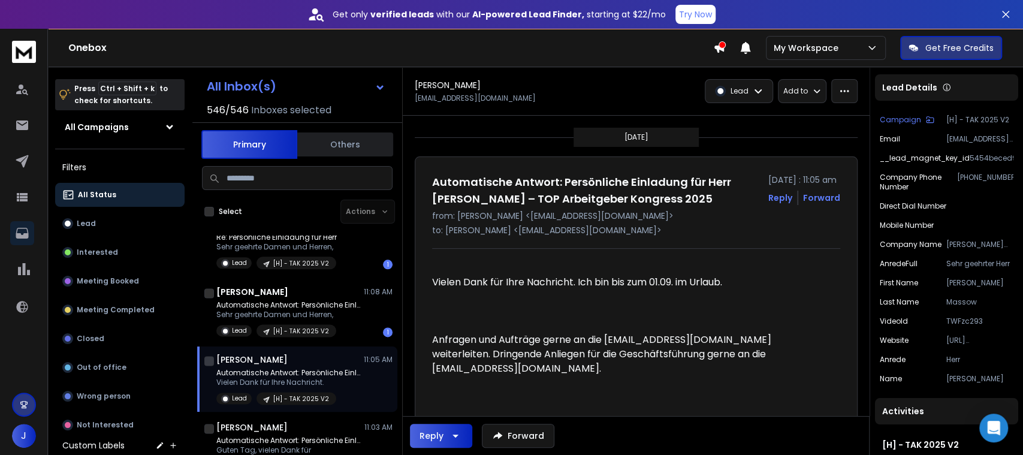
click at [683, 360] on span "Anfragen und Aufträge gerne an die [EMAIL_ADDRESS][DOMAIN_NAME] weiterleiten. D…" at bounding box center [603, 354] width 342 height 43
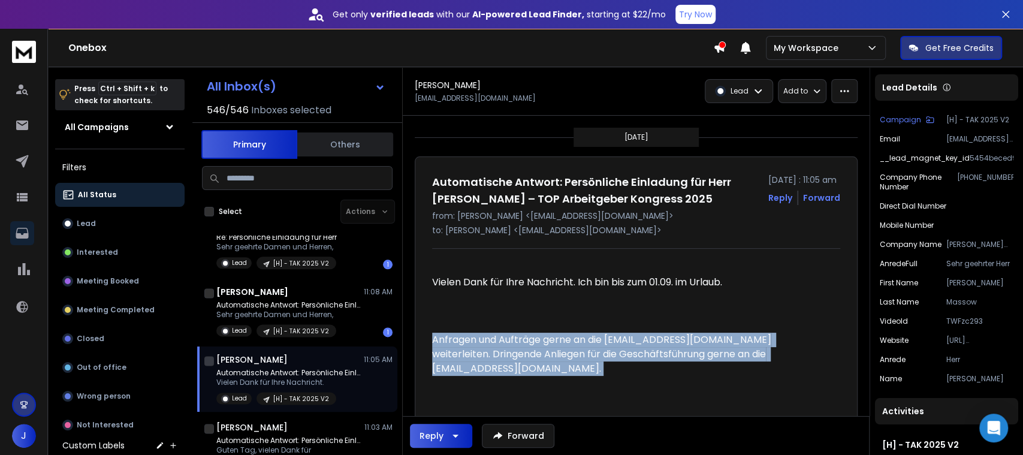
click at [683, 360] on span "Anfragen und Aufträge gerne an die [EMAIL_ADDRESS][DOMAIN_NAME] weiterleiten. D…" at bounding box center [603, 354] width 342 height 43
click at [743, 89] on p "Lead" at bounding box center [740, 91] width 18 height 10
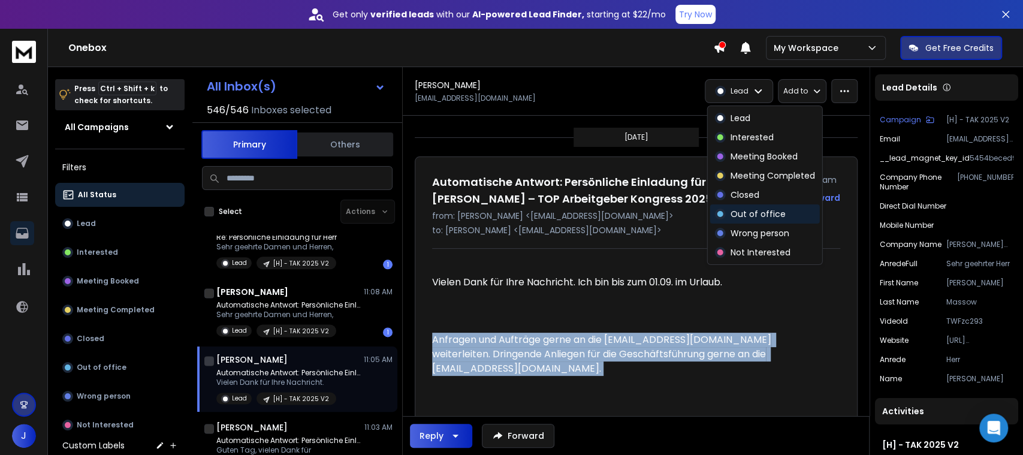
click at [767, 218] on p "Out of office" at bounding box center [758, 214] width 55 height 12
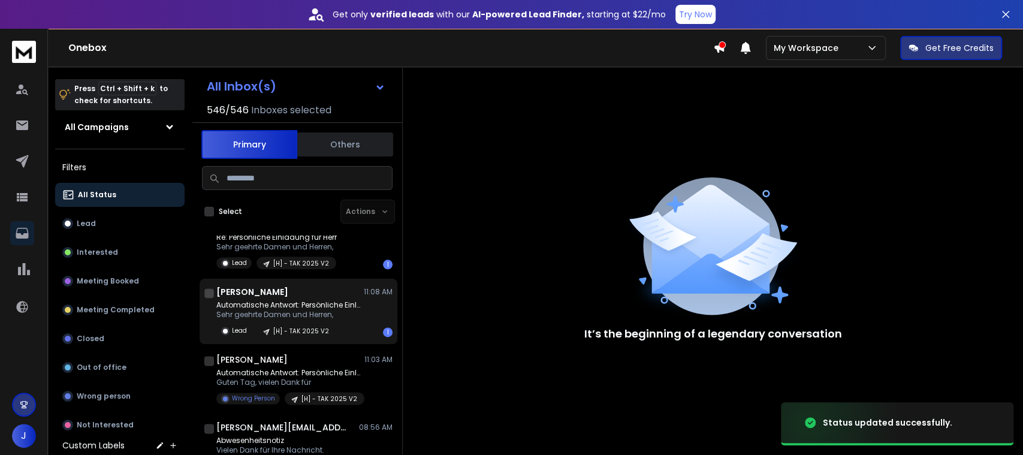
click at [300, 321] on div "Automatische Antwort: Persönliche Einladung für Sehr geehrte Damen und Herren, …" at bounding box center [288, 318] width 144 height 37
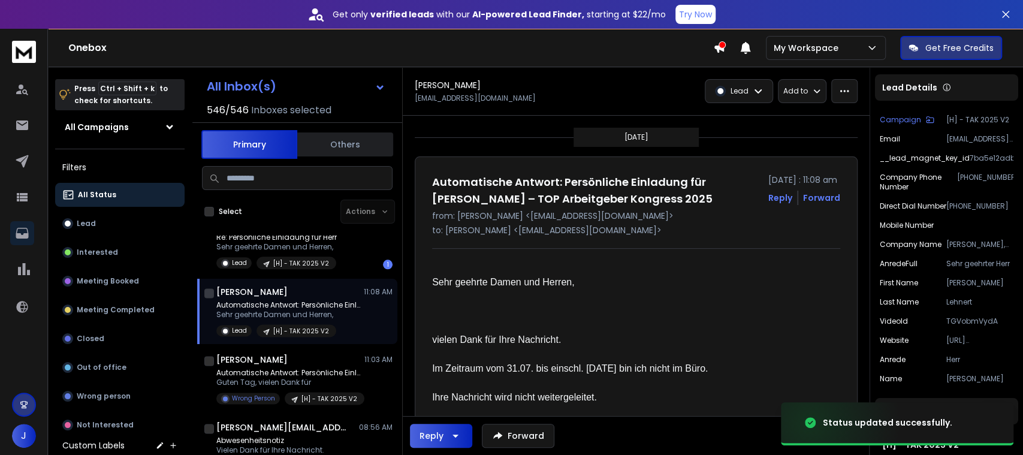
click at [754, 88] on icon at bounding box center [759, 91] width 10 height 10
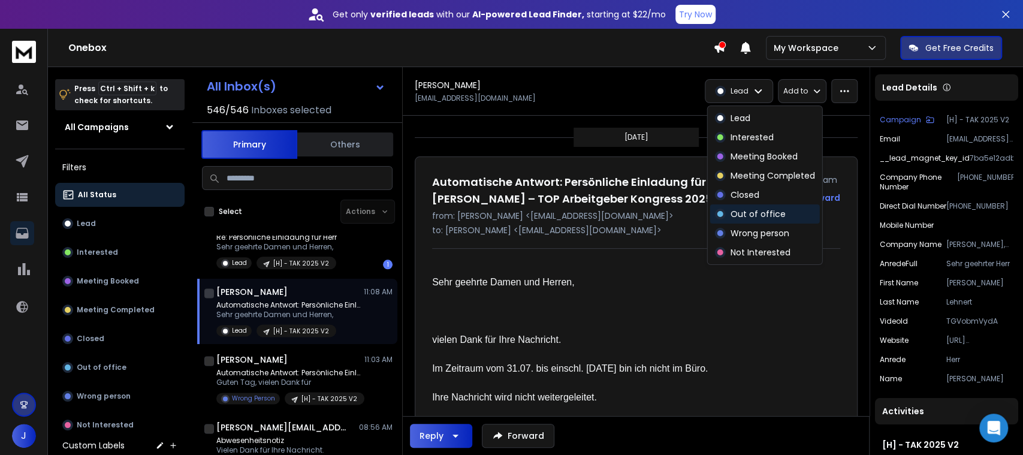
click at [763, 216] on p "Out of office" at bounding box center [758, 214] width 55 height 12
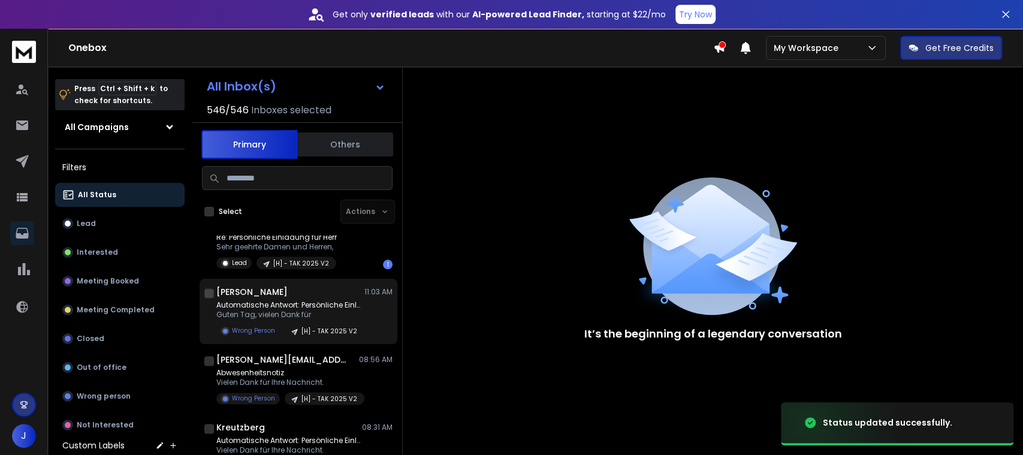
click at [333, 311] on p "Guten Tag, vielen Dank für" at bounding box center [288, 315] width 144 height 10
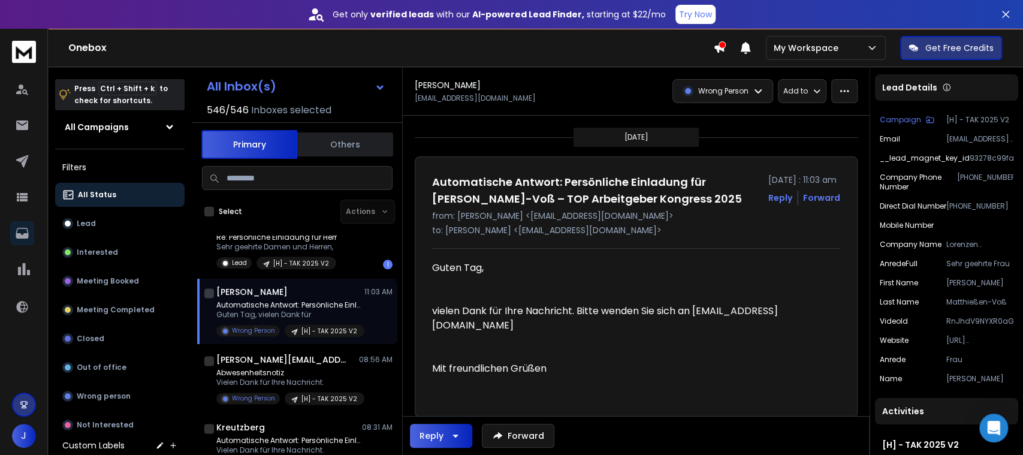
scroll to position [1031, 0]
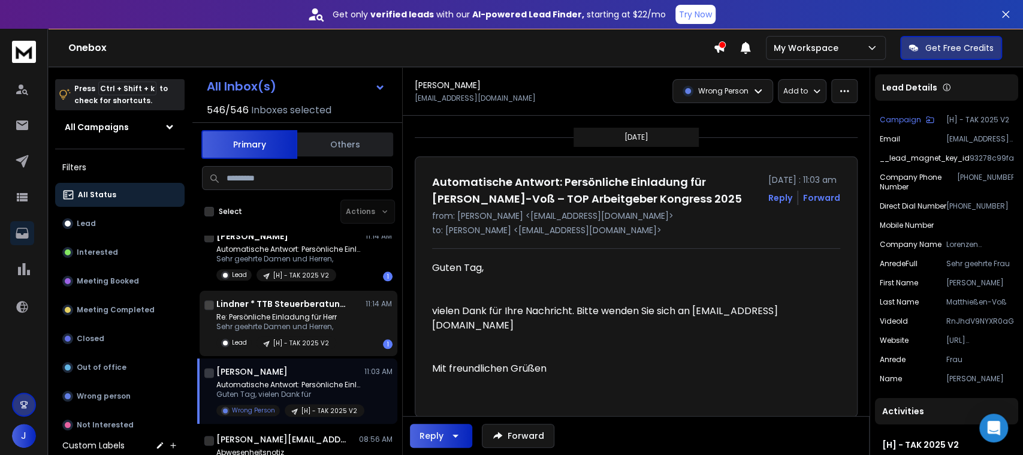
click at [338, 329] on div "Re: Persönliche Einladung für Herr [PERSON_NAME] geehrte Damen und Herren, Lead…" at bounding box center [304, 330] width 176 height 37
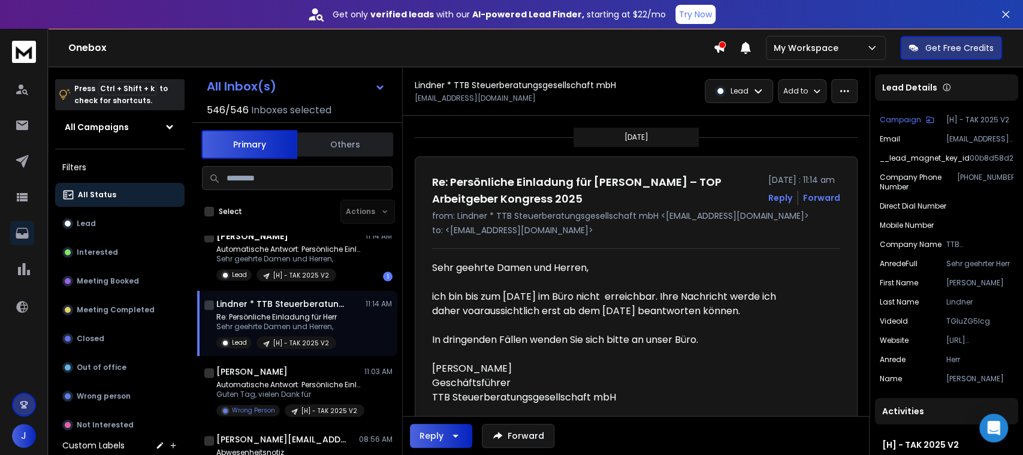
scroll to position [951, 0]
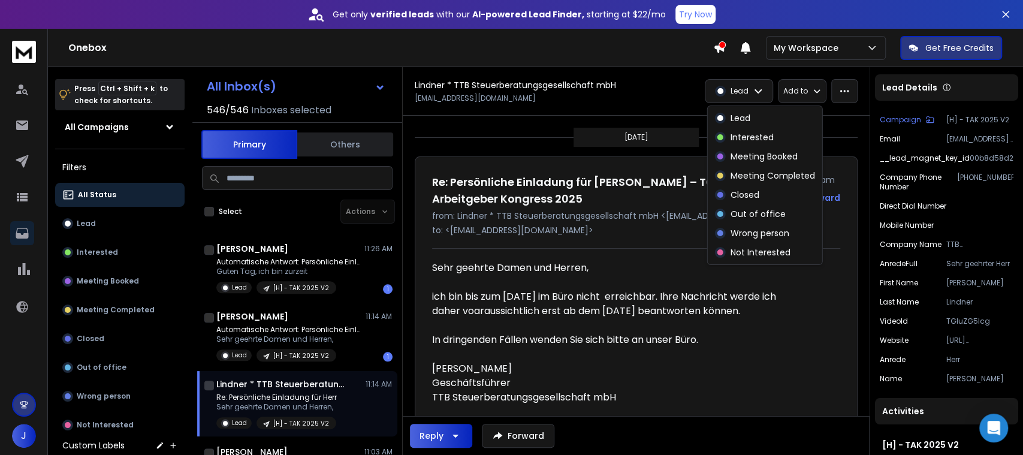
click at [748, 89] on p "Lead" at bounding box center [740, 91] width 18 height 10
click at [738, 212] on p "Out of office" at bounding box center [758, 214] width 55 height 12
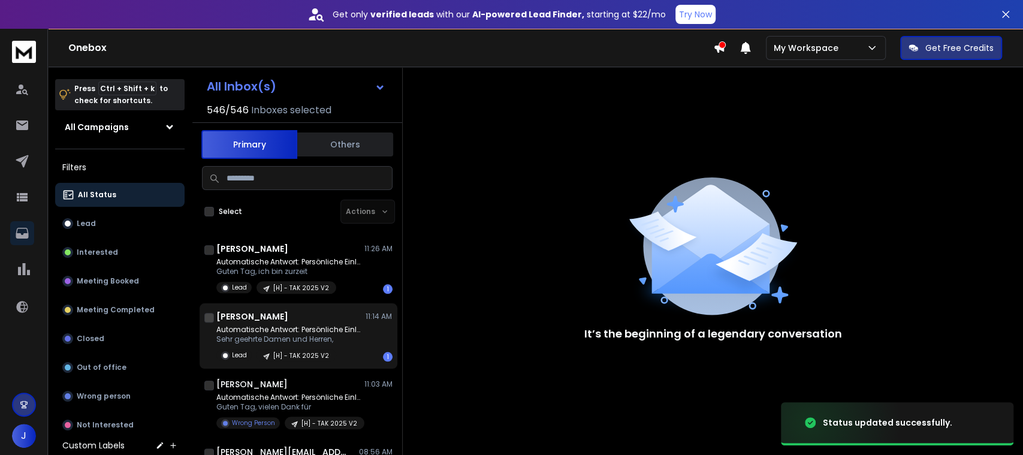
click at [329, 336] on p "Sehr geehrte Damen und Herren," at bounding box center [288, 340] width 144 height 10
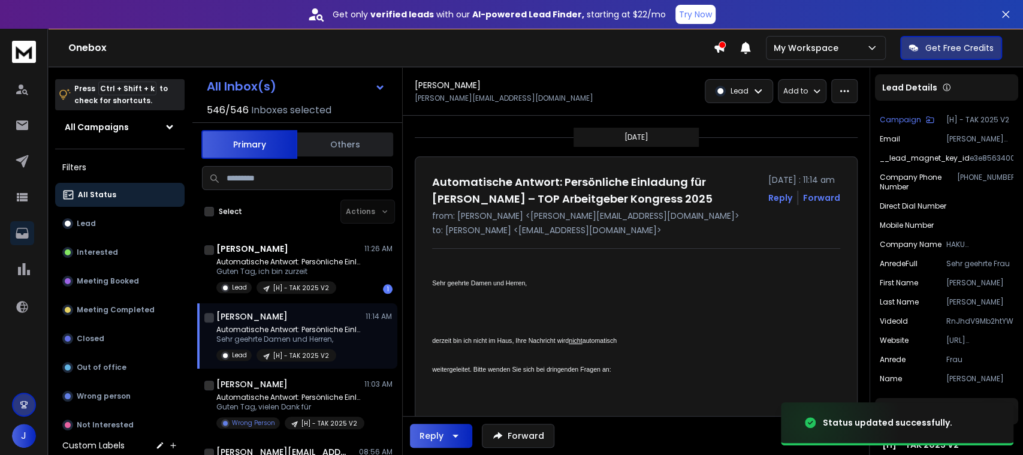
click at [731, 89] on div "Lead" at bounding box center [739, 91] width 67 height 23
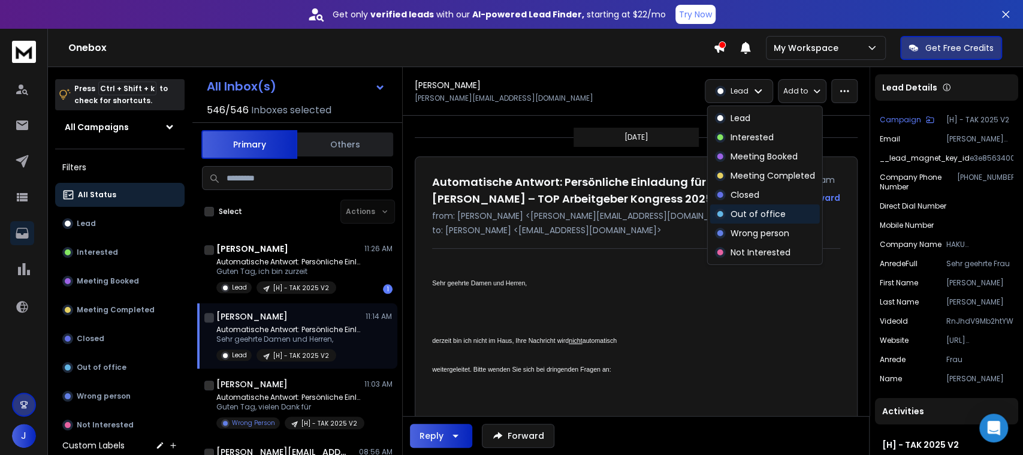
drag, startPoint x: 757, startPoint y: 212, endPoint x: 741, endPoint y: 215, distance: 15.8
click at [755, 212] on p "Out of office" at bounding box center [758, 214] width 55 height 12
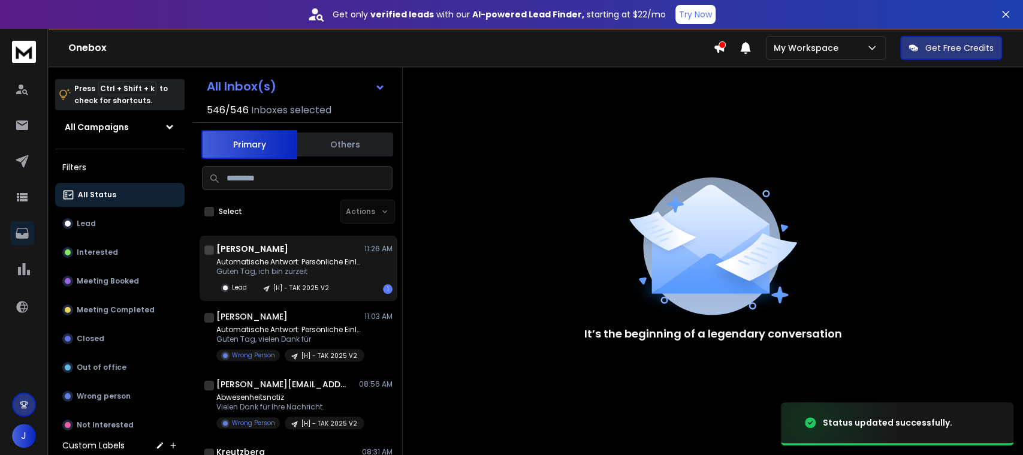
click at [368, 275] on div "Automatische Antwort: Persönliche Einladung für Guten Tag, ich bin zurzeit Lead…" at bounding box center [304, 275] width 176 height 37
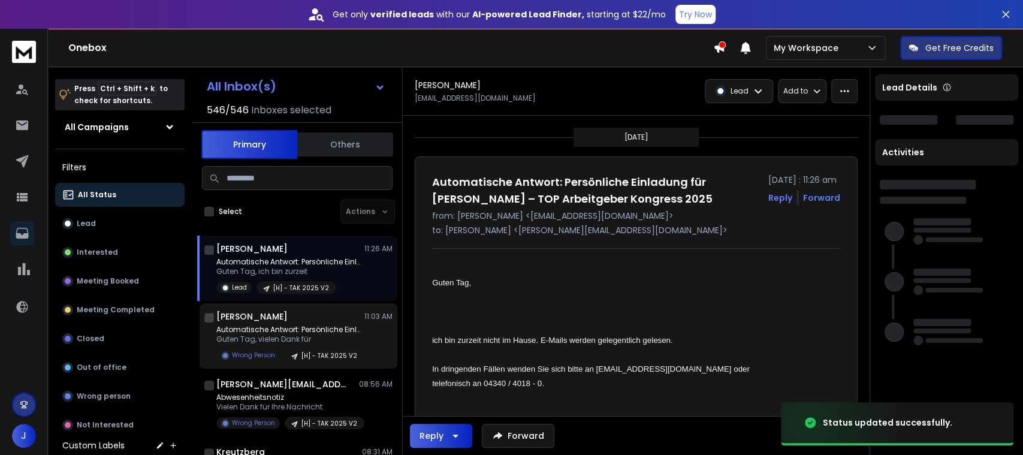
scroll to position [871, 0]
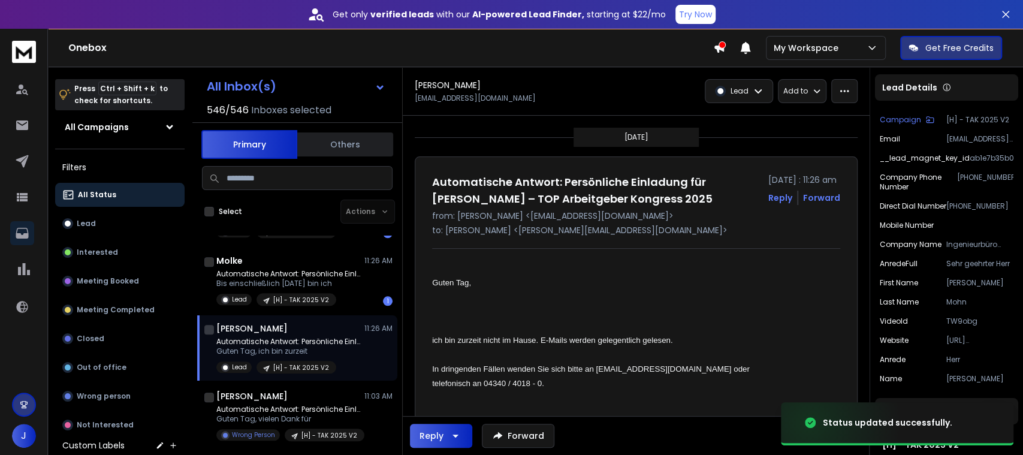
click at [743, 97] on div "Lead" at bounding box center [739, 91] width 67 height 23
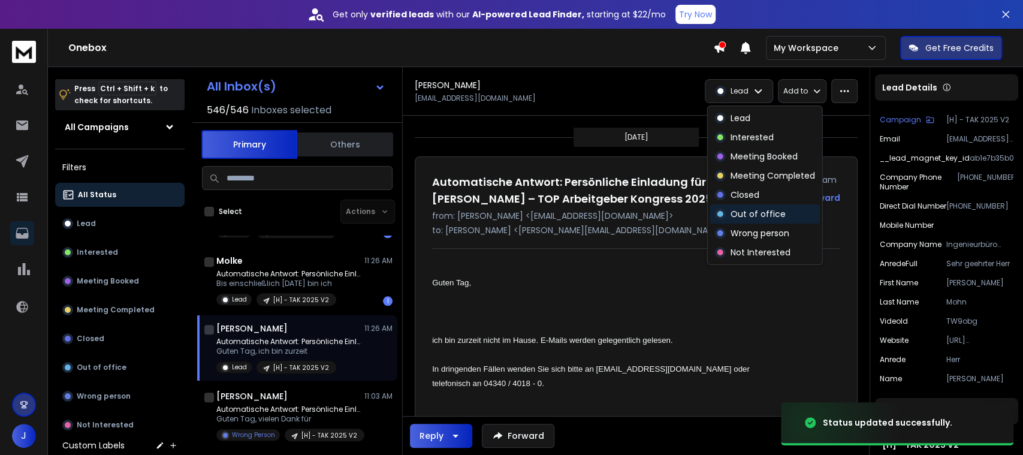
click at [739, 216] on p "Out of office" at bounding box center [758, 214] width 55 height 12
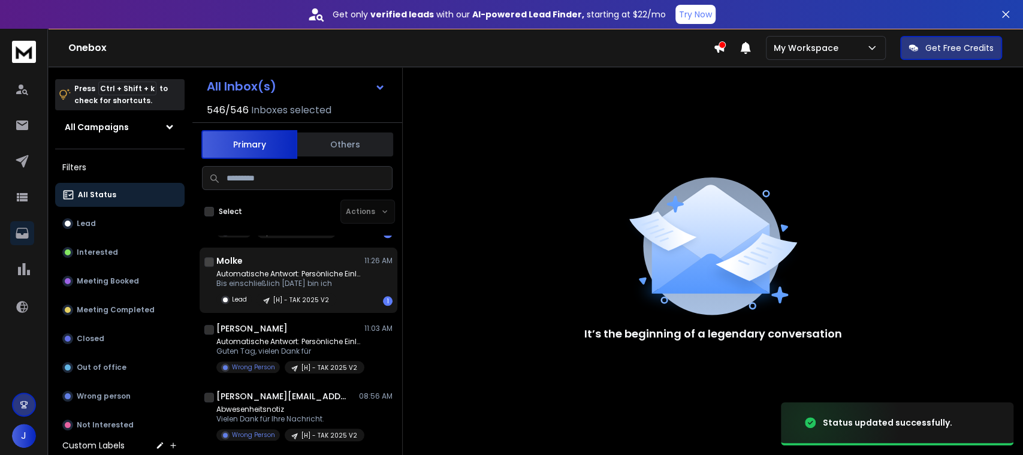
click at [307, 273] on p "Automatische Antwort: Persönliche Einladung für" at bounding box center [288, 274] width 144 height 10
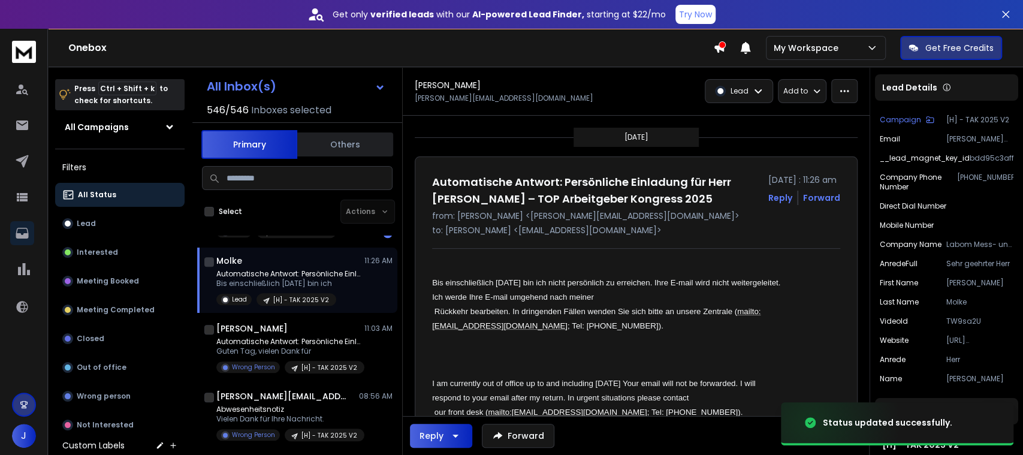
scroll to position [791, 0]
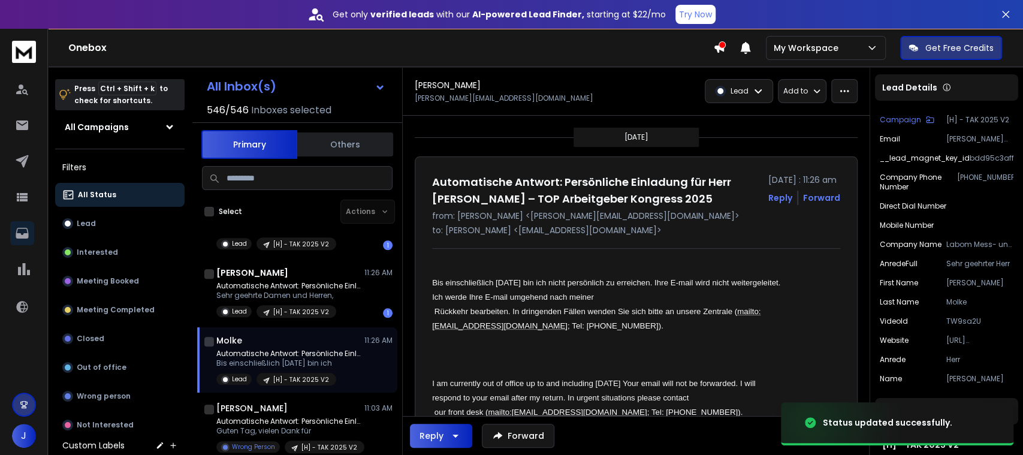
click at [751, 95] on div "Lead" at bounding box center [739, 91] width 67 height 23
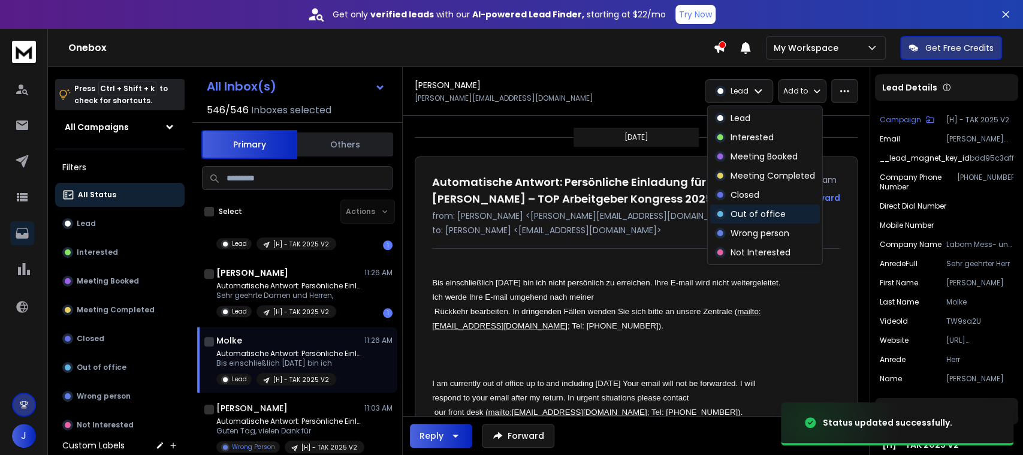
click at [758, 213] on p "Out of office" at bounding box center [758, 214] width 55 height 12
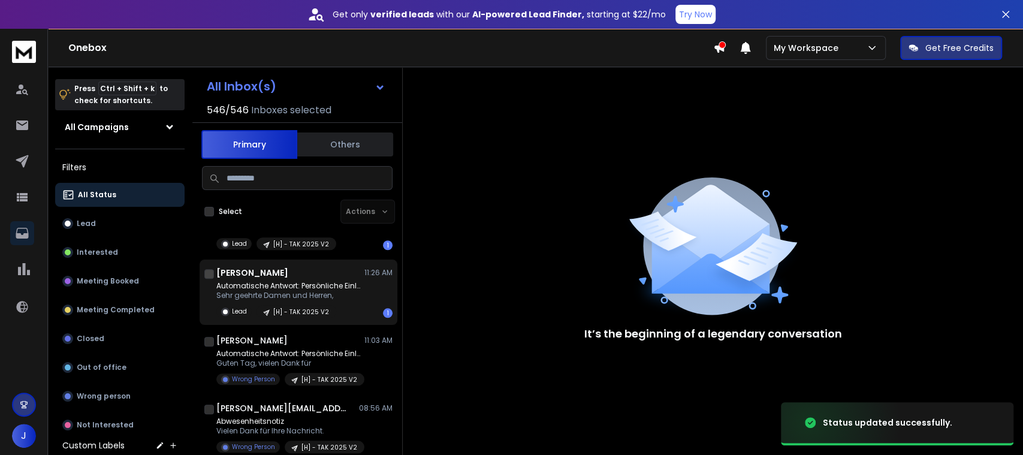
click at [344, 300] on p "﻿Sehr geehrte Damen und Herren," at bounding box center [288, 296] width 144 height 10
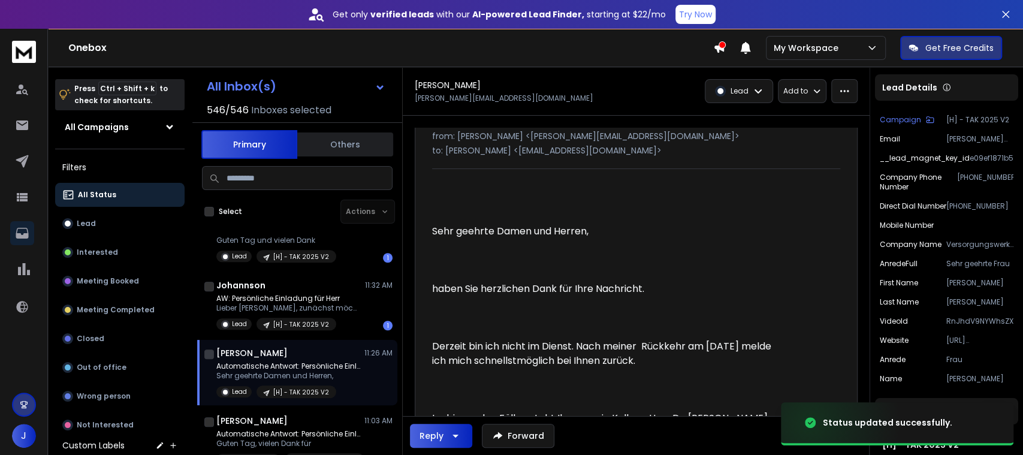
scroll to position [159, 0]
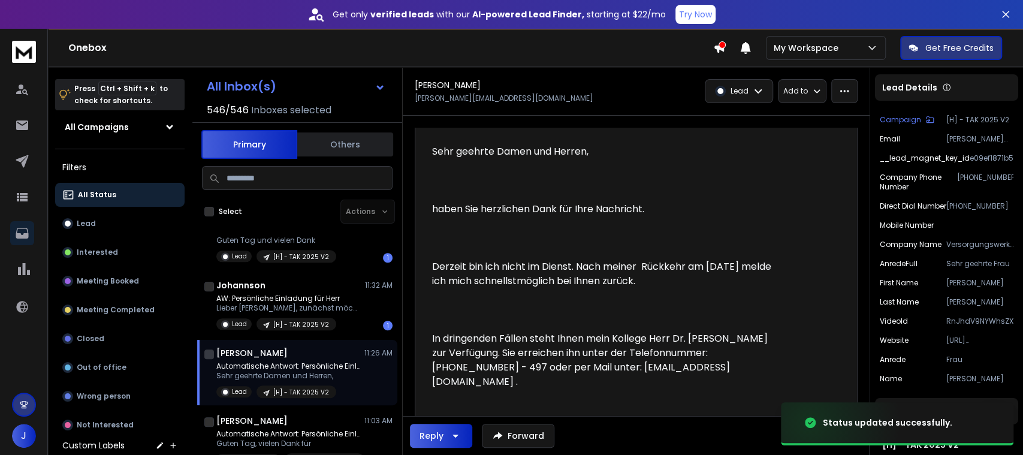
click at [562, 264] on p "Derzeit bin ich nicht im Dienst. Nach meiner Rückkehr am [DATE] melde ich mich …" at bounding box center [607, 274] width 350 height 29
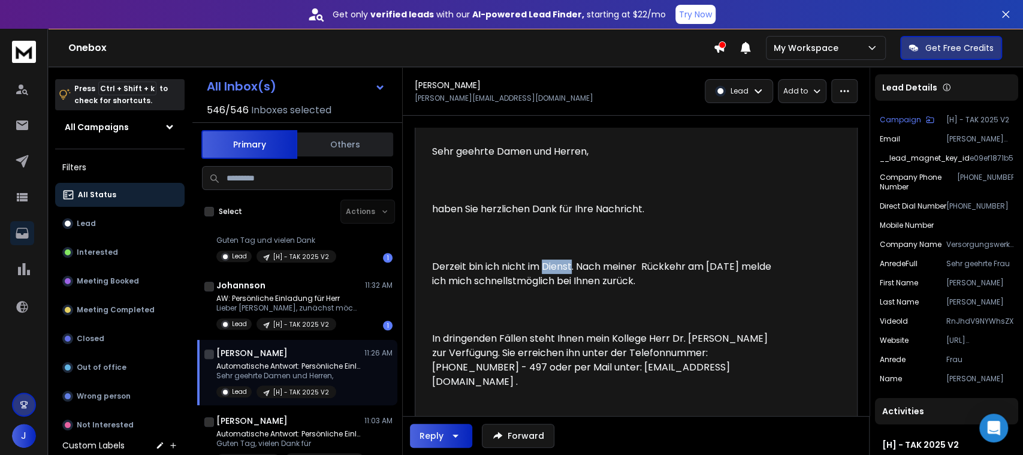
click at [562, 264] on p "Derzeit bin ich nicht im Dienst. Nach meiner Rückkehr am [DATE] melde ich mich …" at bounding box center [607, 274] width 350 height 29
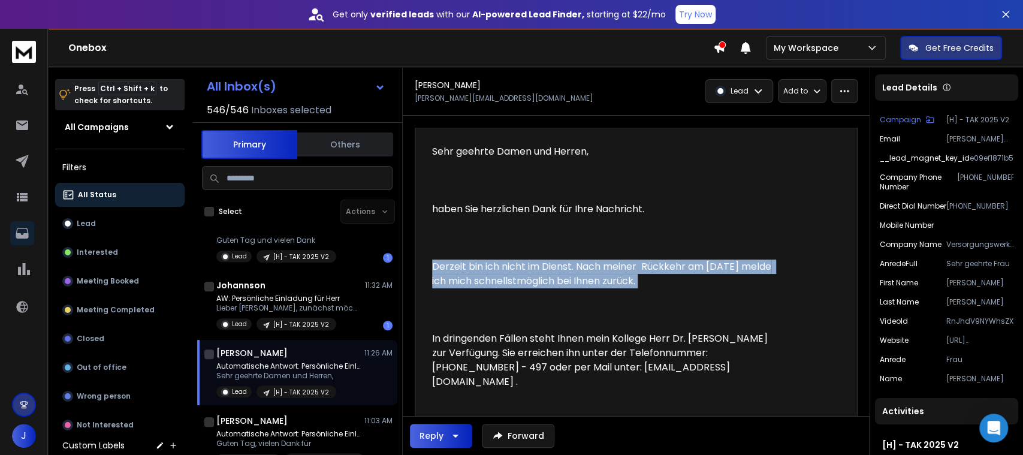
click at [562, 264] on p "Derzeit bin ich nicht im Dienst. Nach meiner Rückkehr am [DATE] melde ich mich …" at bounding box center [607, 274] width 350 height 29
click at [736, 97] on div "Lead" at bounding box center [739, 91] width 67 height 23
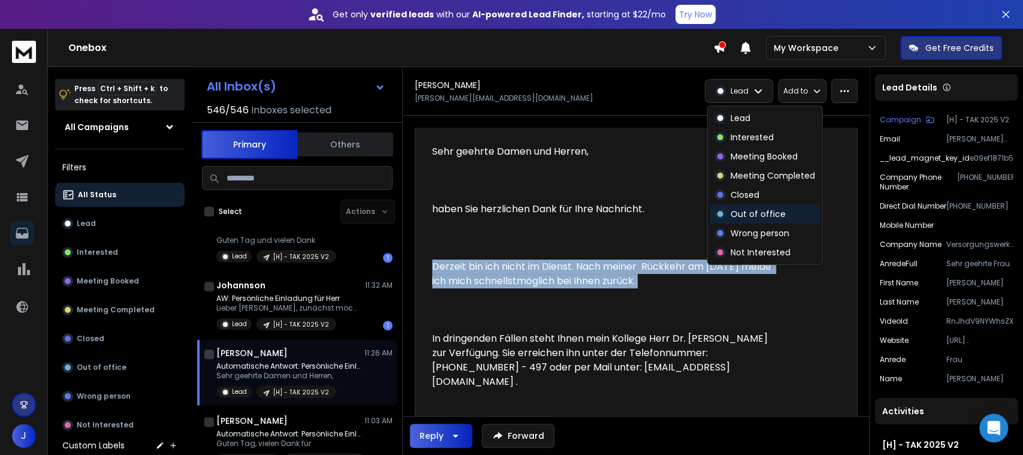
click at [739, 211] on p "Out of office" at bounding box center [758, 214] width 55 height 12
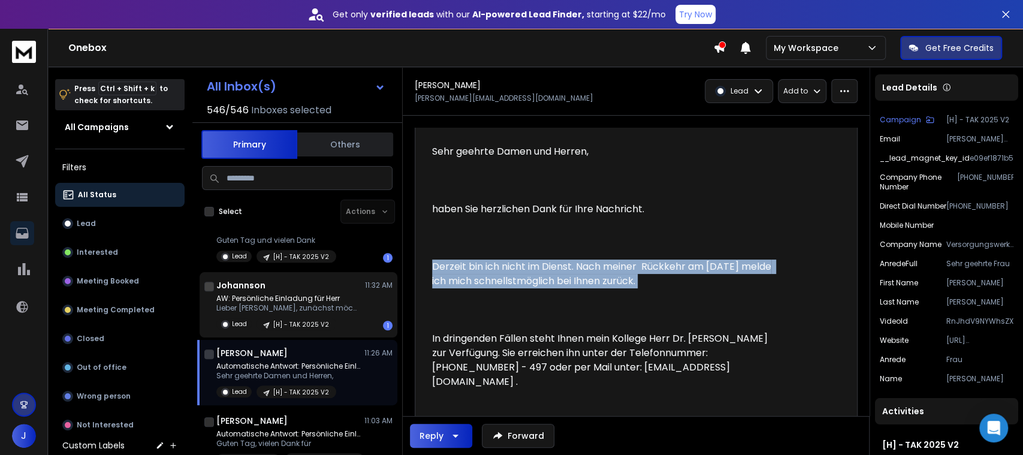
scroll to position [0, 0]
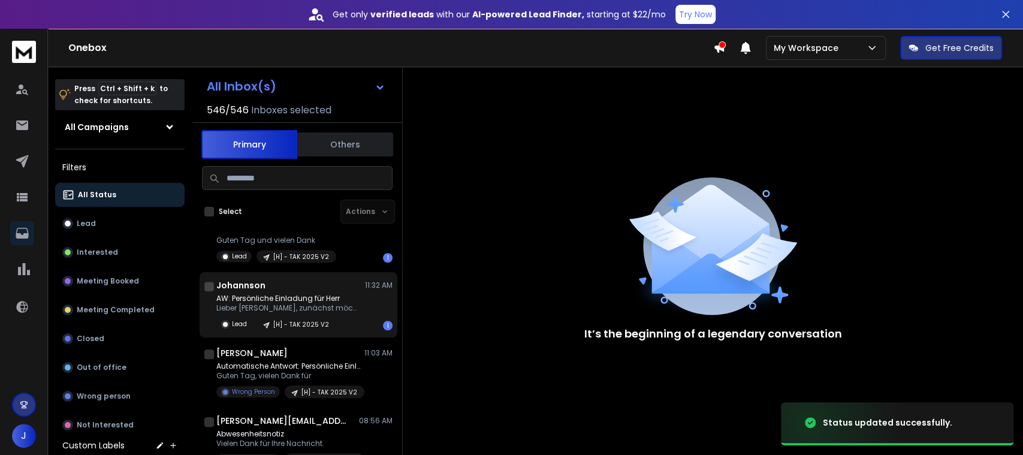
click at [348, 315] on div "AW: Persönliche Einladung für Herr [PERSON_NAME] [PERSON_NAME], zunächst möchte…" at bounding box center [288, 312] width 144 height 37
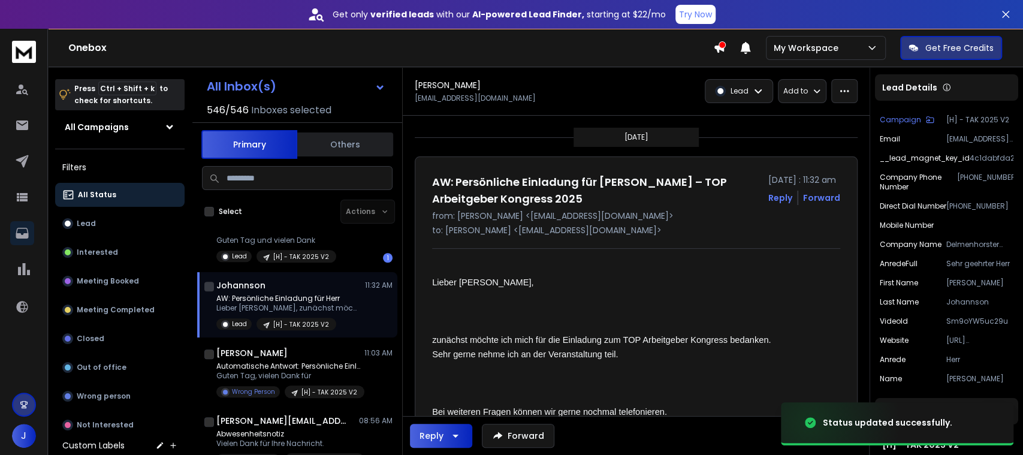
scroll to position [631, 0]
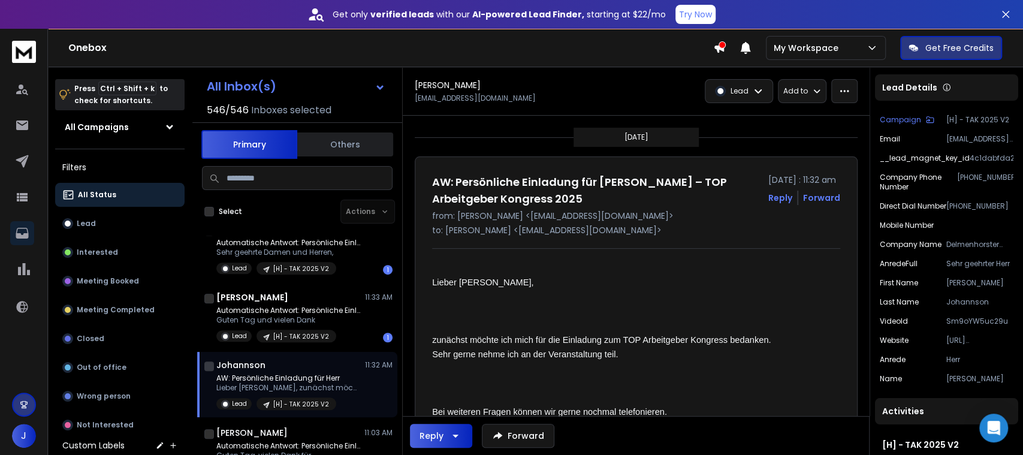
click at [603, 341] on span "zunächst möchte ich mich für die Einladung zum TOP Arbeitgeber Kongress bedanke…" at bounding box center [603, 347] width 342 height 24
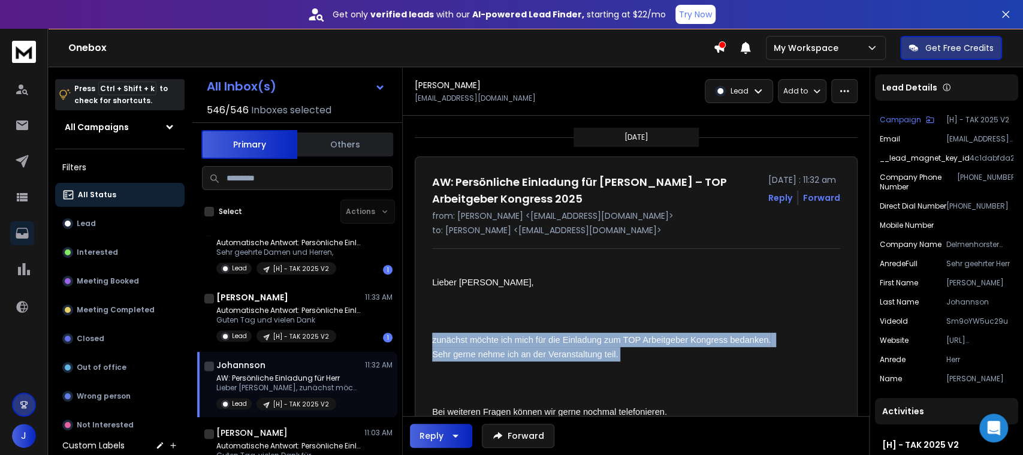
click at [603, 341] on span "zunächst möchte ich mich für die Einladung zum TOP Arbeitgeber Kongress bedanke…" at bounding box center [603, 347] width 342 height 24
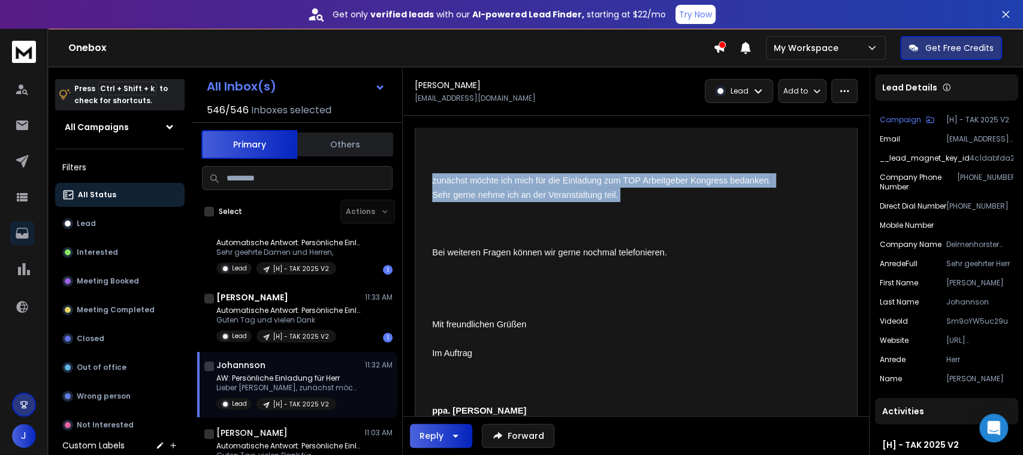
copy span "zunächst möchte ich mich für die Einladung zum TOP Arbeitgeber Kongress bedanke…"
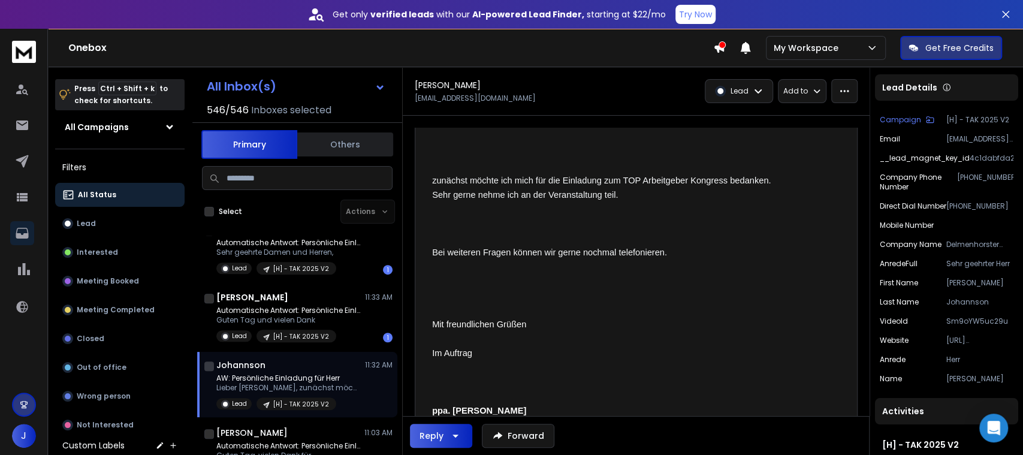
click at [619, 217] on p at bounding box center [607, 223] width 350 height 14
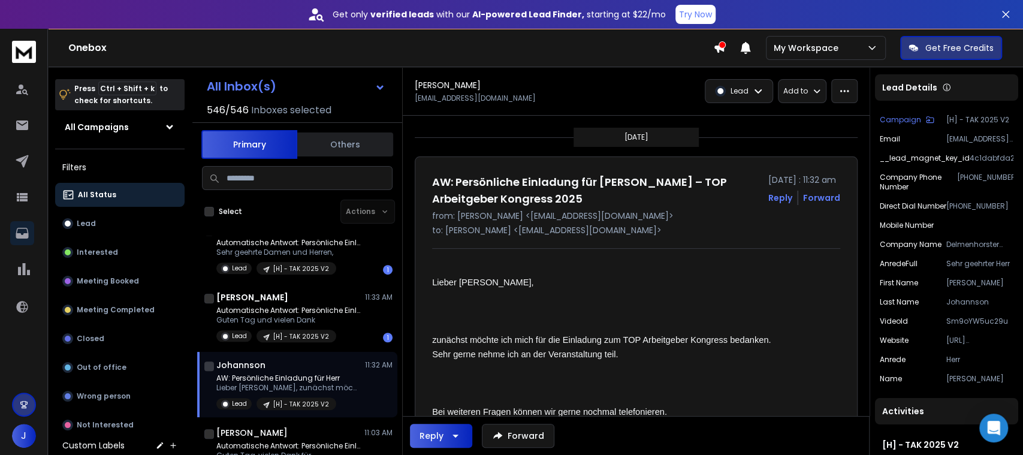
click at [738, 91] on p "Lead" at bounding box center [740, 91] width 18 height 10
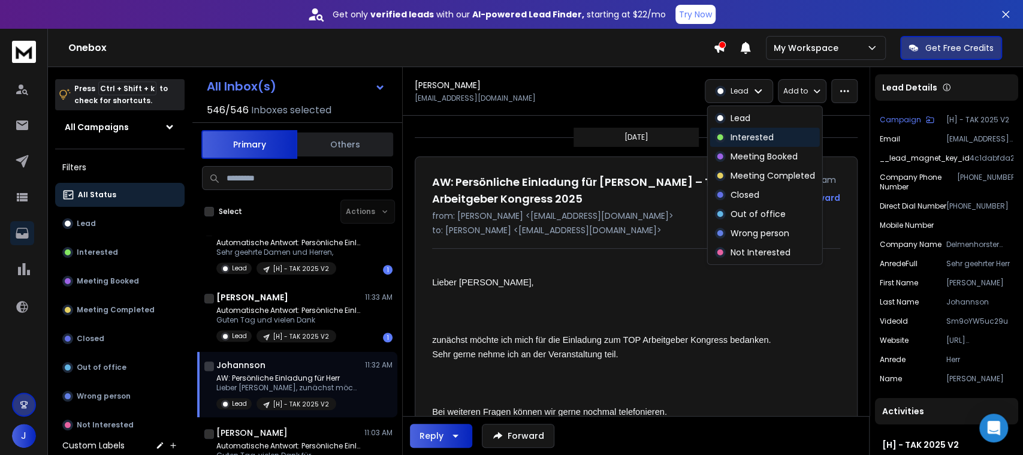
click at [741, 137] on p "Interested" at bounding box center [752, 137] width 43 height 12
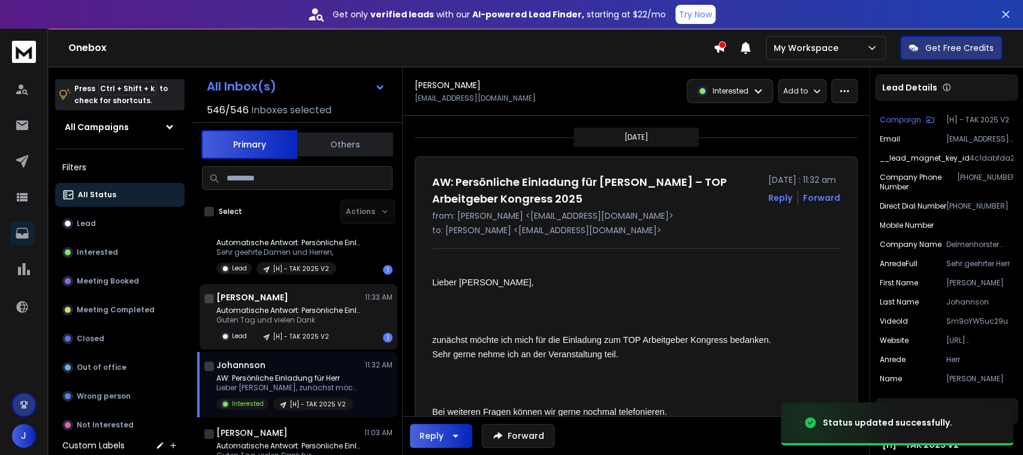
click at [354, 312] on p "Automatische Antwort: Persönliche Einladung für" at bounding box center [288, 311] width 144 height 10
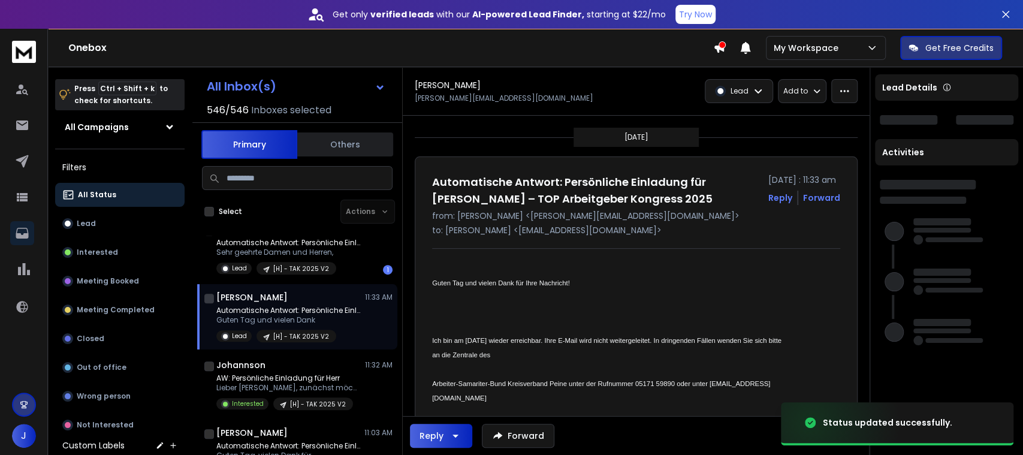
scroll to position [552, 0]
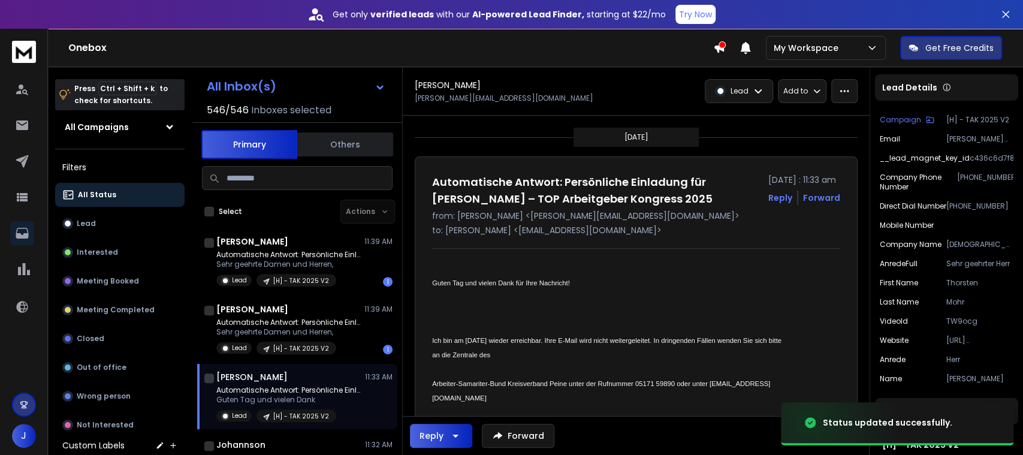
click at [475, 344] on span "Ich bin am [DATE] wieder erreichbar. Ihre E-Mail wird nicht weitergeleitet. In …" at bounding box center [607, 348] width 351 height 22
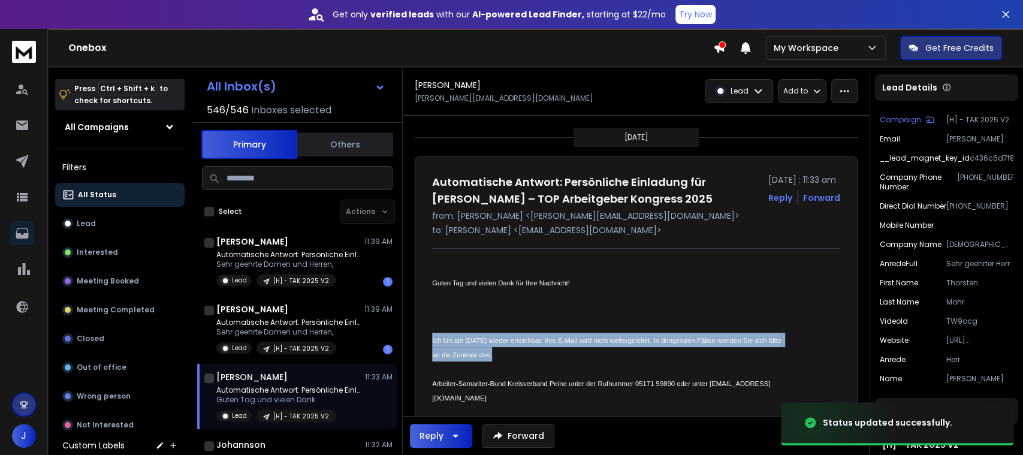
click at [475, 344] on span "Ich bin am [DATE] wieder erreichbar. Ihre E-Mail wird nicht weitergeleitet. In …" at bounding box center [607, 348] width 351 height 22
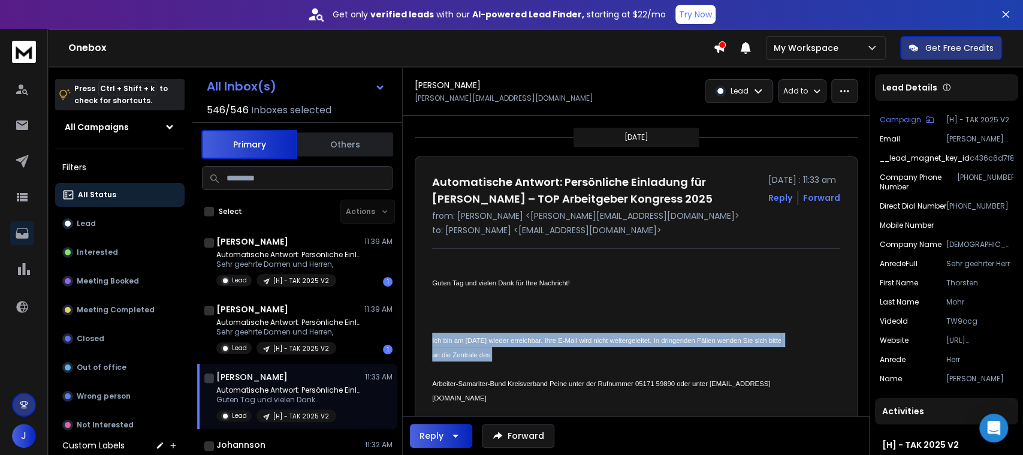
click at [736, 96] on div "Lead" at bounding box center [739, 91] width 67 height 23
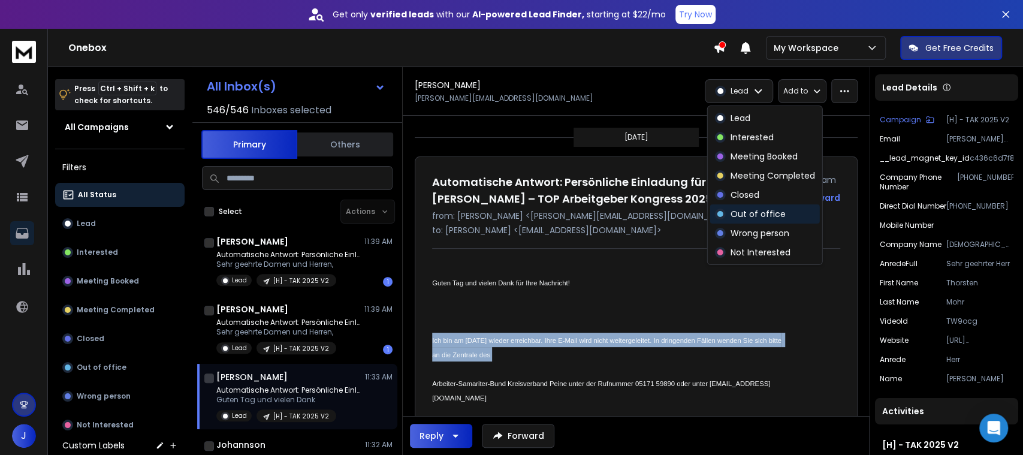
click at [748, 213] on p "Out of office" at bounding box center [758, 214] width 55 height 12
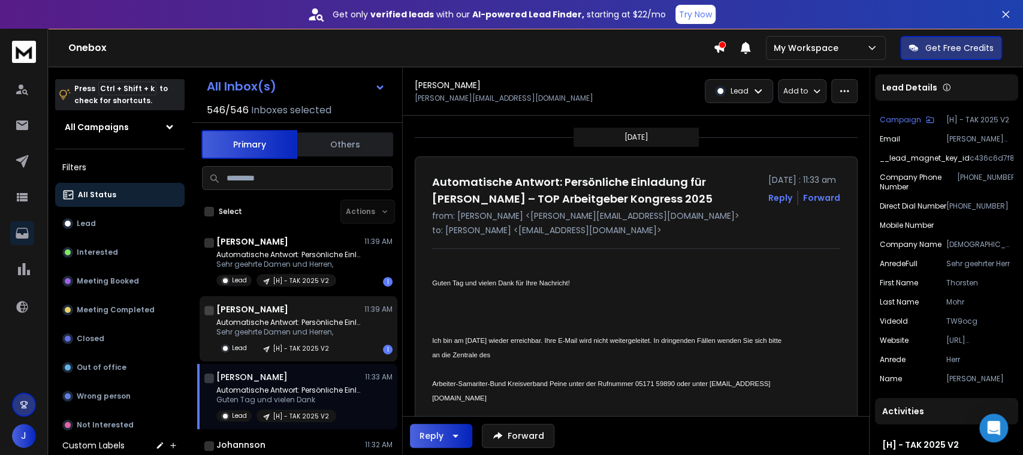
click at [364, 317] on div "[PERSON_NAME] 11:39 AM Automatische Antwort: Persönliche Einladung für Sehr gee…" at bounding box center [304, 328] width 176 height 51
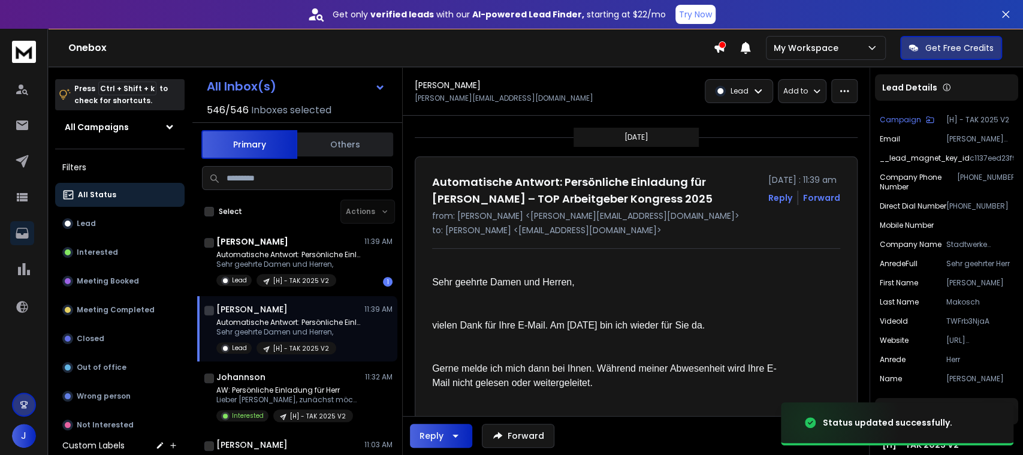
click at [562, 344] on span "Sehr geehrte Damen und Herren, vielen Dank für Ihre E-Mail. Am [DATE] bin ich w…" at bounding box center [606, 375] width 349 height 197
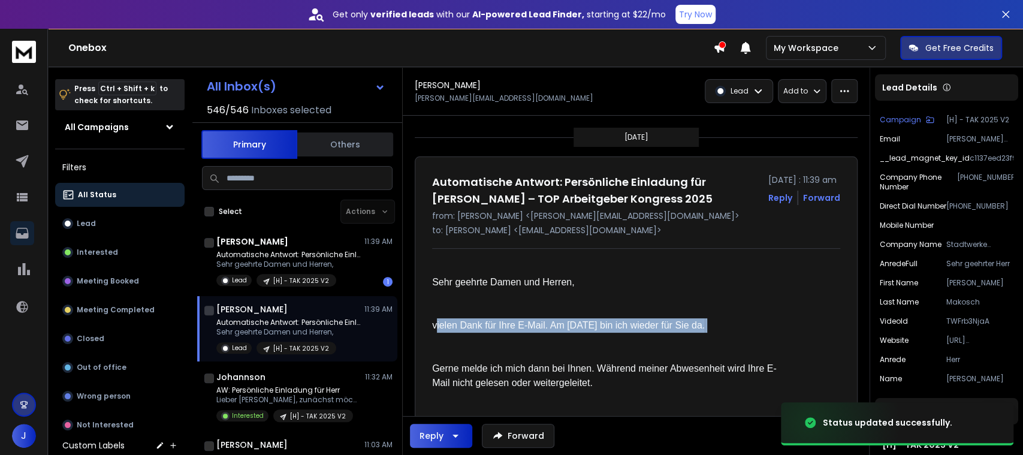
click at [562, 344] on span "Sehr geehrte Damen und Herren, vielen Dank für Ihre E-Mail. Am [DATE] bin ich w…" at bounding box center [606, 375] width 349 height 197
click at [743, 94] on p "Lead" at bounding box center [740, 91] width 18 height 10
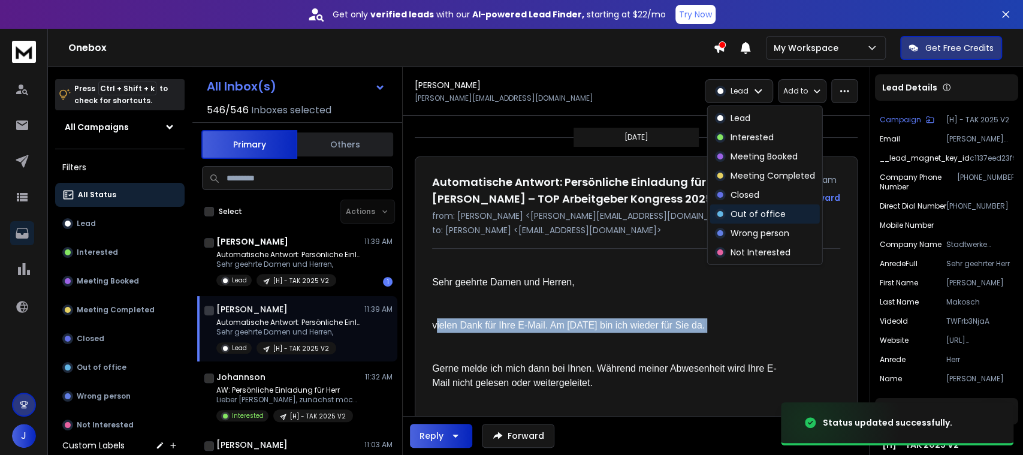
click at [744, 213] on p "Out of office" at bounding box center [758, 214] width 55 height 12
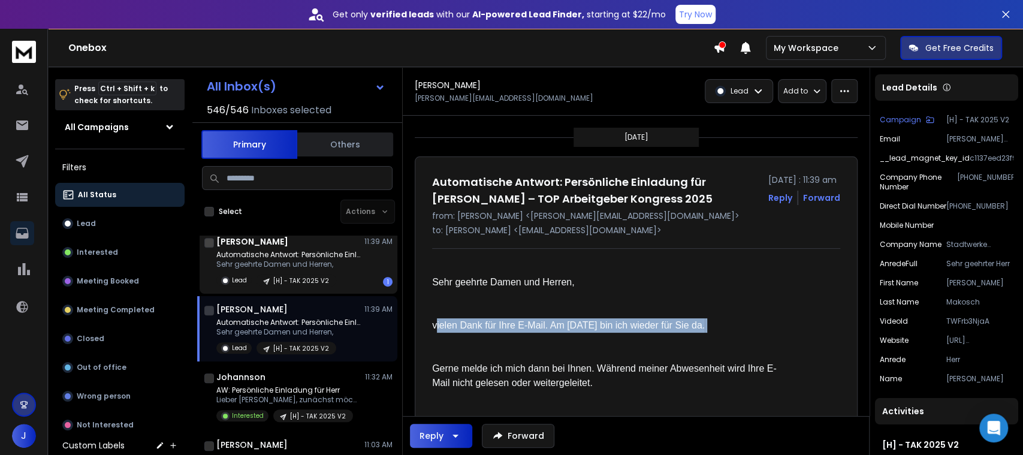
click at [342, 265] on p "Sehr geehrte Damen und Herren," at bounding box center [288, 265] width 144 height 10
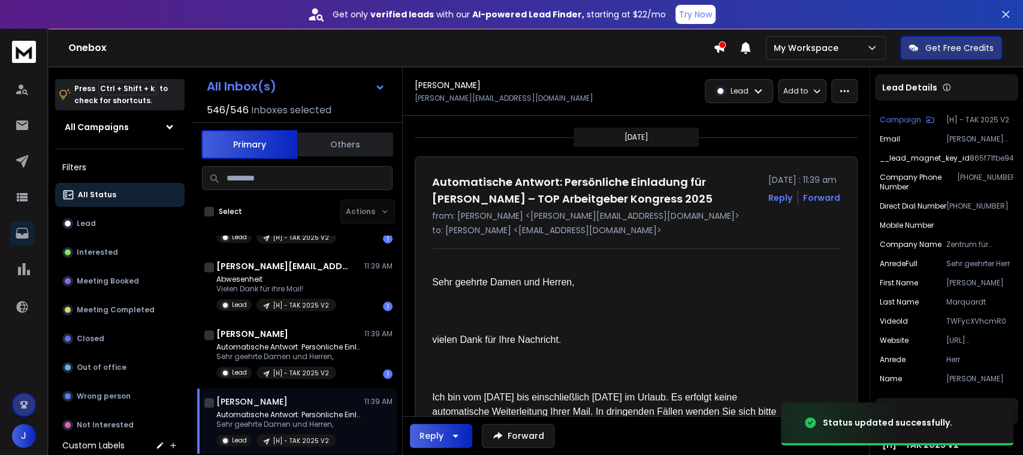
scroll to position [80, 0]
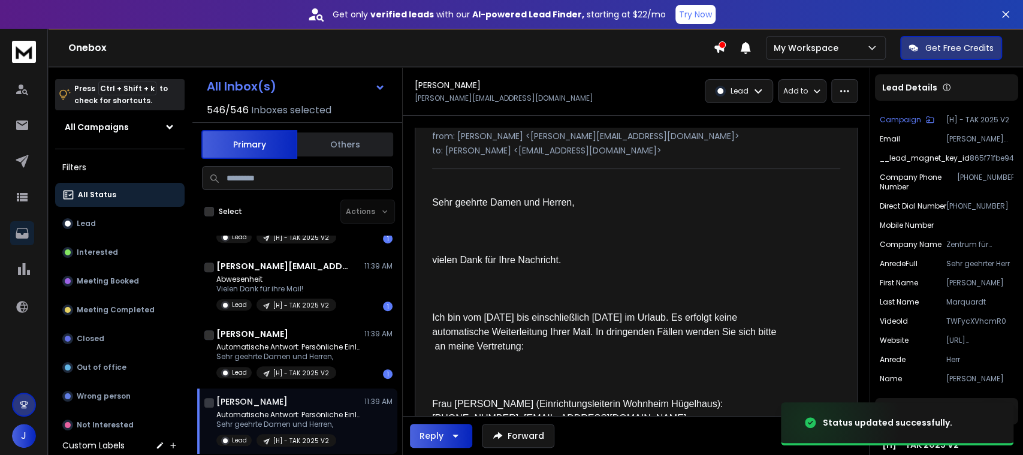
click at [497, 333] on span "Ich bin vom [DATE] bis einschließlich [DATE] im Urlaub. Es erfolgt keine automa…" at bounding box center [604, 331] width 344 height 39
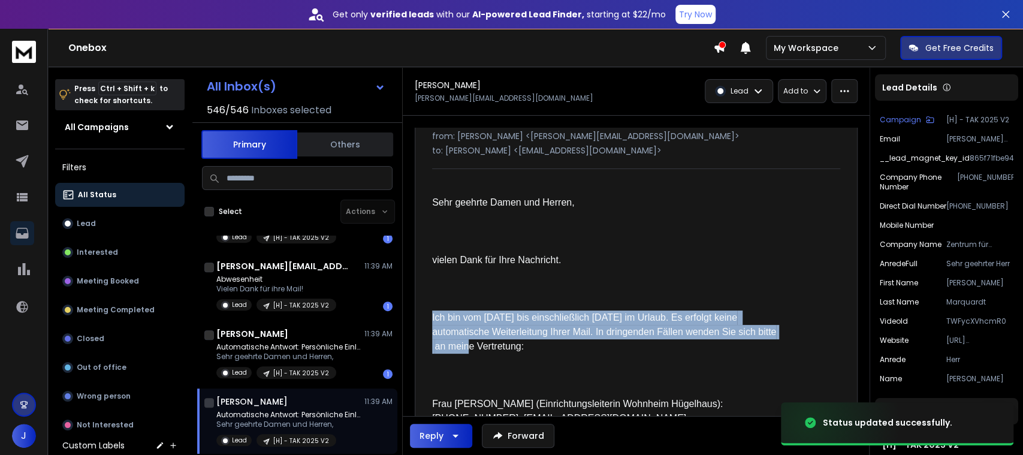
click at [497, 333] on span "Ich bin vom [DATE] bis einschließlich [DATE] im Urlaub. Es erfolgt keine automa…" at bounding box center [604, 331] width 344 height 39
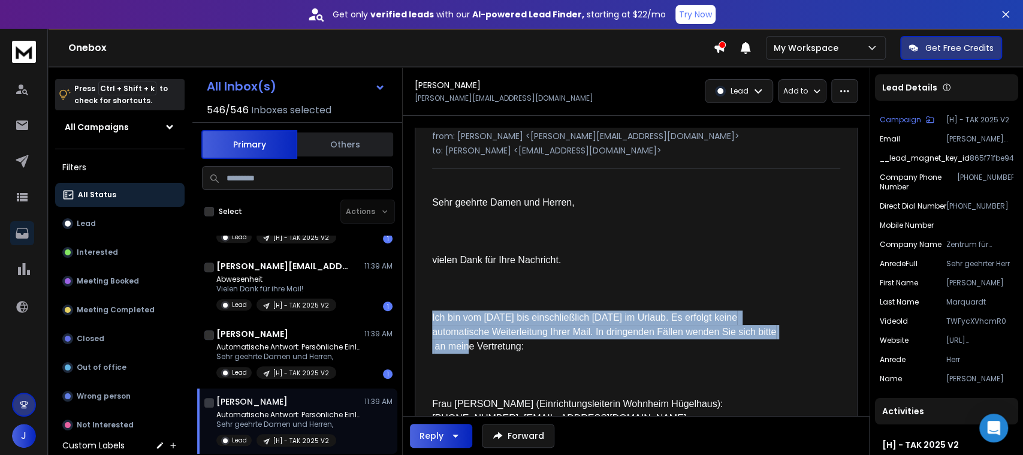
click at [736, 92] on p "Lead" at bounding box center [740, 91] width 18 height 10
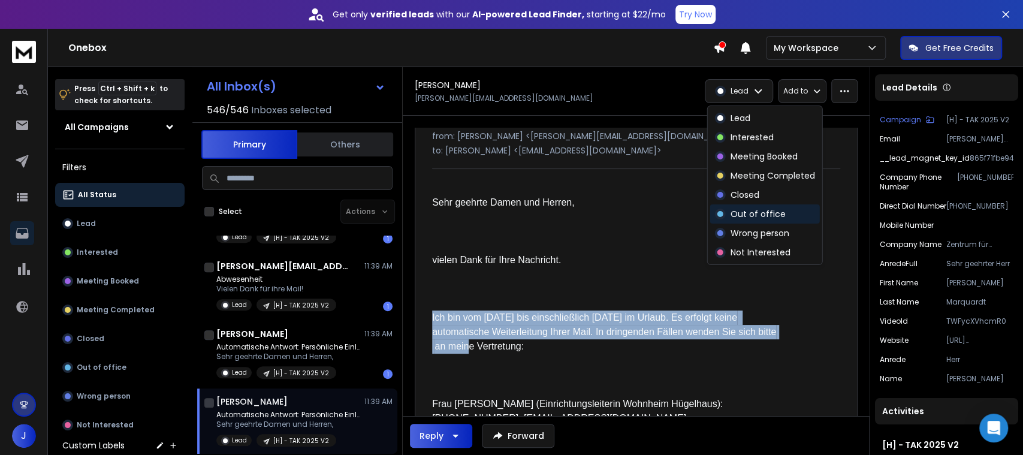
click at [737, 210] on p "Out of office" at bounding box center [758, 214] width 55 height 12
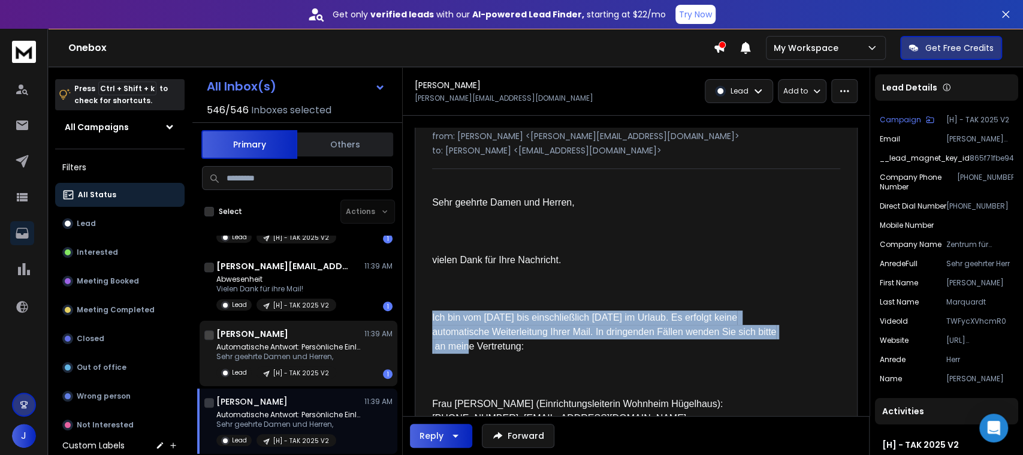
scroll to position [0, 0]
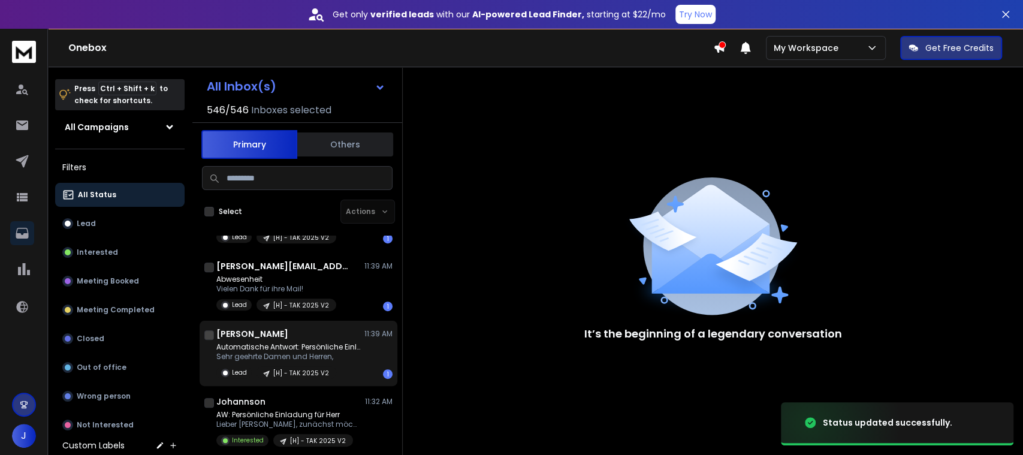
click at [350, 370] on div "Lead [H] - TAK 2025 V2" at bounding box center [288, 372] width 144 height 13
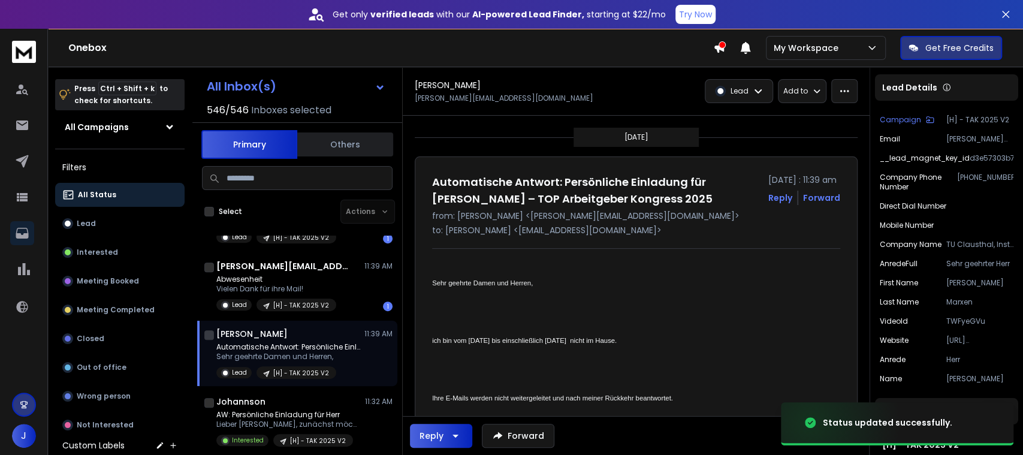
click at [534, 333] on p "ich bin vom [DATE] bis einschließlich [DATE] nicht im Hause." at bounding box center [607, 340] width 350 height 14
click at [730, 91] on div "Lead" at bounding box center [739, 91] width 67 height 23
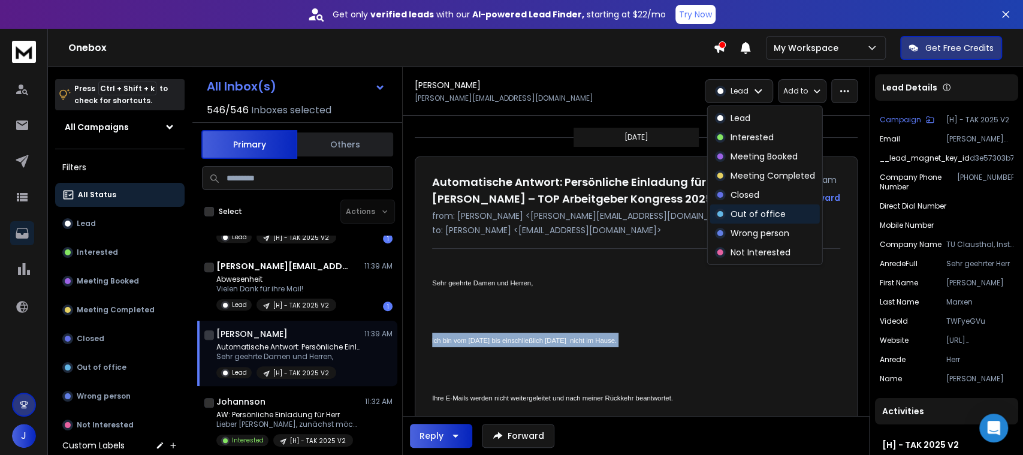
click at [728, 216] on div "Out of office" at bounding box center [750, 214] width 71 height 12
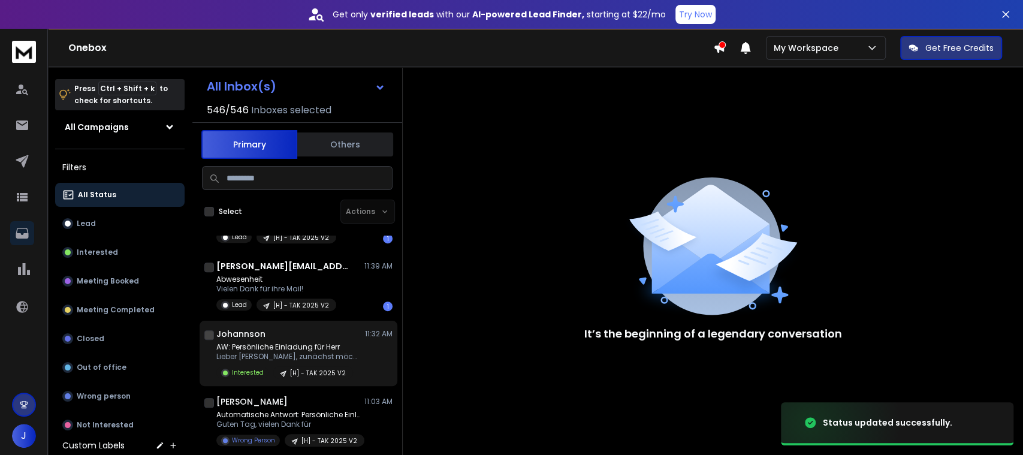
click at [332, 369] on p "[H] - TAK 2025 V2" at bounding box center [318, 373] width 56 height 9
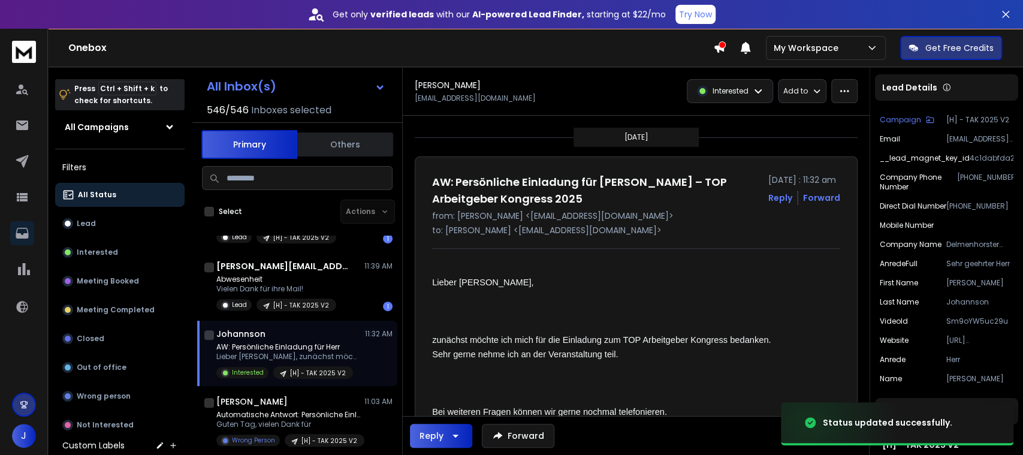
scroll to position [80, 0]
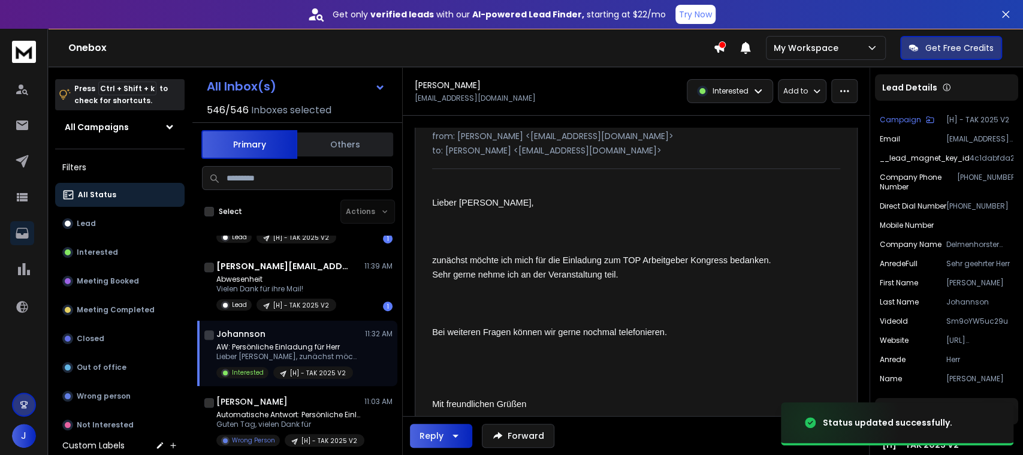
click at [502, 275] on span "zunächst möchte ich mich für die Einladung zum TOP Arbeitgeber Kongress bedanke…" at bounding box center [603, 267] width 342 height 24
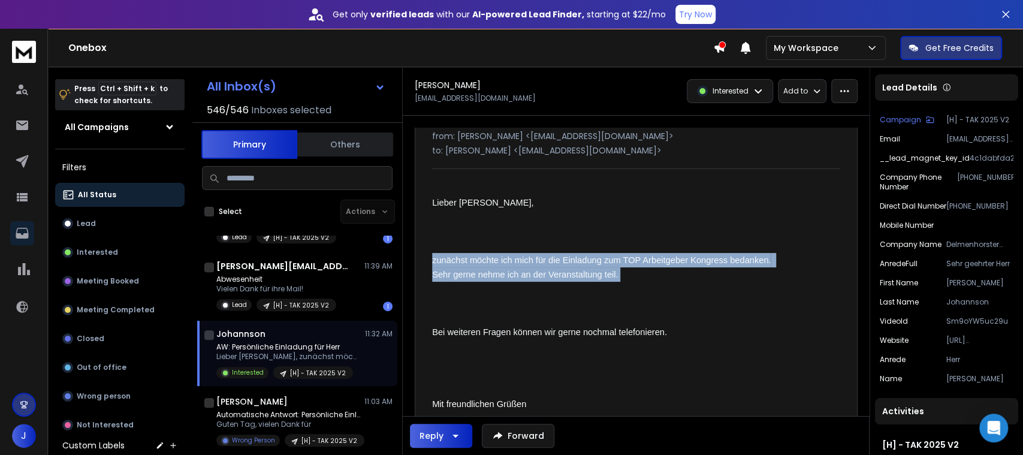
click at [502, 275] on span "zunächst möchte ich mich für die Einladung zum TOP Arbeitgeber Kongress bedanke…" at bounding box center [603, 267] width 342 height 24
copy span "zunächst möchte ich mich für die Einladung zum TOP Arbeitgeber Kongress bedanke…"
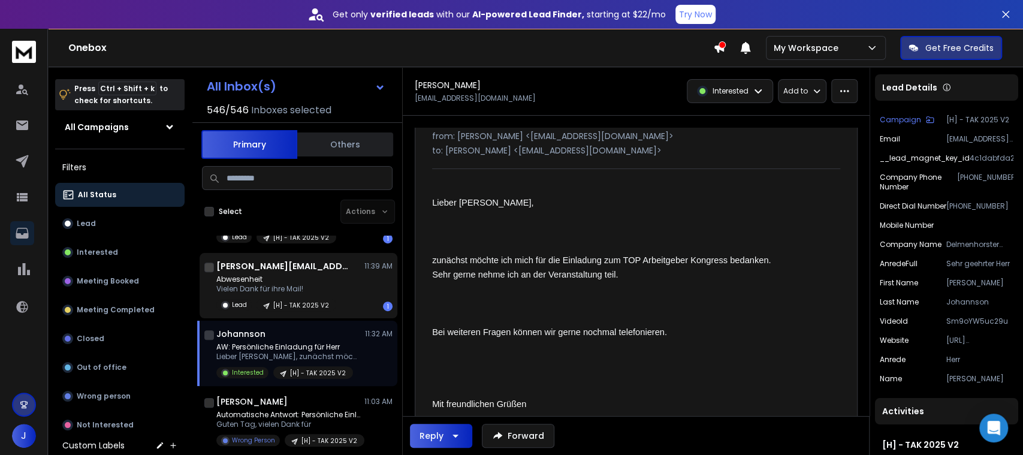
click at [342, 298] on div "Abwesenheit Vielen Dank für ihre Mail! Lead [H] - TAK 2025 V2 1" at bounding box center [304, 293] width 176 height 37
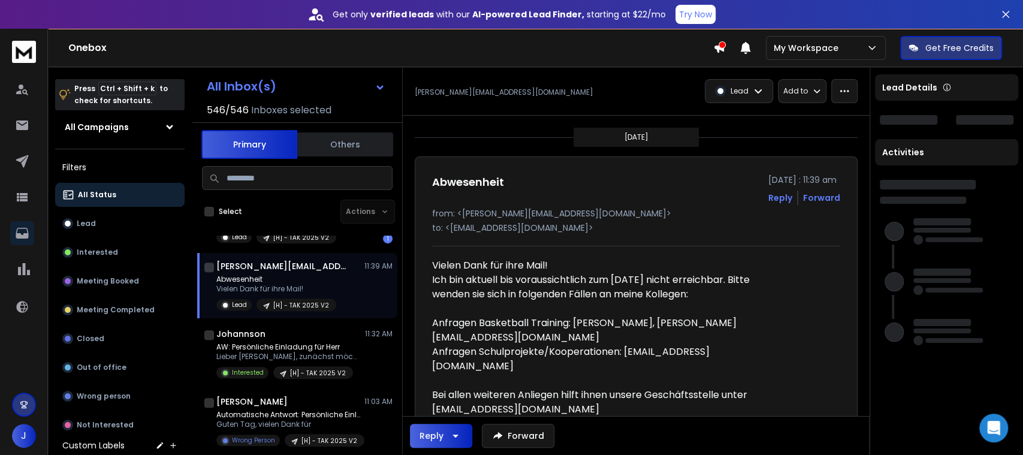
scroll to position [312, 0]
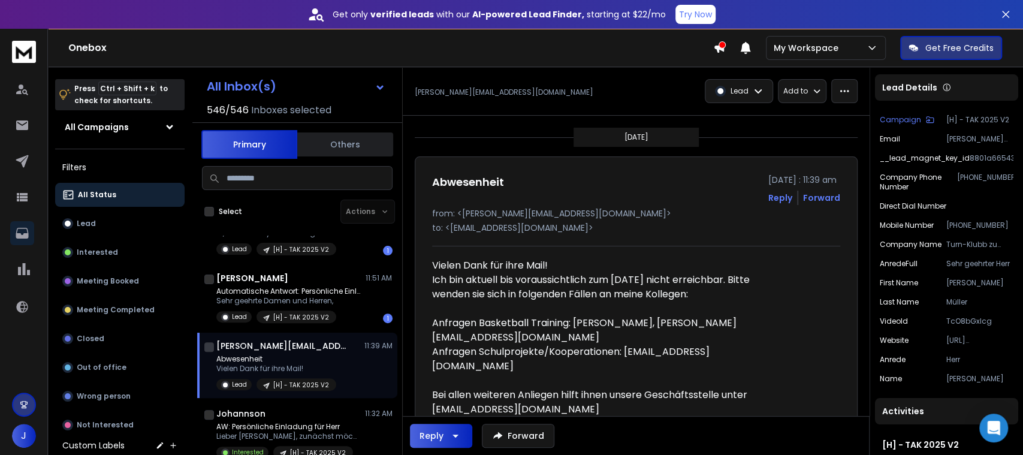
click at [736, 94] on p "Lead" at bounding box center [740, 91] width 18 height 10
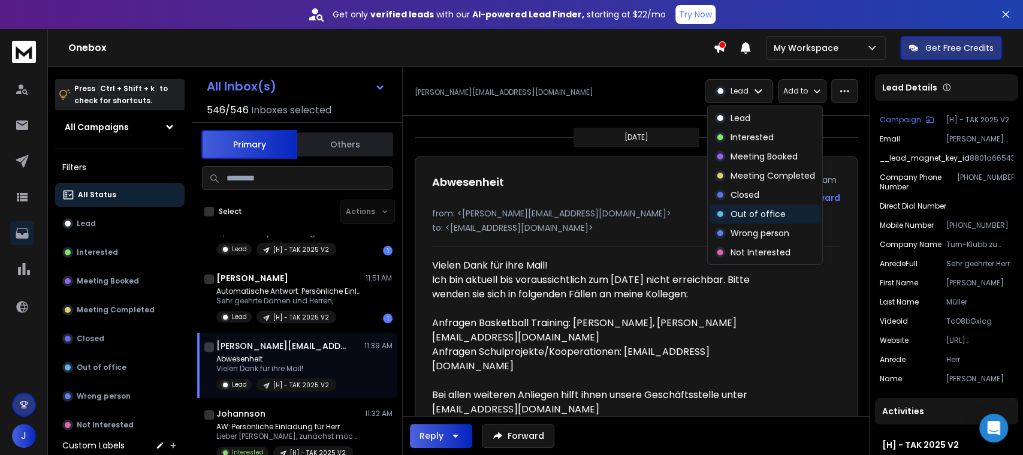
click at [736, 219] on p "Out of office" at bounding box center [758, 214] width 55 height 12
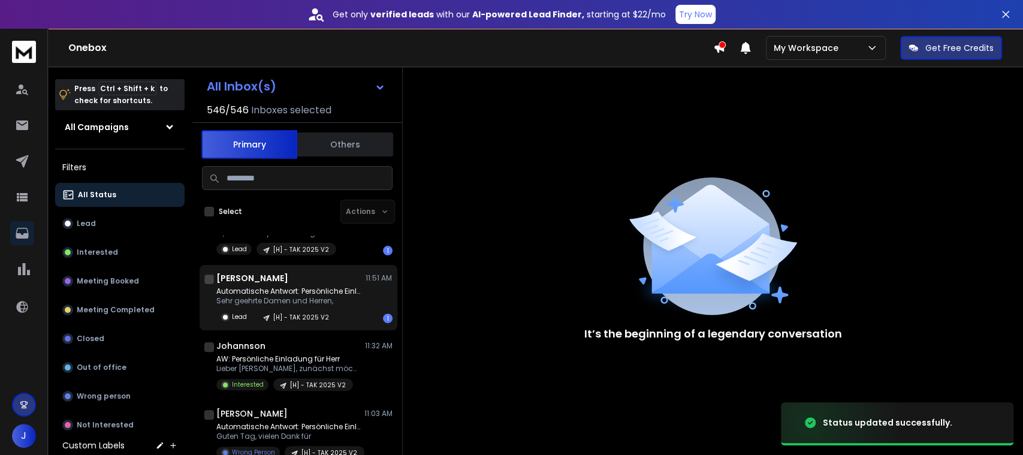
click at [353, 312] on div "Lead [H] - TAK 2025 V2" at bounding box center [288, 317] width 144 height 13
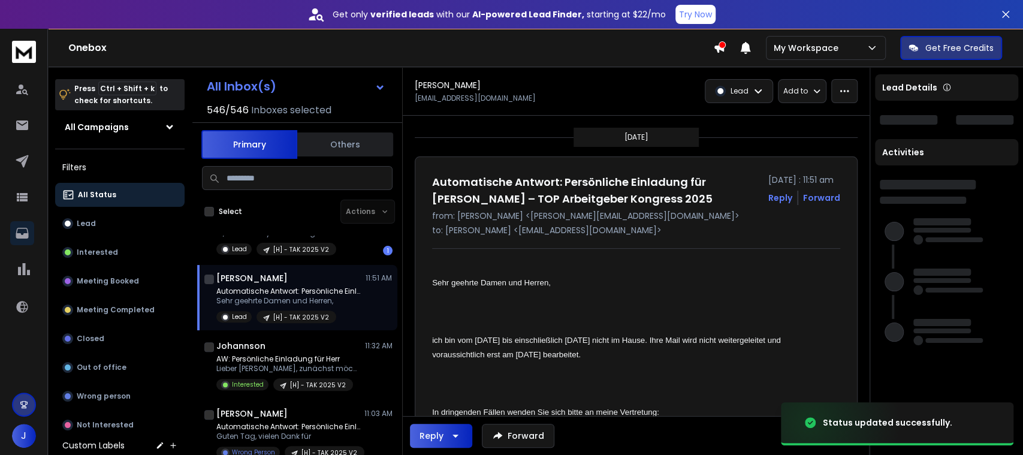
scroll to position [231, 0]
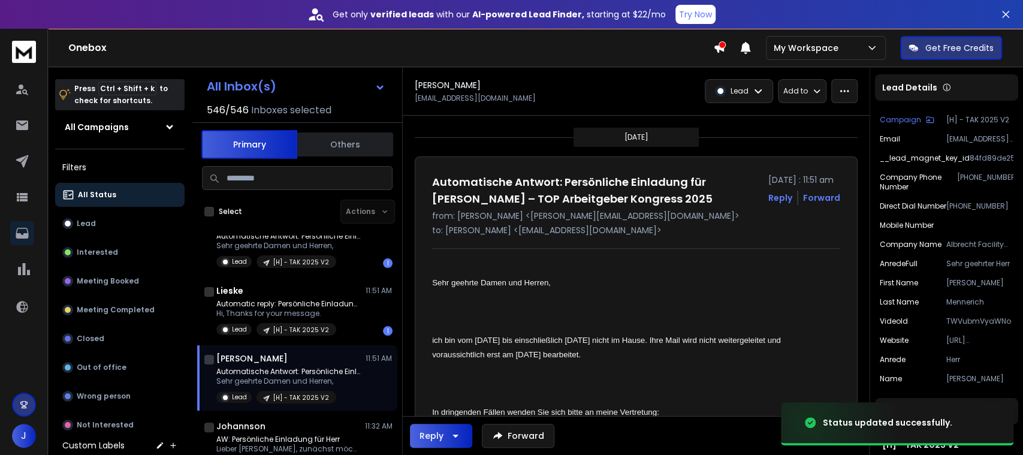
click at [535, 336] on span "ich bin vom [DATE] bis einschließlich [DATE] nicht im Hause. Ihre Mail wird nic…" at bounding box center [607, 347] width 351 height 23
click at [734, 104] on div "[PERSON_NAME] [PERSON_NAME] [PERSON_NAME][EMAIL_ADDRESS][DOMAIN_NAME] Lead Add …" at bounding box center [636, 91] width 467 height 49
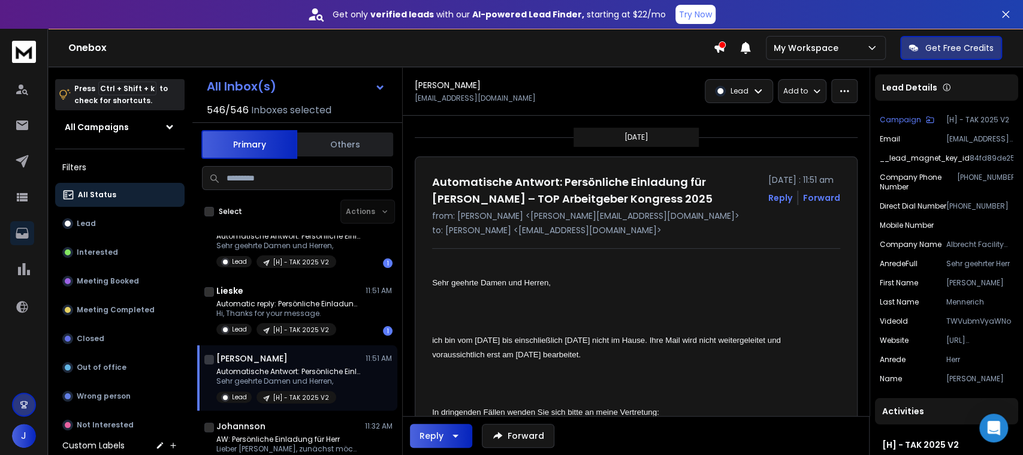
click at [731, 93] on div "Lead" at bounding box center [739, 91] width 67 height 23
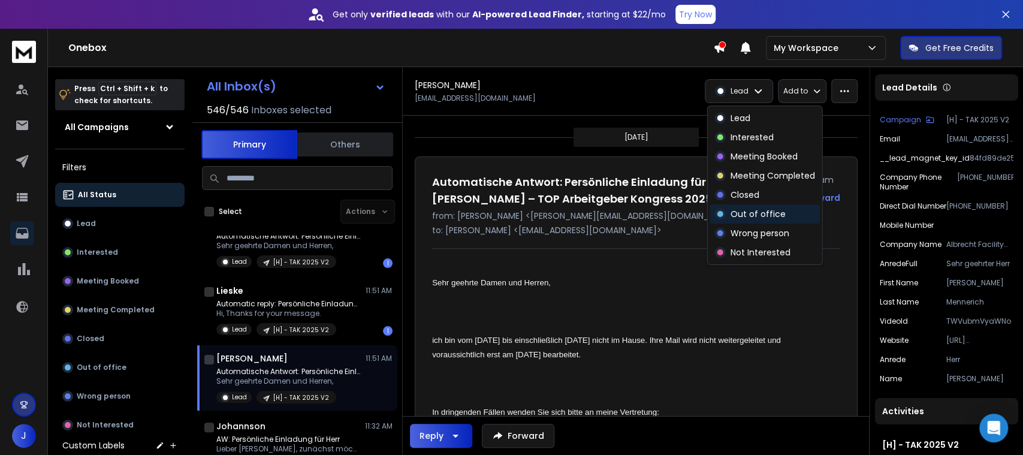
click at [743, 212] on p "Out of office" at bounding box center [758, 214] width 55 height 12
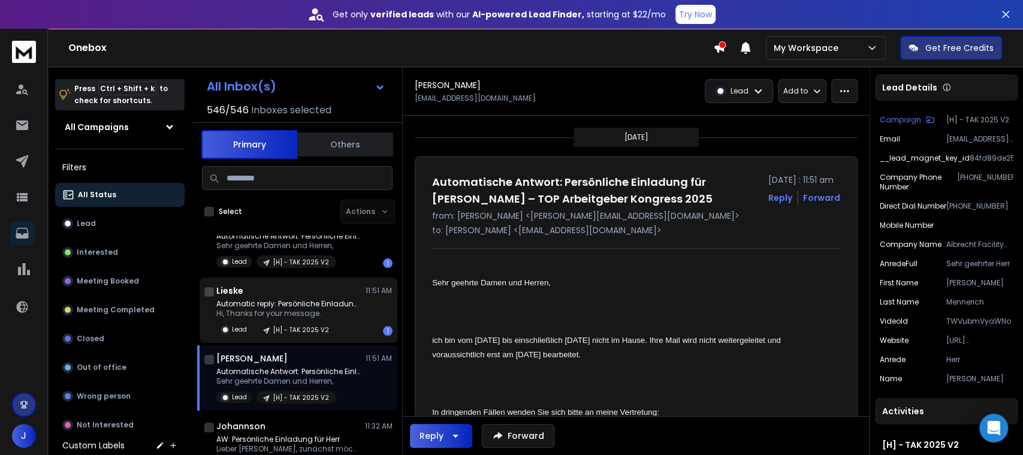
click at [341, 305] on p "Automatic reply: Persönliche Einladung für" at bounding box center [288, 304] width 144 height 10
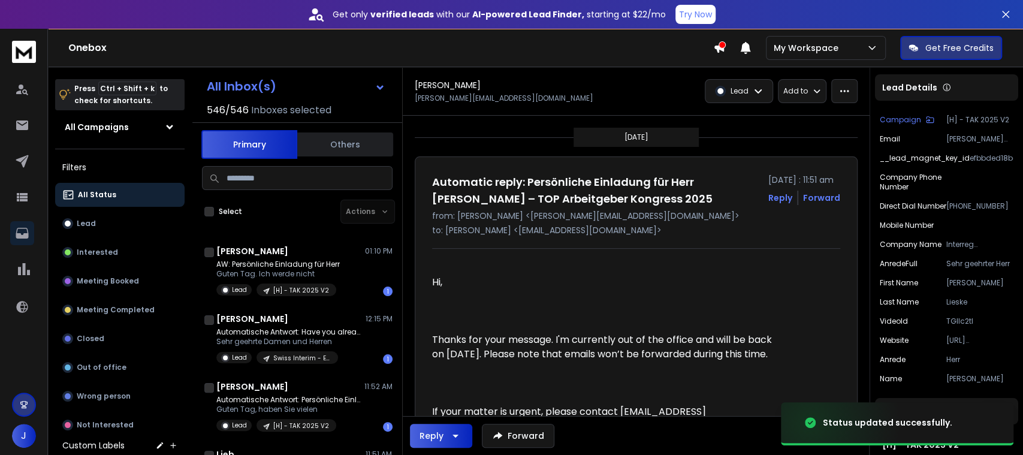
scroll to position [159, 0]
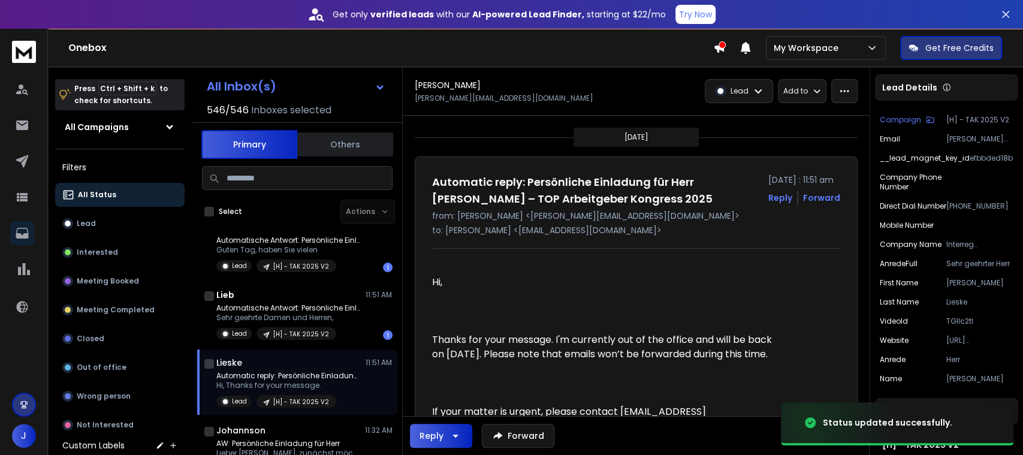
click at [525, 360] on p "Thanks for your message. I'm currently out of the office and will be back on [D…" at bounding box center [607, 347] width 350 height 29
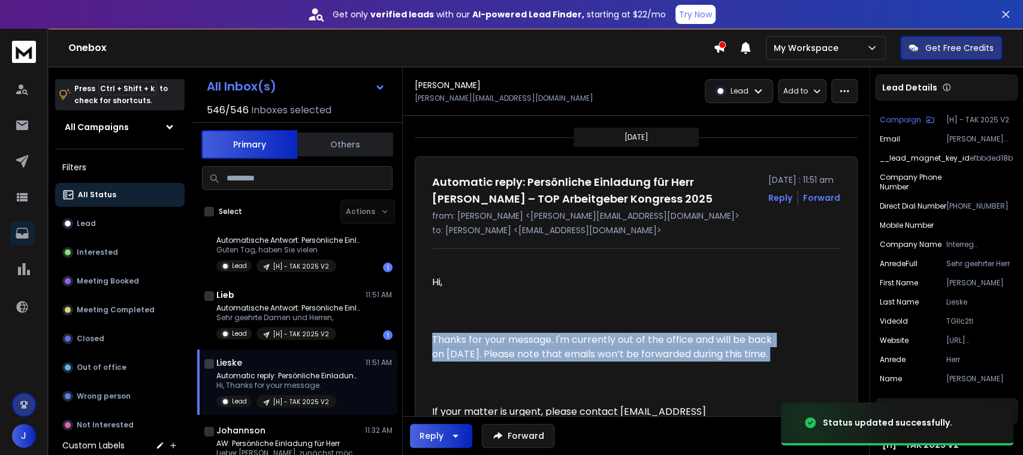
click at [525, 360] on p "Thanks for your message. I'm currently out of the office and will be back on [D…" at bounding box center [607, 347] width 350 height 29
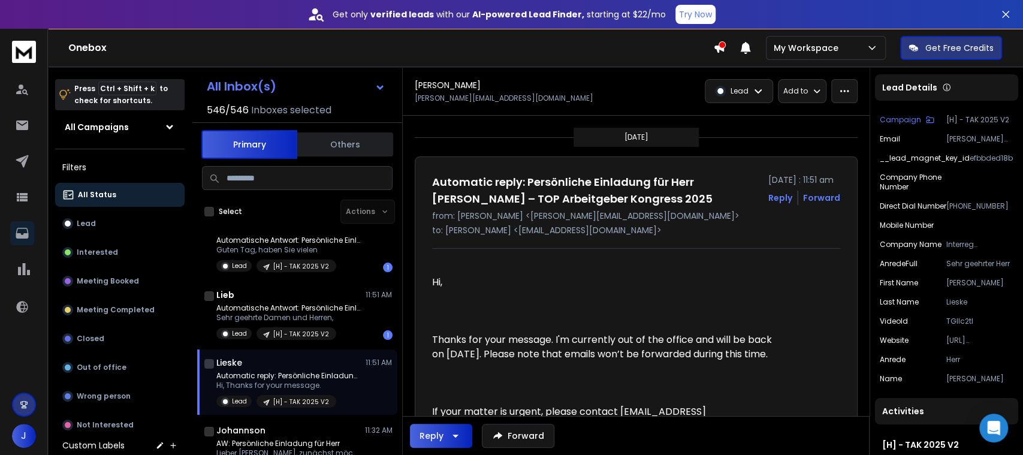
click at [745, 73] on div "[PERSON_NAME] [PERSON_NAME] [PERSON_NAME][EMAIL_ADDRESS][DOMAIN_NAME] Lead Add …" at bounding box center [636, 91] width 467 height 49
click at [749, 91] on div "Lead" at bounding box center [739, 91] width 67 height 23
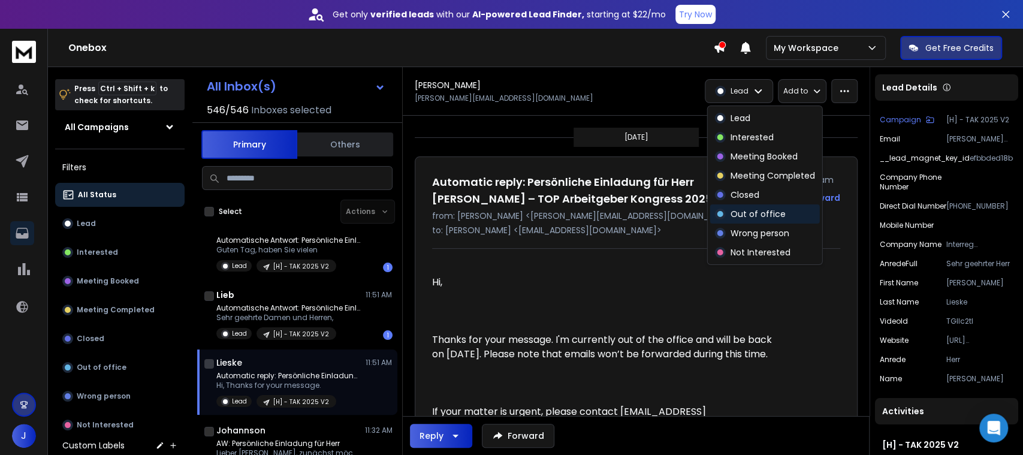
click at [760, 212] on p "Out of office" at bounding box center [758, 214] width 55 height 12
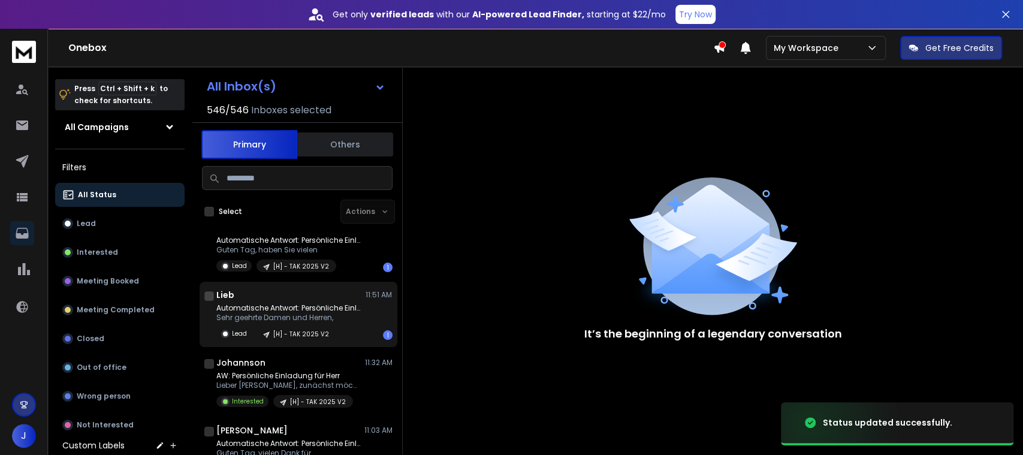
click at [351, 303] on p "Automatische Antwort: Persönliche Einladung für" at bounding box center [288, 308] width 144 height 10
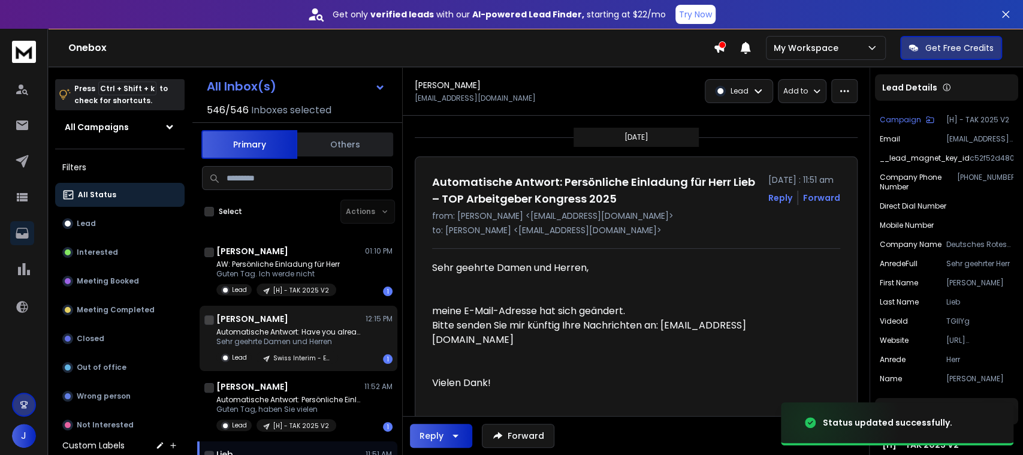
scroll to position [80, 0]
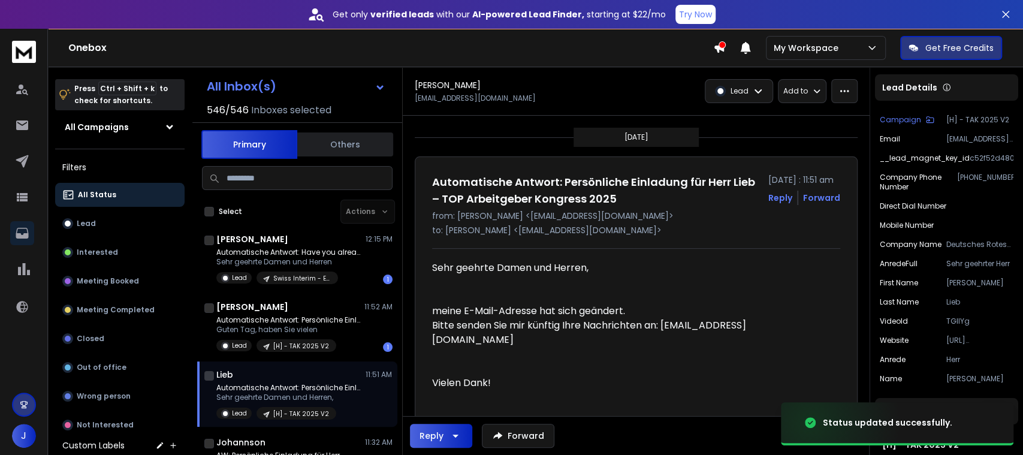
click at [599, 321] on div "Sehr geehrte Damen und Herren, meine E-Mail-Adresse hat sich geändert. Bitte se…" at bounding box center [612, 445] width 360 height 369
click at [586, 350] on div "Sehr geehrte Damen und Herren, meine E-Mail-Adresse hat sich geändert. Bitte se…" at bounding box center [612, 445] width 360 height 369
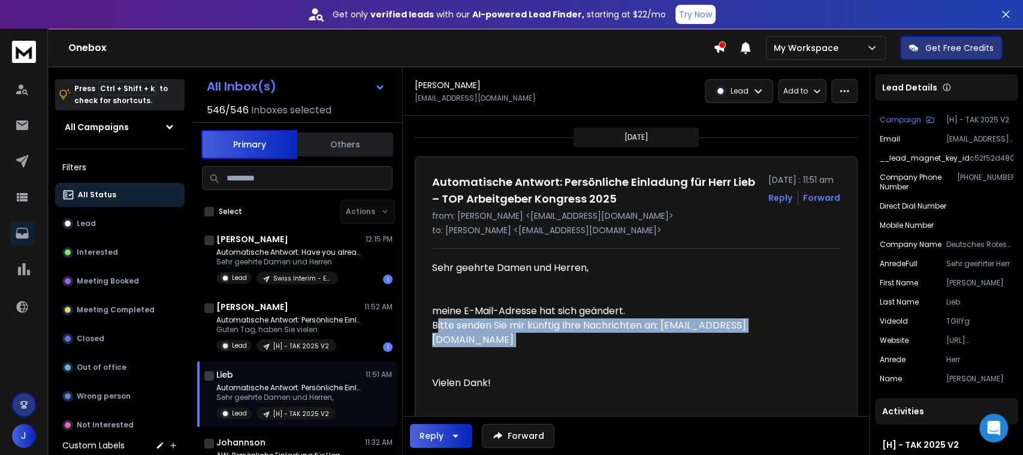
click at [586, 350] on div "Sehr geehrte Damen und Herren, meine E-Mail-Adresse hat sich geändert. Bitte se…" at bounding box center [612, 445] width 360 height 369
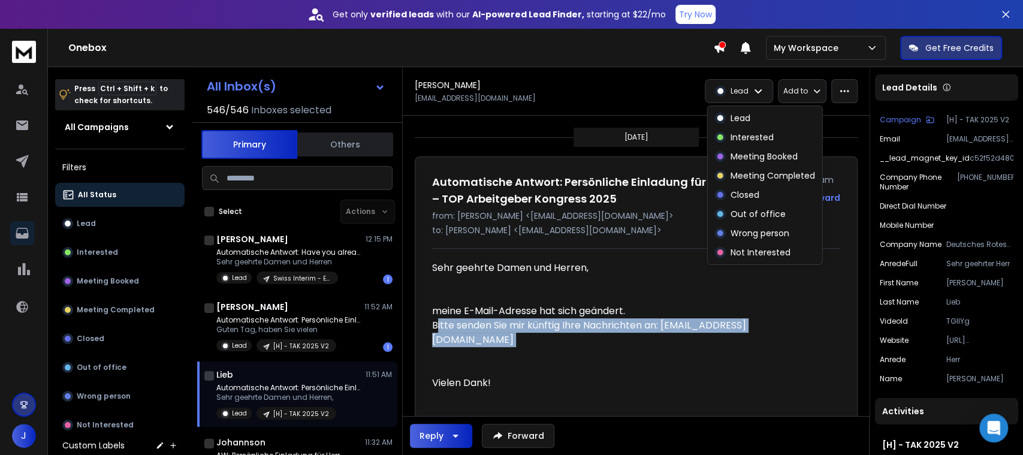
click at [735, 89] on p "Lead" at bounding box center [740, 91] width 18 height 10
click at [737, 235] on p "Wrong person" at bounding box center [760, 233] width 59 height 12
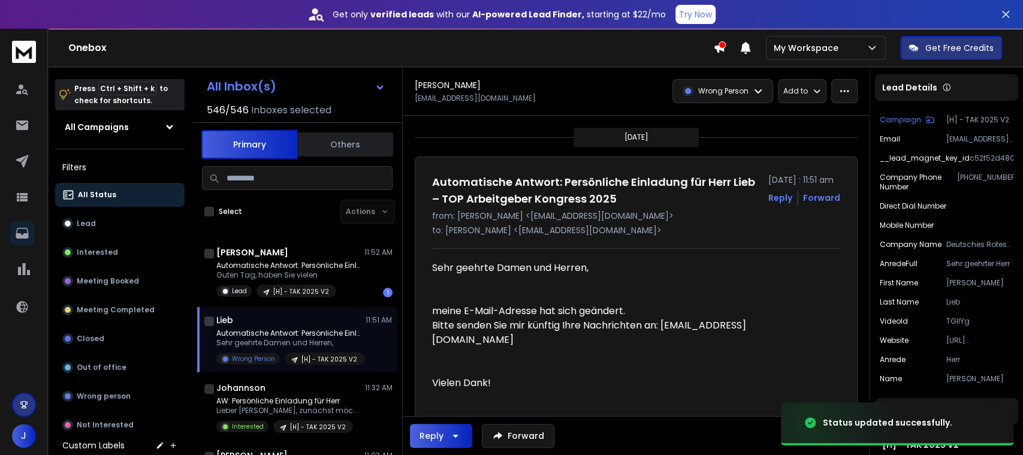
scroll to position [0, 0]
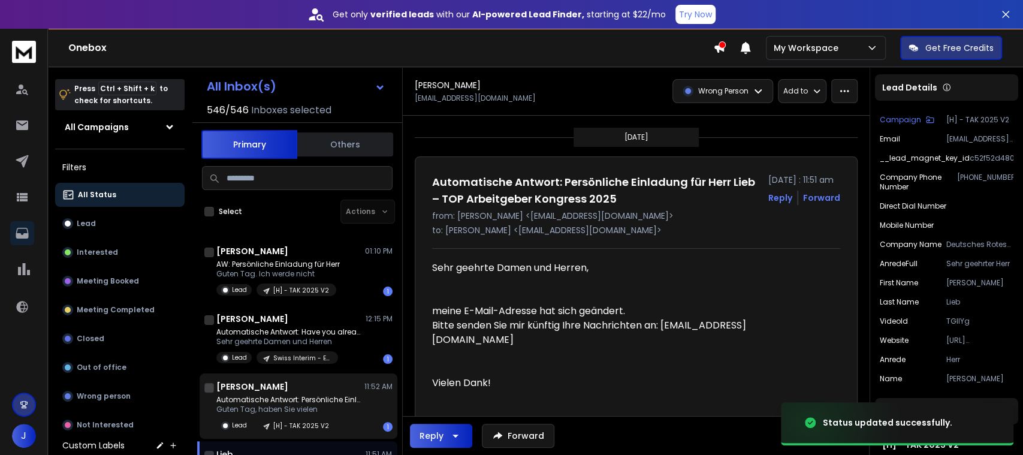
click at [360, 412] on div "Automatische Antwort: Persönliche Einladung für Guten Tag, haben Sie vielen Lea…" at bounding box center [304, 413] width 176 height 37
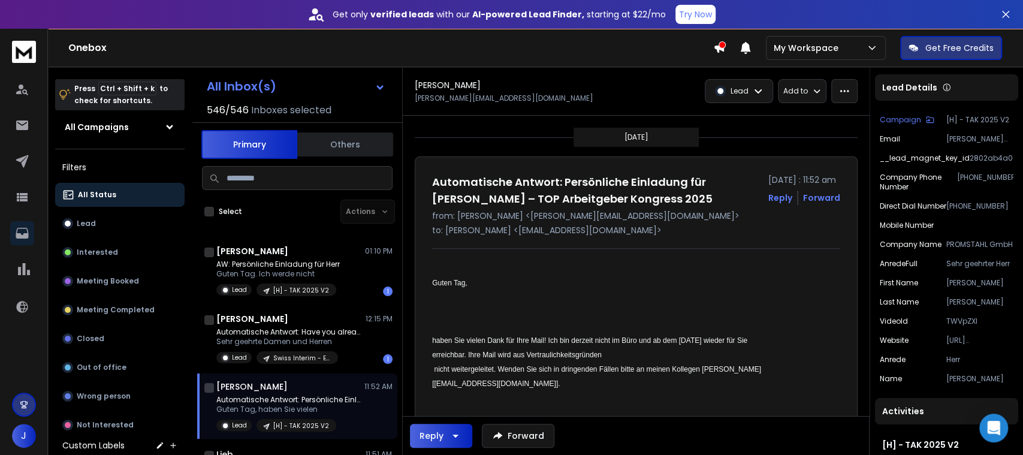
click at [521, 367] on span "haben Sie vielen Dank für Ihre Mail! Ich bin derzeit nicht im Büro und ab dem […" at bounding box center [597, 362] width 331 height 52
click at [522, 367] on span "haben Sie vielen Dank für Ihre Mail! Ich bin derzeit nicht im Büro und ab dem […" at bounding box center [597, 362] width 331 height 52
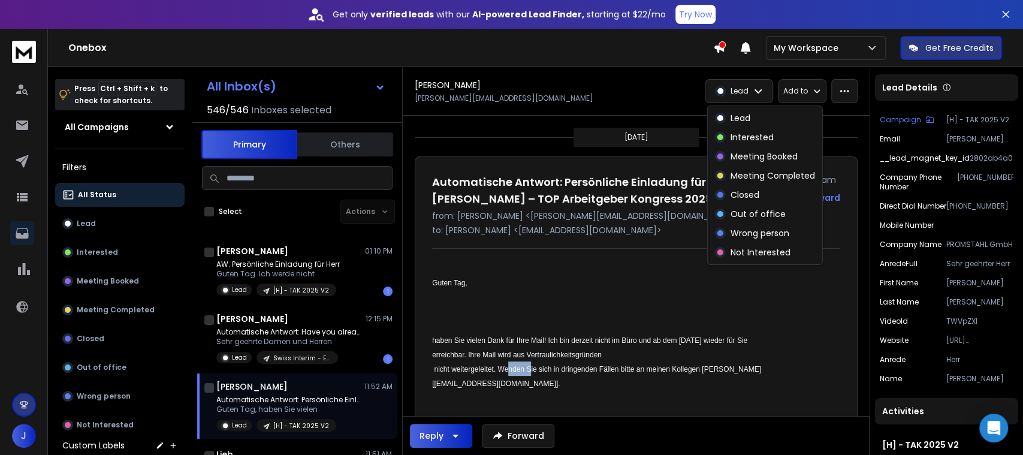
click at [724, 94] on div at bounding box center [720, 91] width 11 height 11
click at [766, 215] on p "Out of office" at bounding box center [758, 214] width 55 height 12
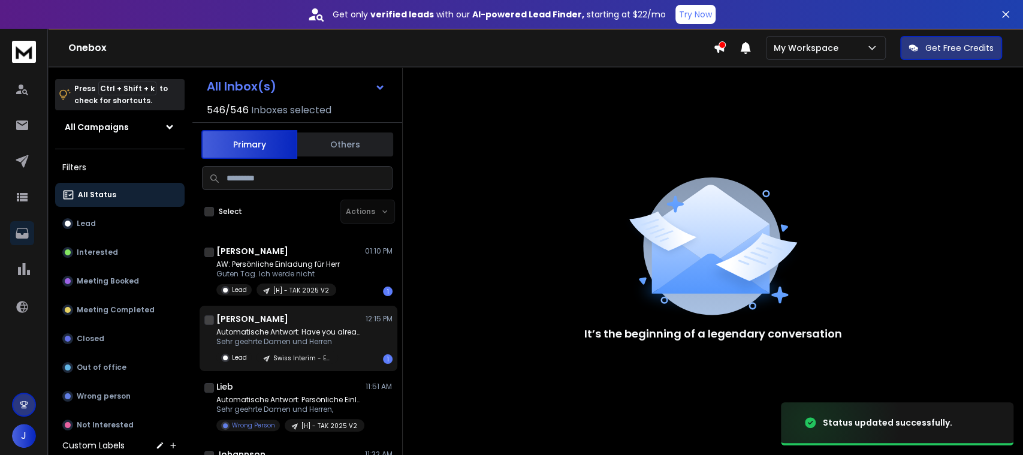
click at [364, 333] on div "Automatische Antwort: Have you already Sehr geehrte Damen und Herren Lead Swiss…" at bounding box center [304, 345] width 176 height 37
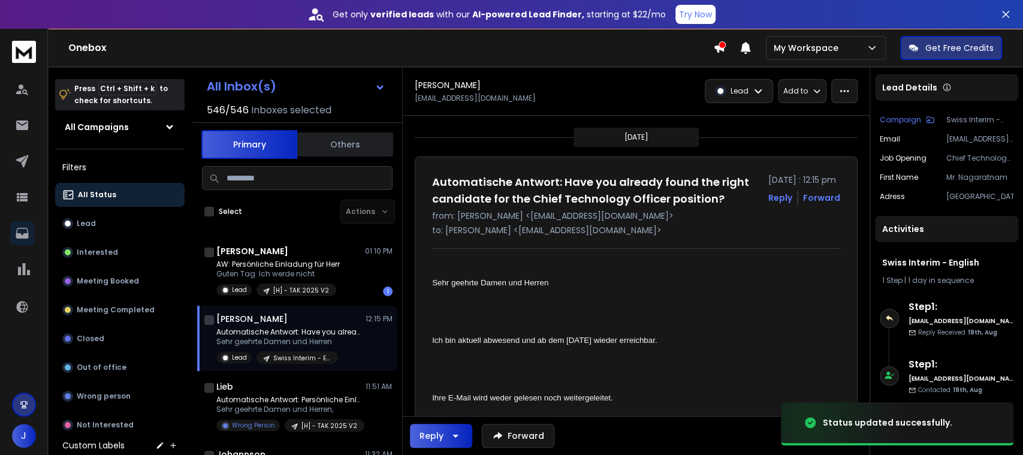
click at [748, 89] on p "Lead" at bounding box center [740, 91] width 18 height 10
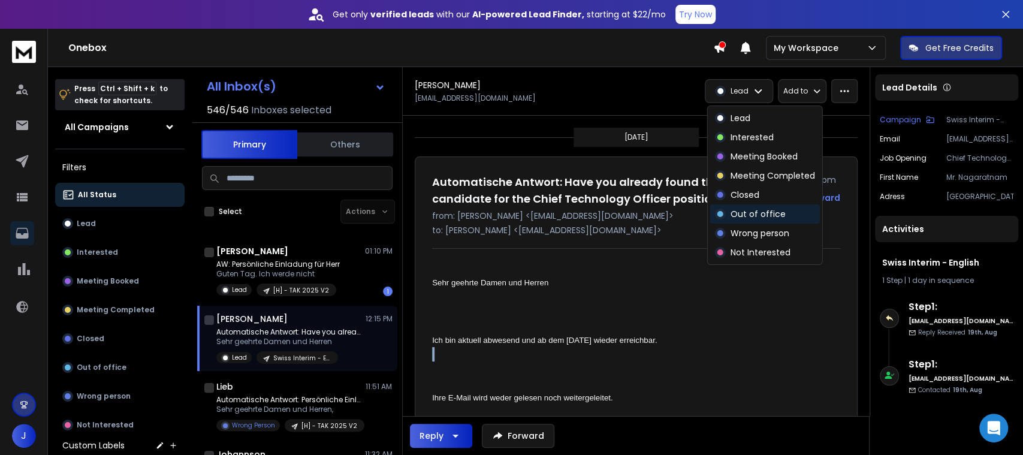
click at [758, 210] on p "Out of office" at bounding box center [758, 214] width 55 height 12
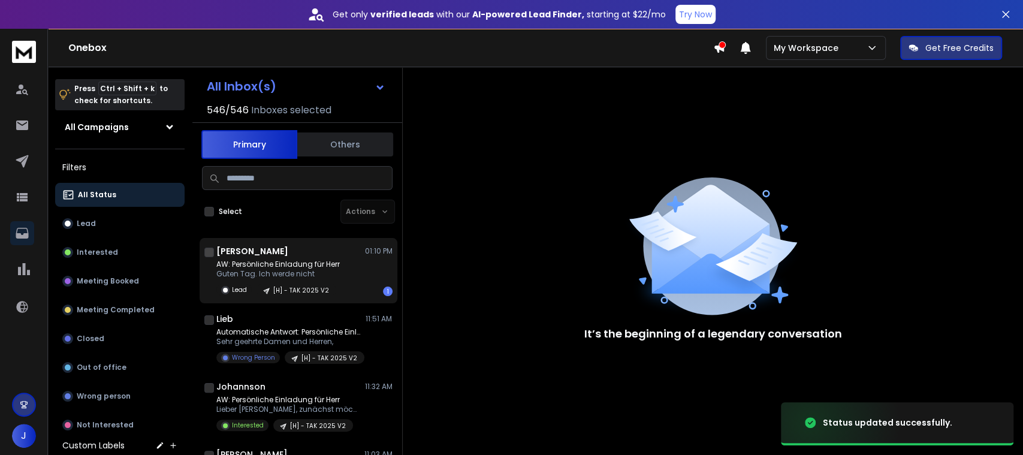
click at [345, 270] on div "AW: Persönliche Einladung für Herr Guten Tag. Ich werde nicht Lead [H] - TAK 20…" at bounding box center [304, 278] width 176 height 37
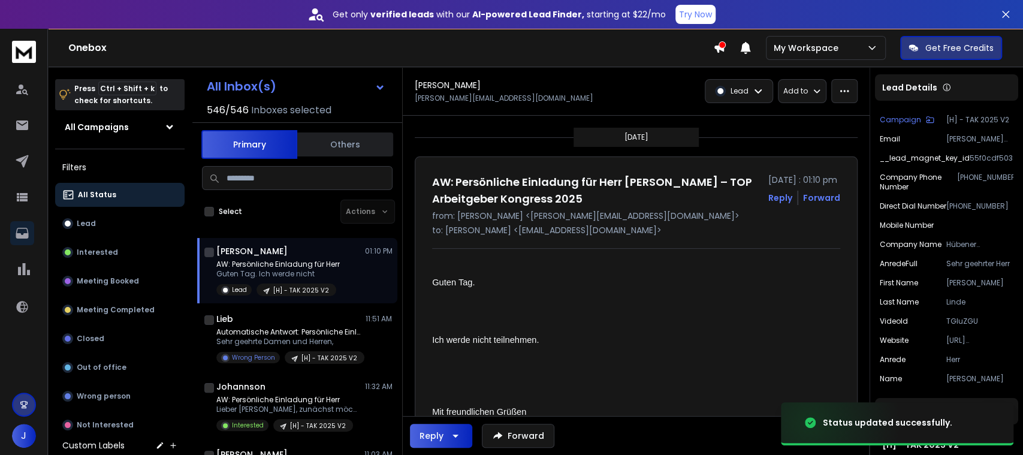
click at [501, 338] on span "Ich werde nicht teilnehmen." at bounding box center [485, 340] width 107 height 10
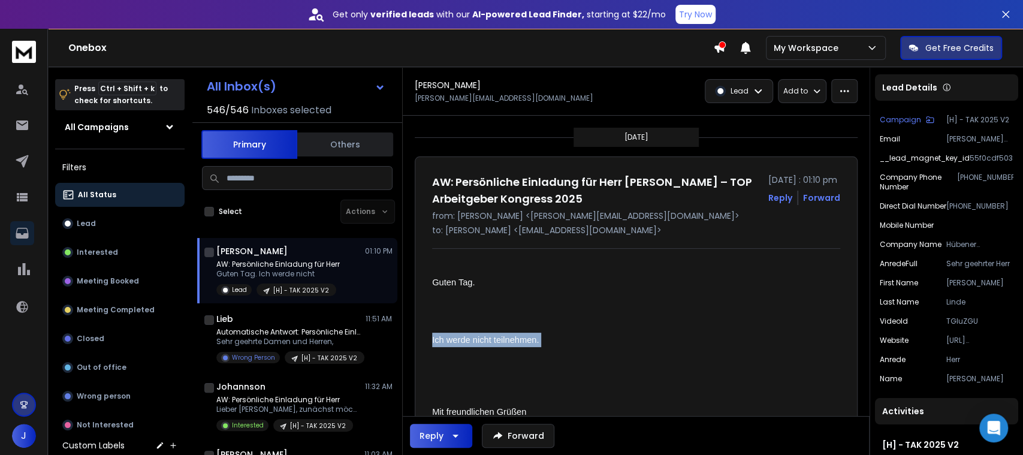
copy span "Ich werde nicht teilnehmen."
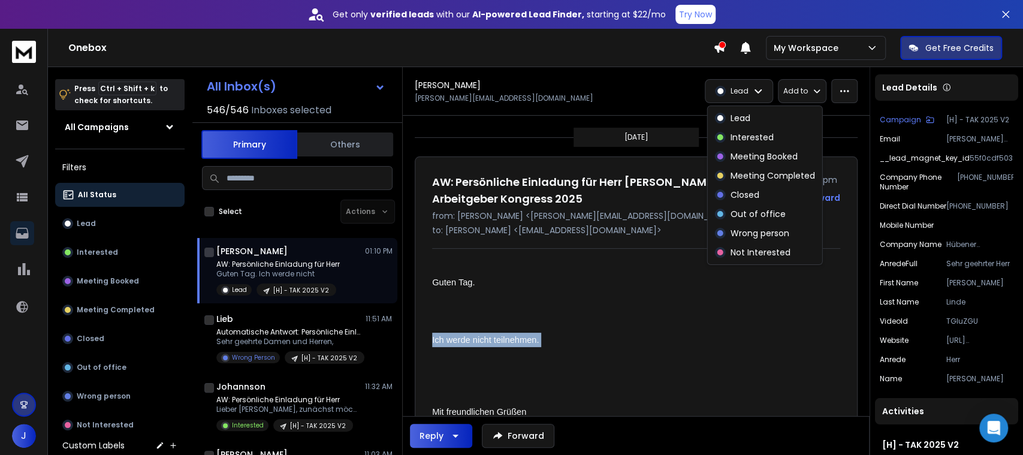
click at [715, 90] on div "Lead" at bounding box center [739, 91] width 67 height 23
click at [727, 244] on div "Not Interested" at bounding box center [765, 252] width 110 height 19
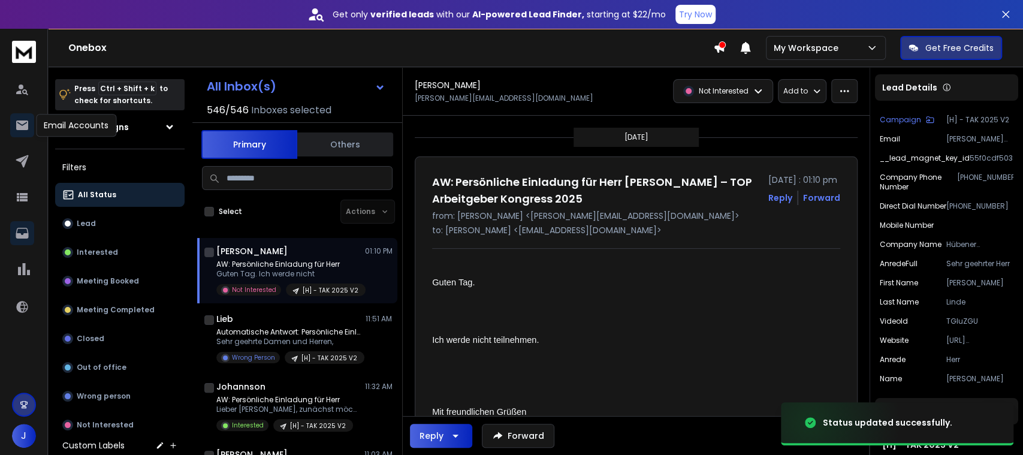
click at [20, 130] on icon at bounding box center [22, 125] width 14 height 14
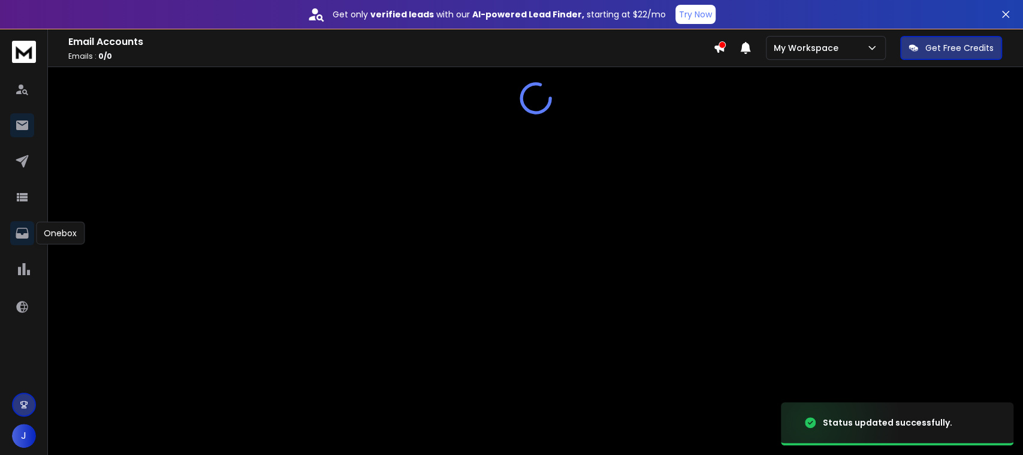
click at [21, 233] on icon at bounding box center [22, 233] width 14 height 14
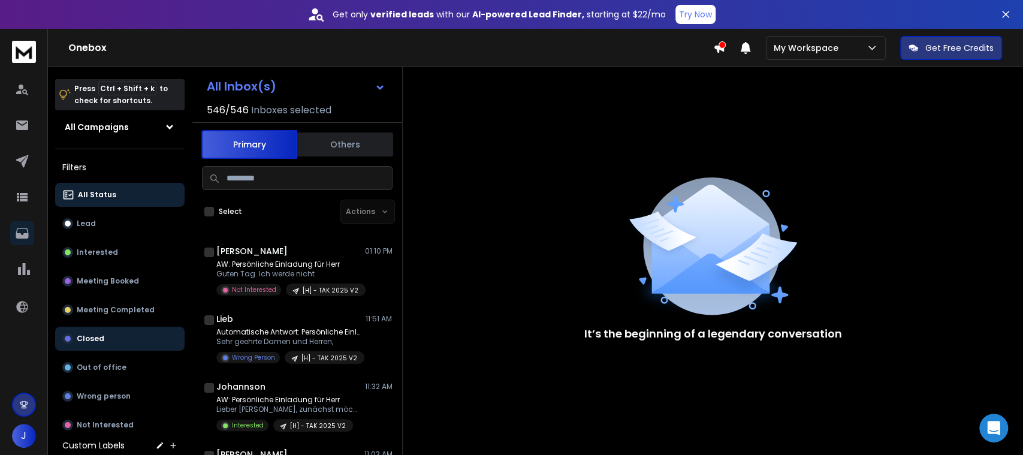
scroll to position [237, 0]
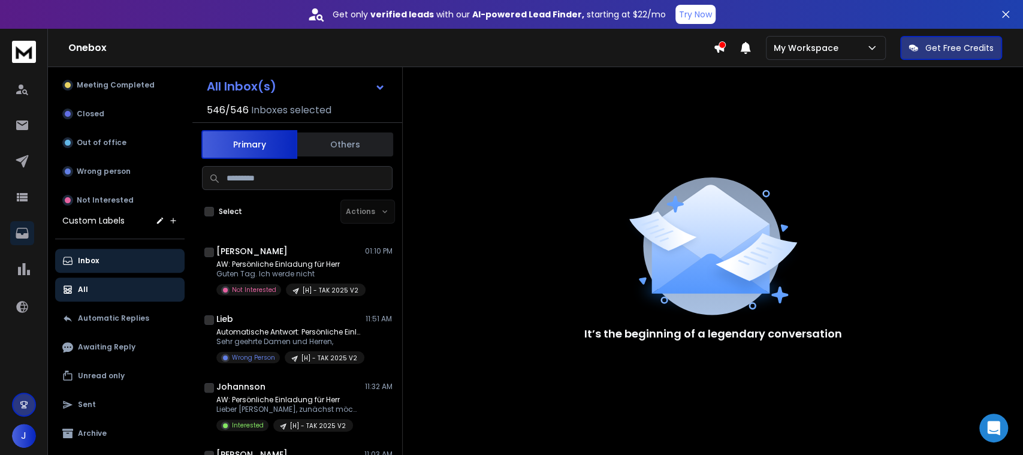
click at [106, 278] on button "All" at bounding box center [119, 290] width 129 height 24
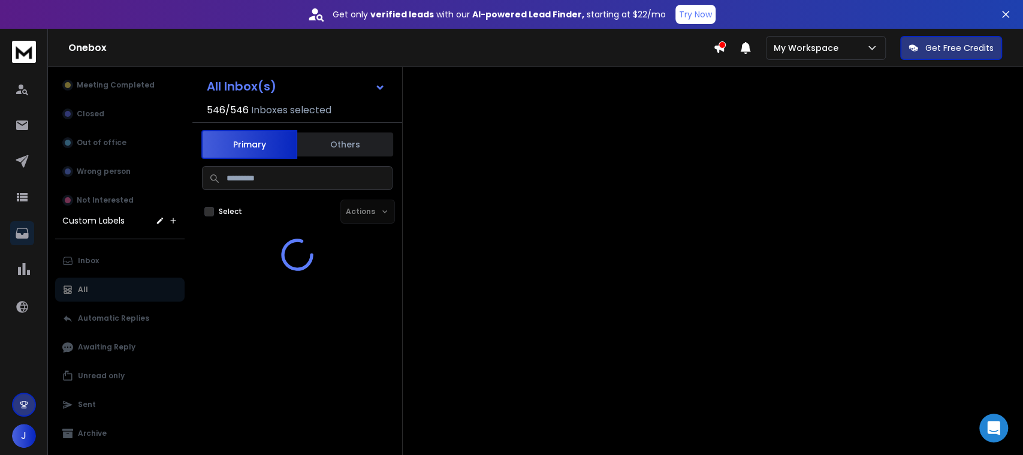
scroll to position [0, 0]
